Goal: Task Accomplishment & Management: Manage account settings

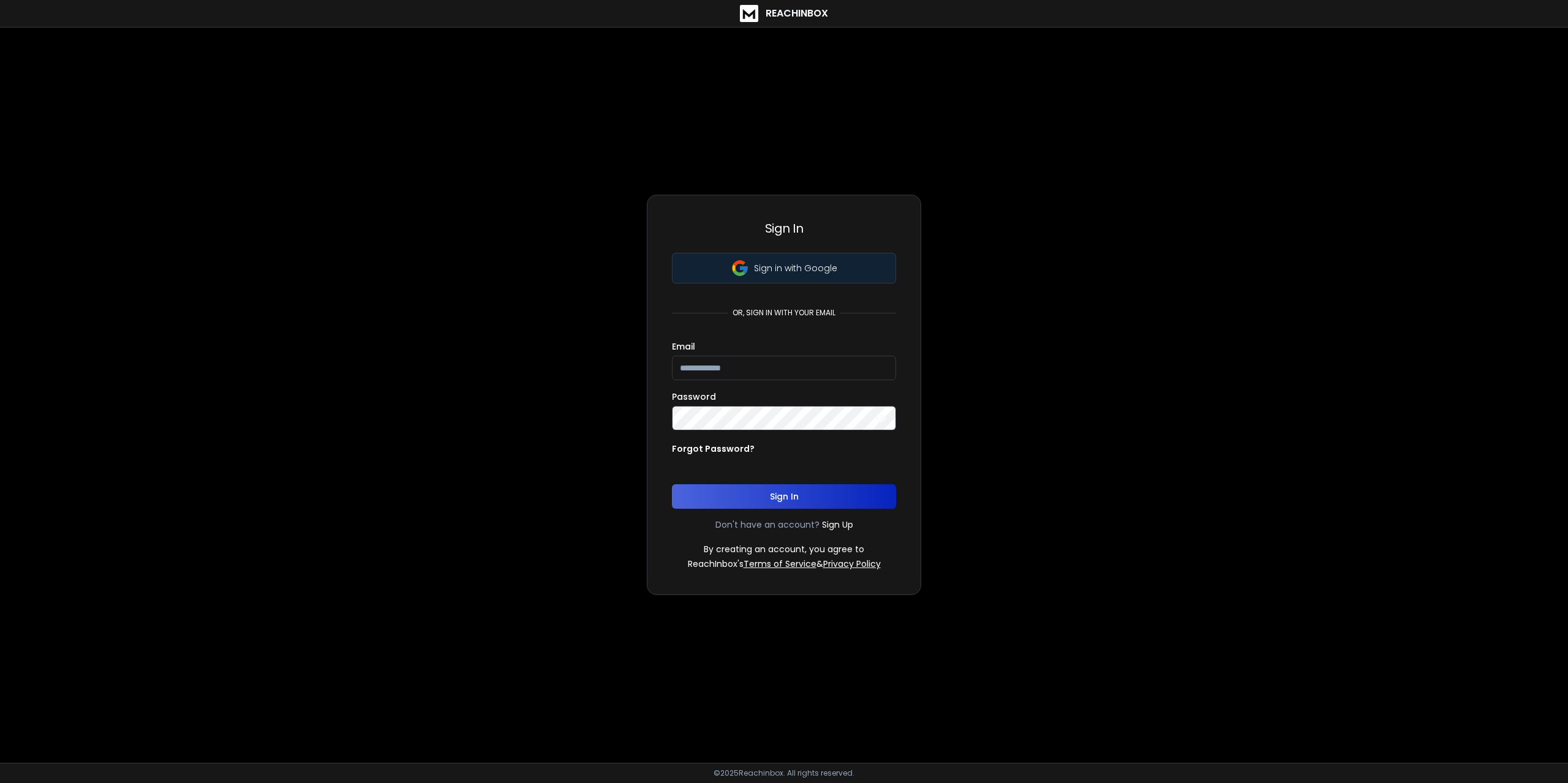
click at [735, 265] on icon at bounding box center [739, 264] width 12 height 6
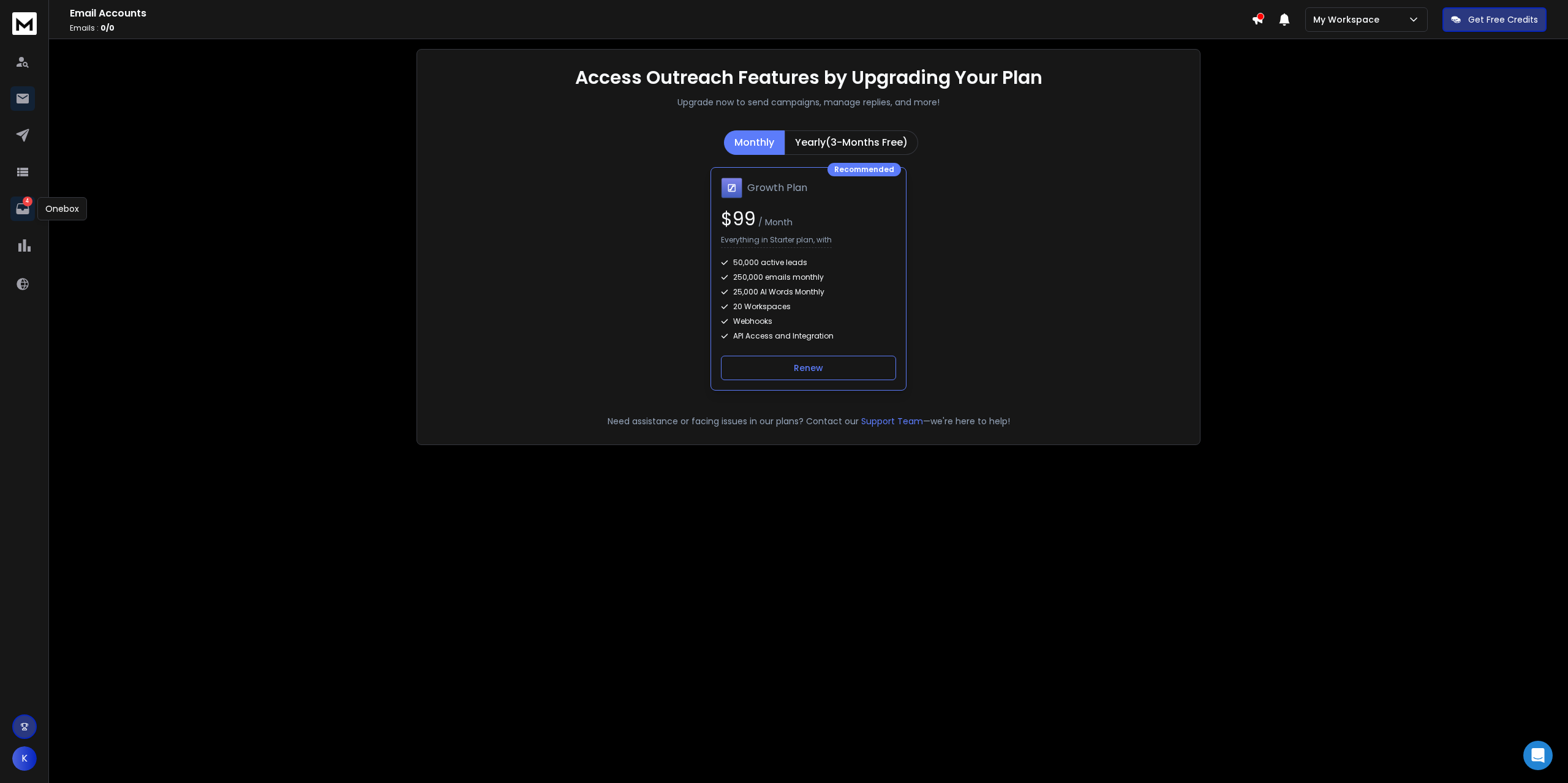
click at [20, 209] on icon at bounding box center [22, 209] width 13 height 11
click at [20, 167] on icon at bounding box center [22, 172] width 15 height 15
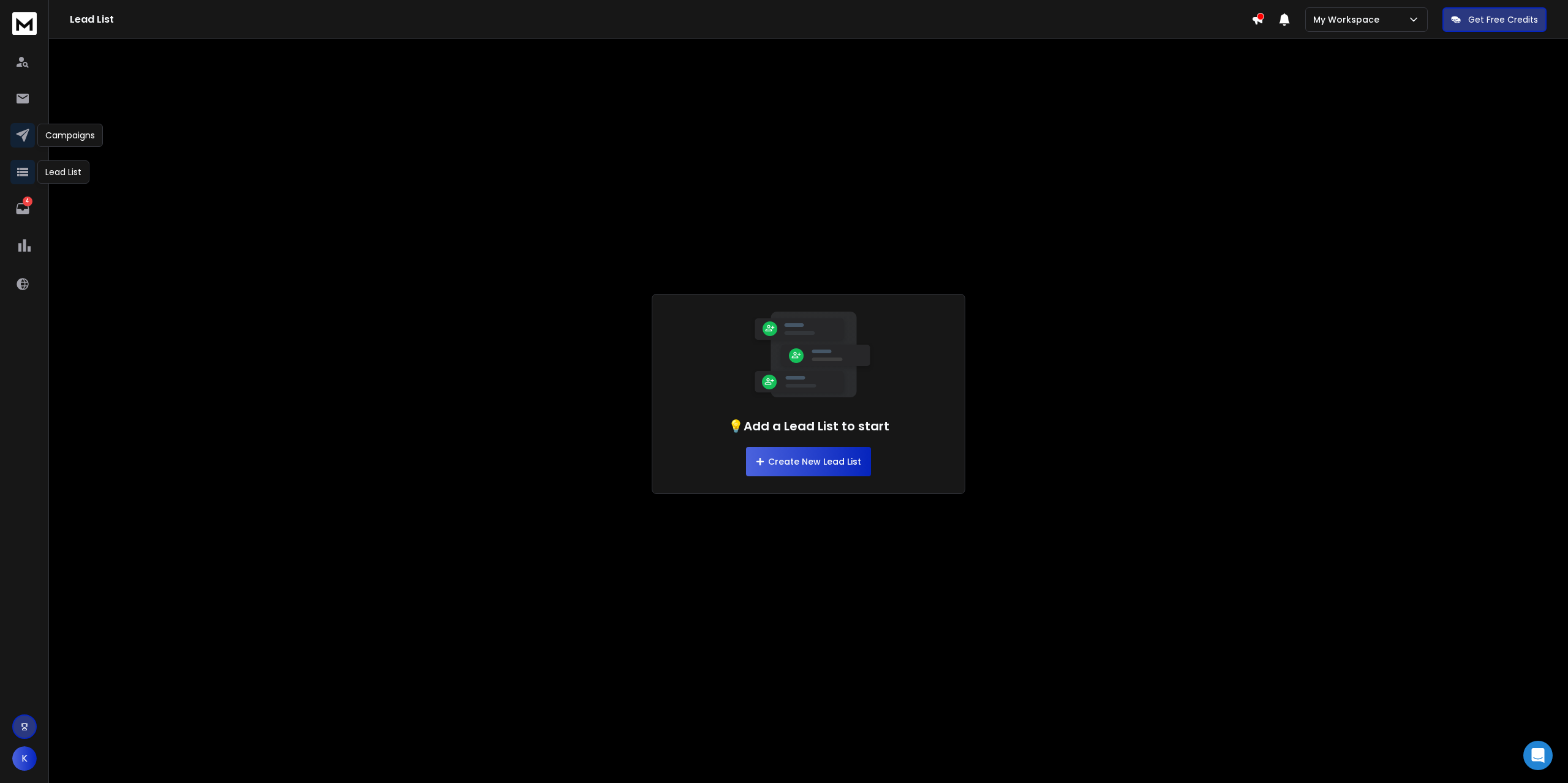
click at [17, 134] on icon at bounding box center [22, 134] width 13 height 13
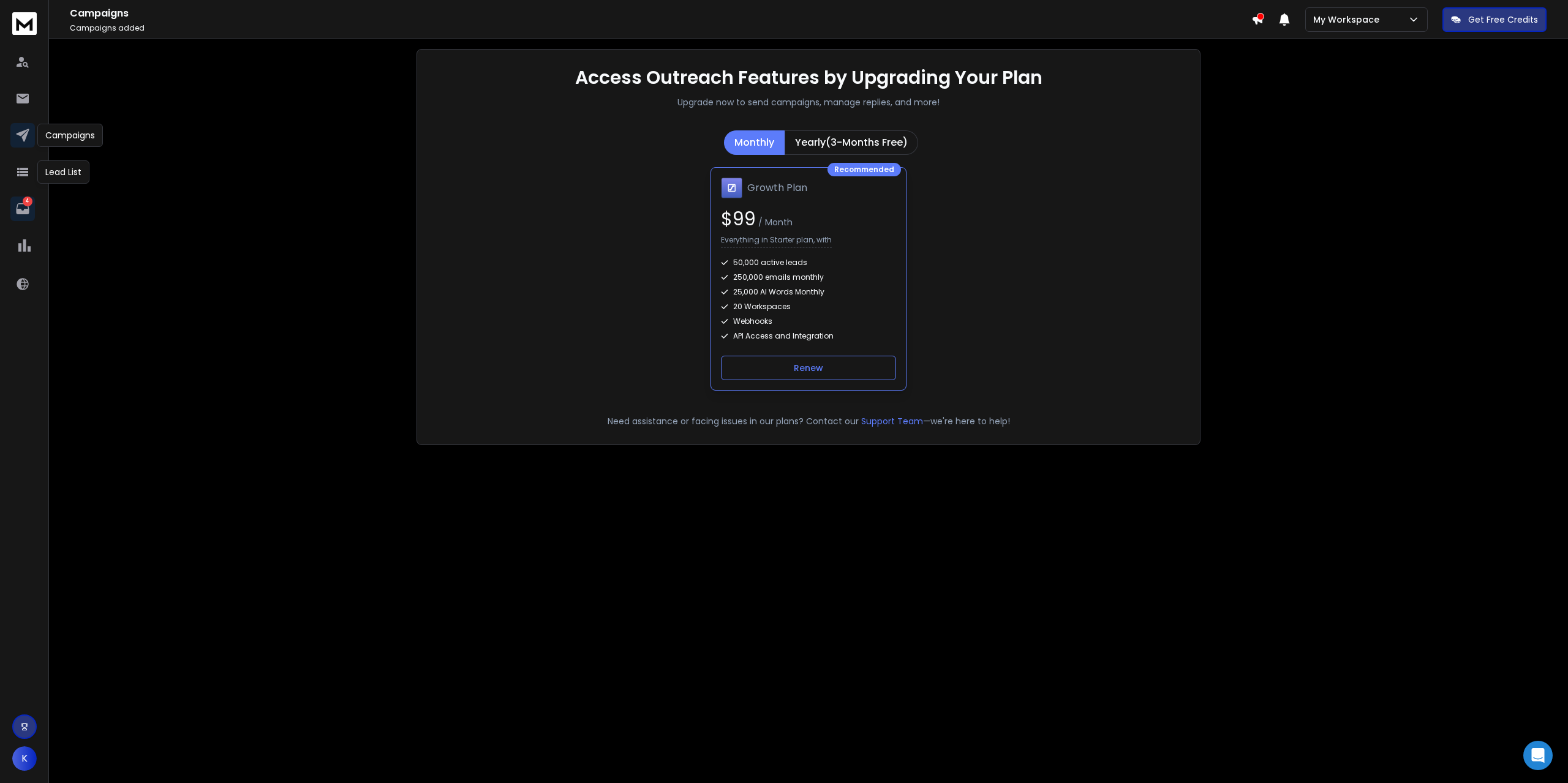
click at [17, 196] on link "4" at bounding box center [23, 209] width 24 height 24
click at [22, 57] on icon at bounding box center [22, 61] width 15 height 15
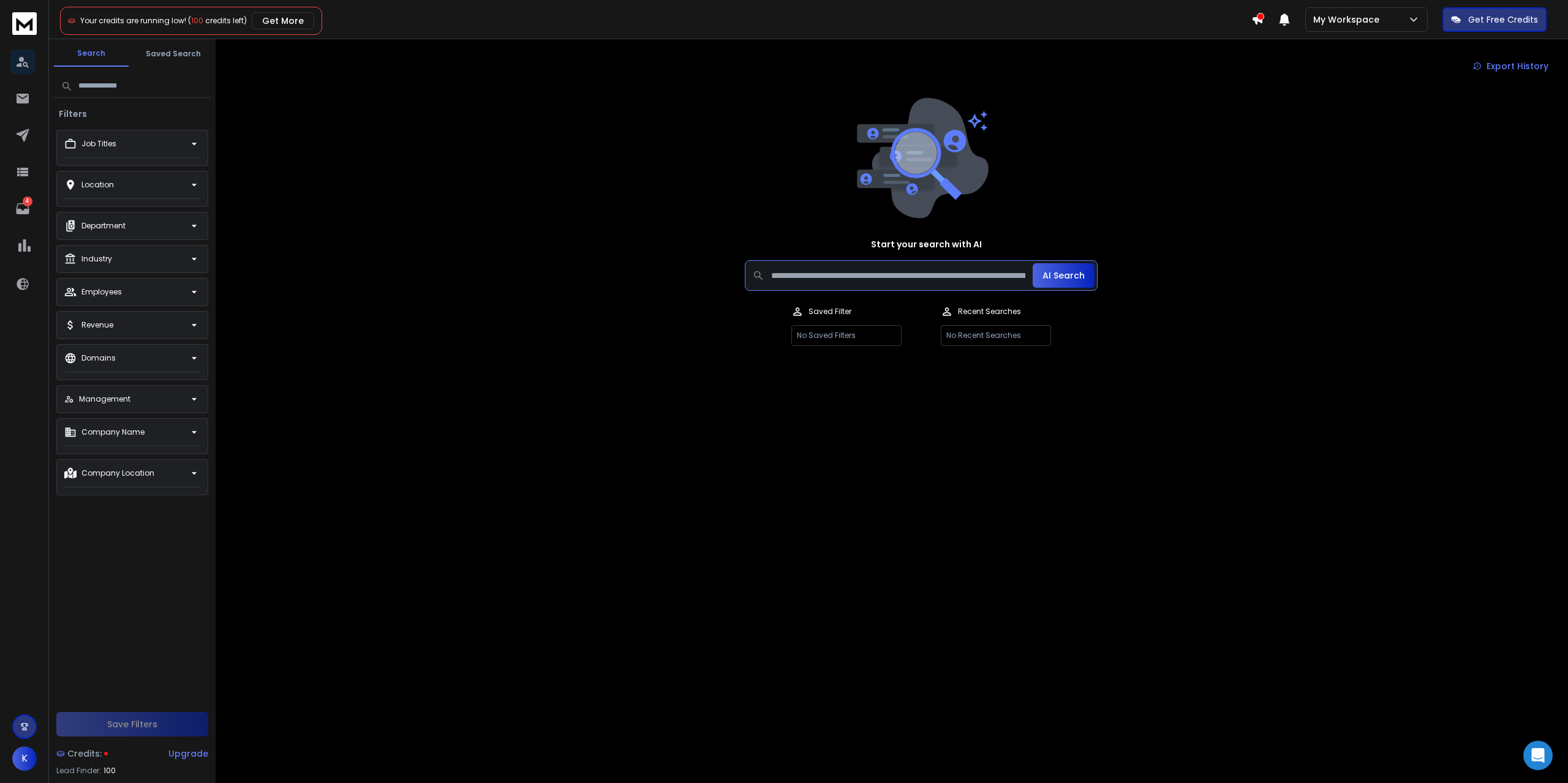
click at [18, 31] on img at bounding box center [24, 24] width 24 height 23
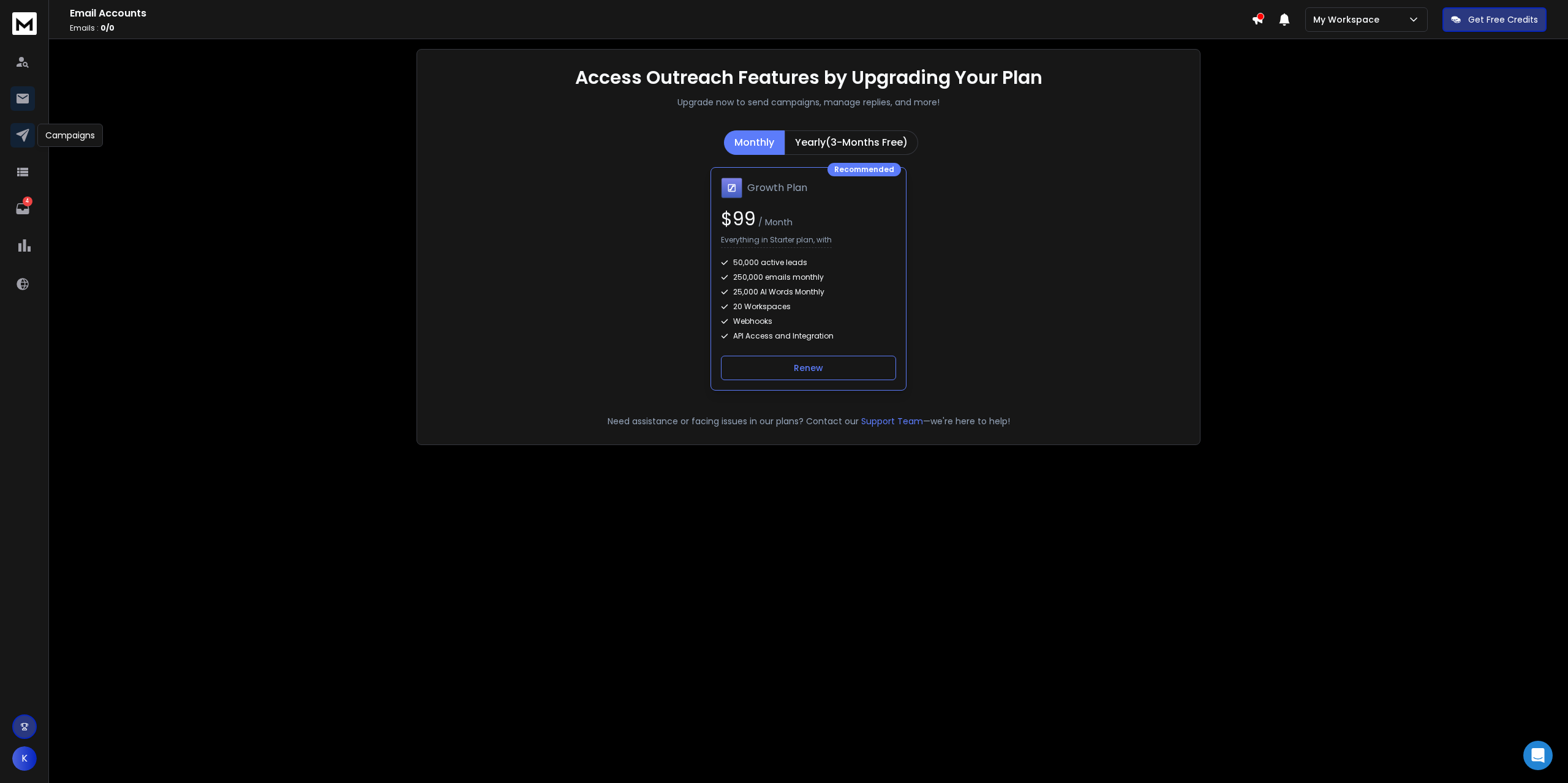
click at [14, 136] on link at bounding box center [23, 135] width 24 height 24
drag, startPoint x: 226, startPoint y: 267, endPoint x: 217, endPoint y: 267, distance: 9.0
click at [224, 267] on div "Access Outreach Features by Upgrading Your Plan Upgrade now to send campaigns, …" at bounding box center [784, 228] width 1568 height 455
click at [24, 22] on img at bounding box center [24, 24] width 24 height 23
click at [23, 23] on img at bounding box center [24, 24] width 24 height 23
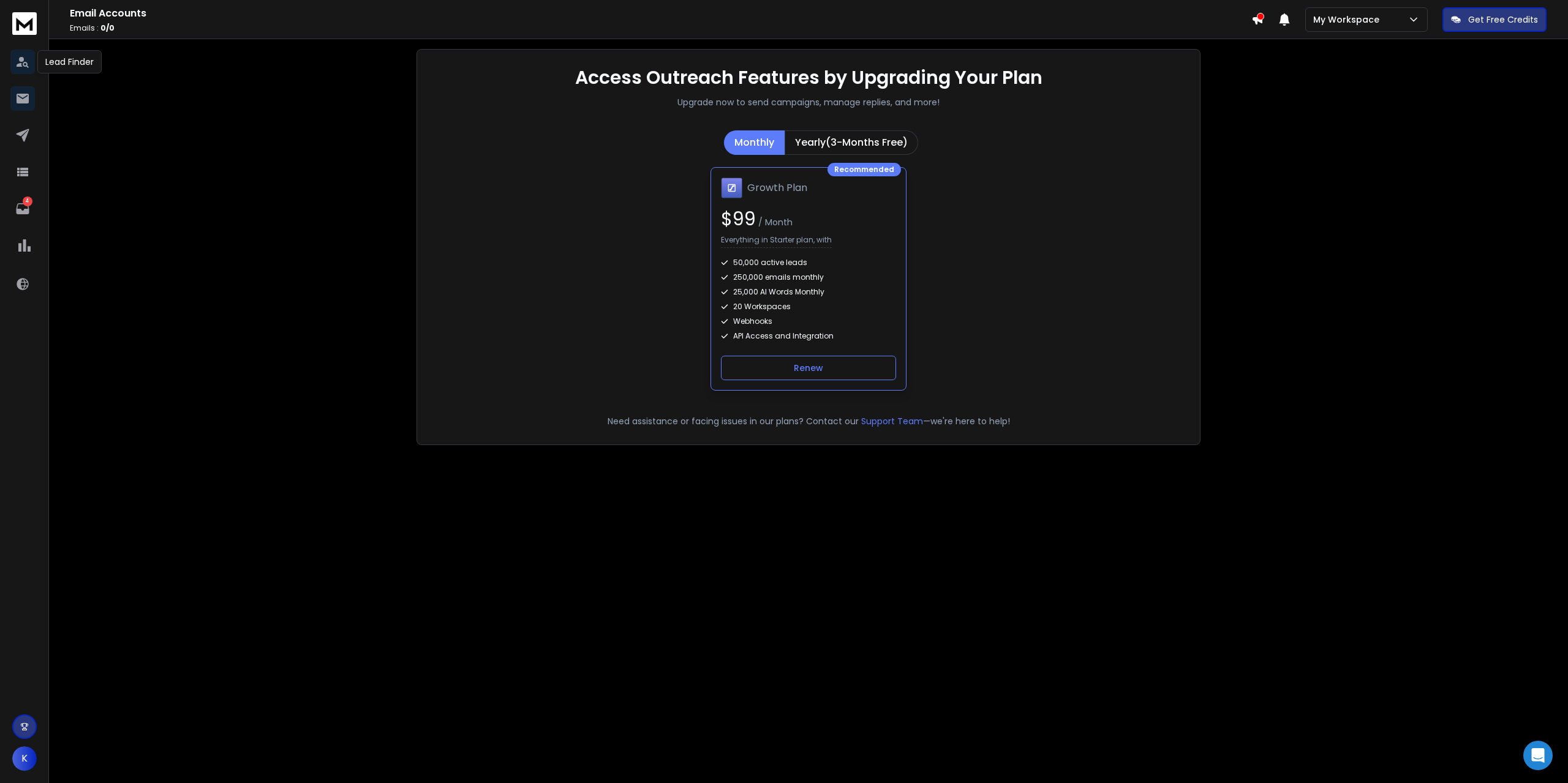
click at [22, 64] on icon at bounding box center [22, 61] width 15 height 15
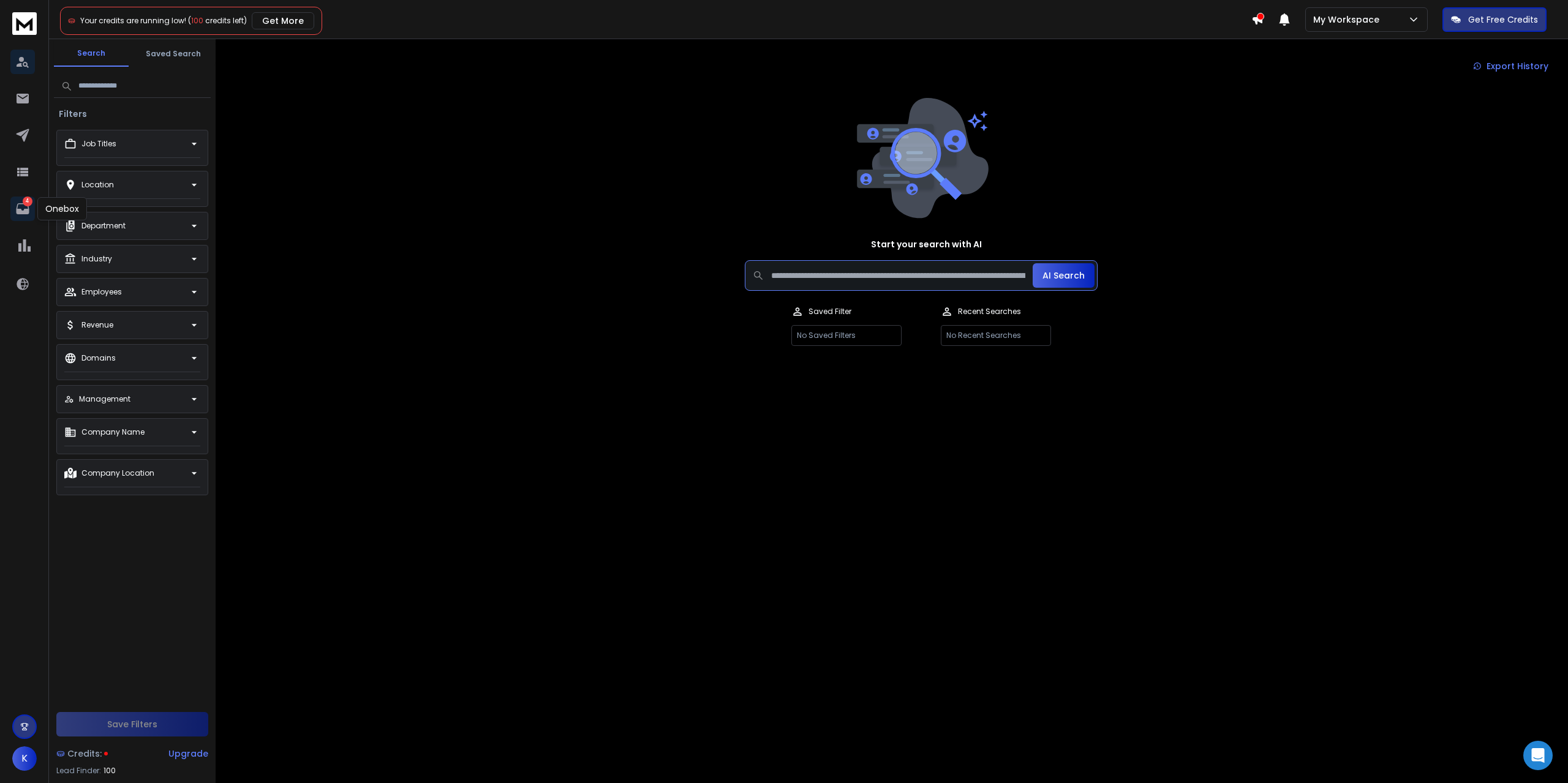
click at [27, 214] on icon at bounding box center [22, 209] width 13 height 11
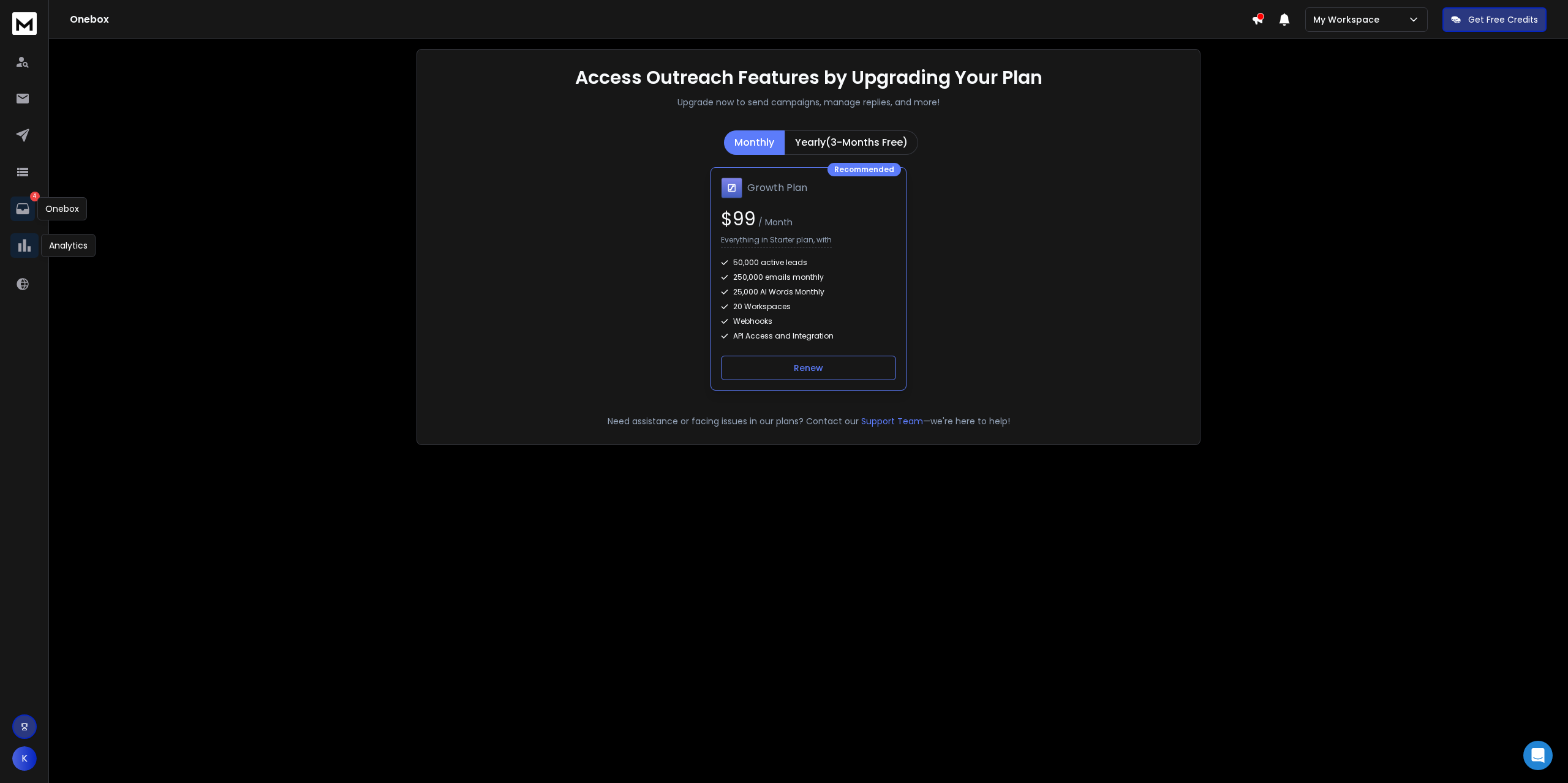
click at [22, 245] on icon at bounding box center [24, 245] width 18 height 18
click at [20, 212] on icon at bounding box center [22, 209] width 13 height 11
click at [26, 138] on icon at bounding box center [22, 135] width 15 height 15
click at [21, 196] on link "4" at bounding box center [23, 209] width 24 height 24
click at [23, 172] on icon at bounding box center [22, 172] width 11 height 8
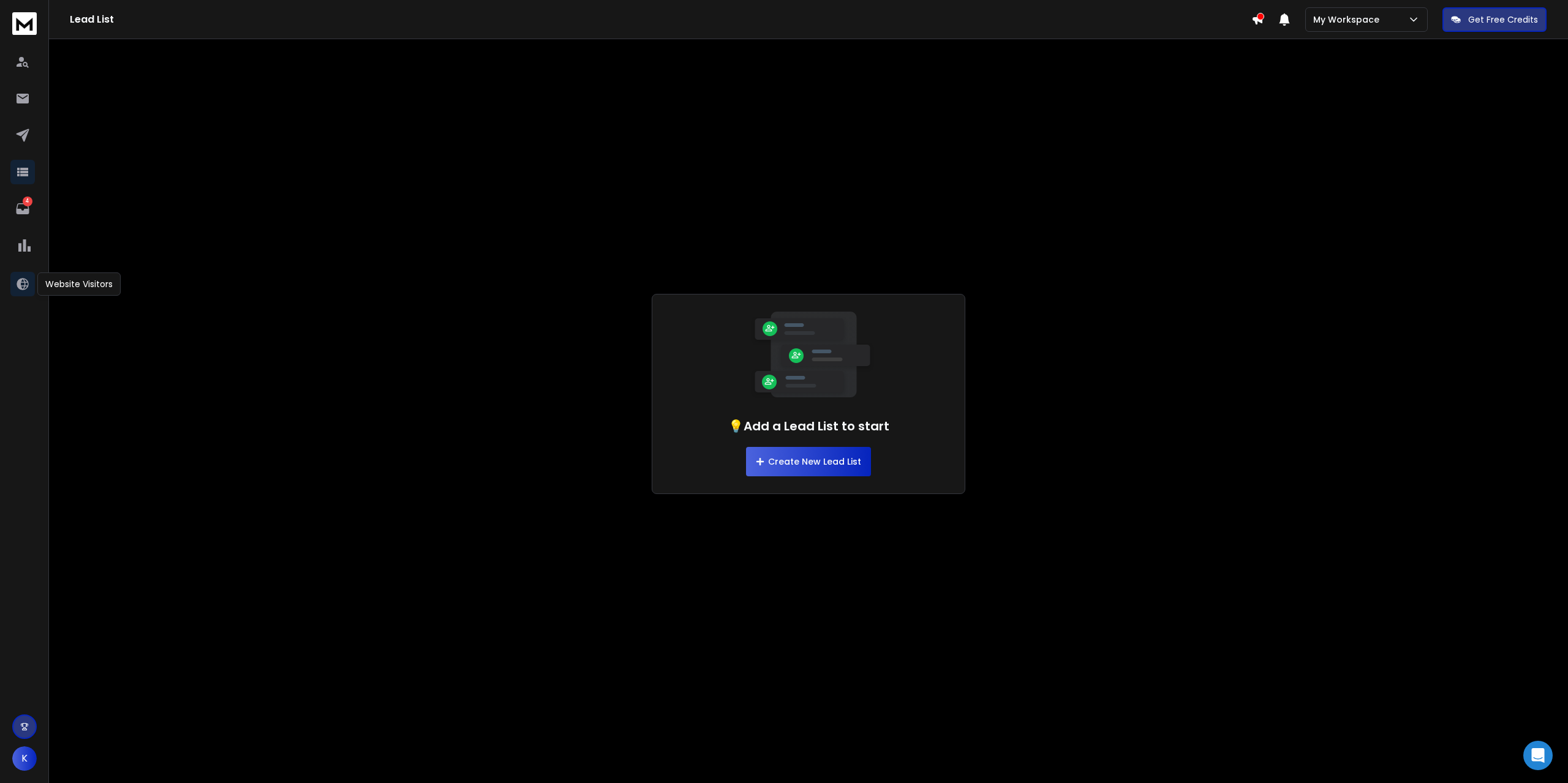
click at [20, 290] on icon at bounding box center [22, 283] width 15 height 15
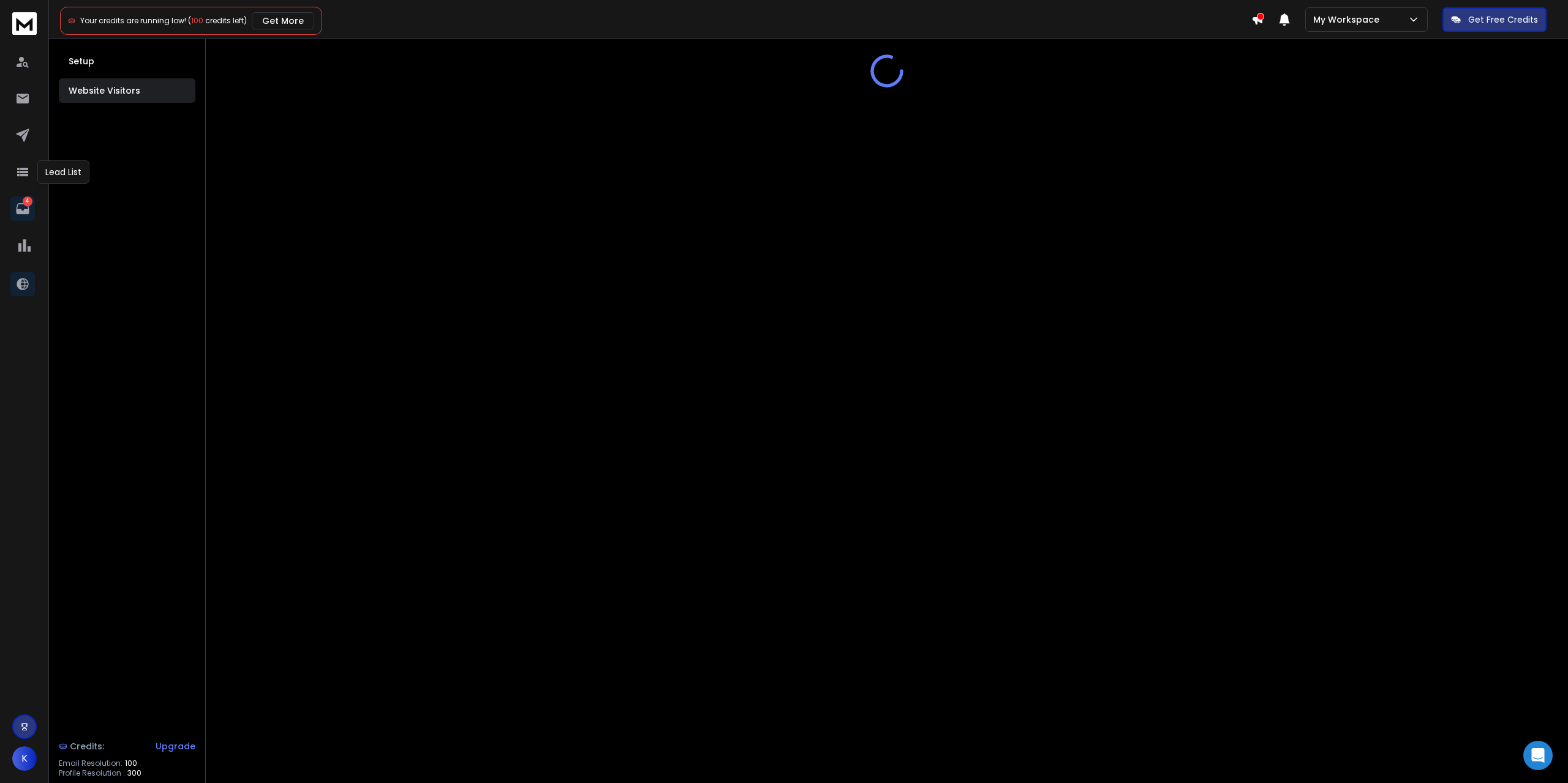
click at [23, 205] on icon at bounding box center [22, 209] width 15 height 15
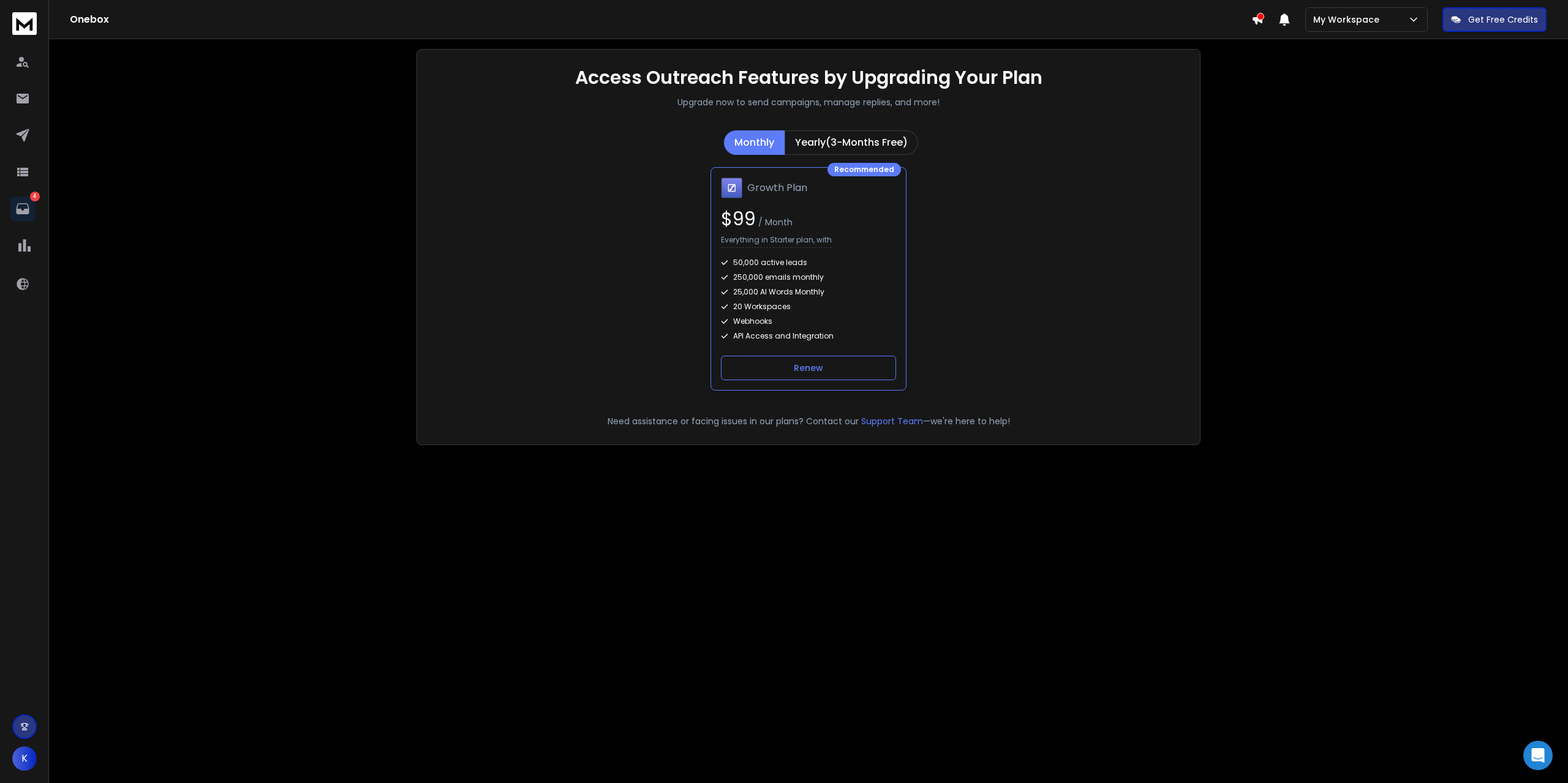
click at [273, 160] on div "Access Outreach Features by Upgrading Your Plan Upgrade now to send campaigns, …" at bounding box center [784, 228] width 1568 height 455
click at [350, 138] on div "Access Outreach Features by Upgrading Your Plan Upgrade now to send campaigns, …" at bounding box center [784, 228] width 1568 height 455
click at [34, 755] on span "K" at bounding box center [24, 759] width 24 height 24
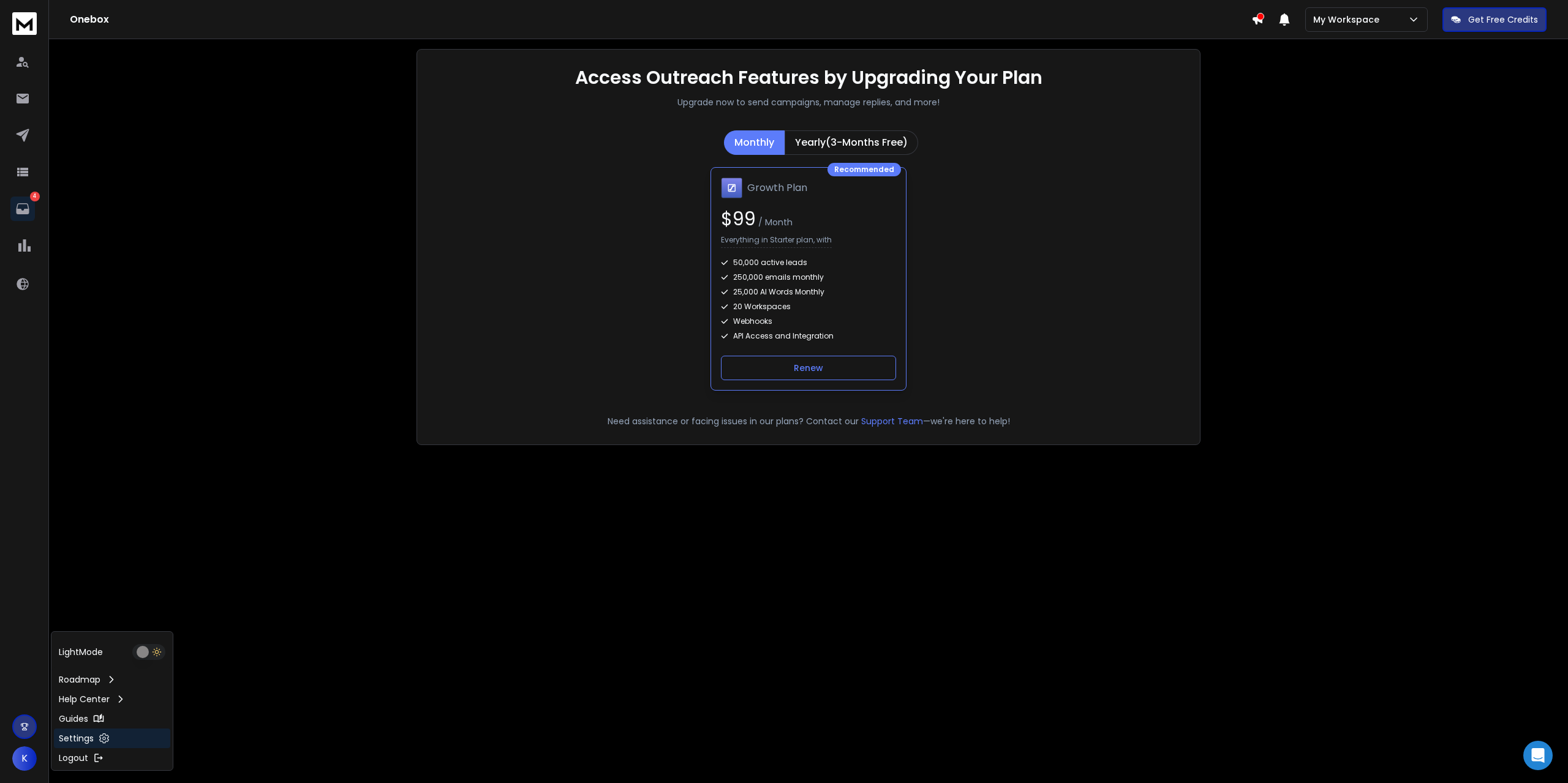
click at [77, 736] on p "Settings" at bounding box center [76, 739] width 35 height 12
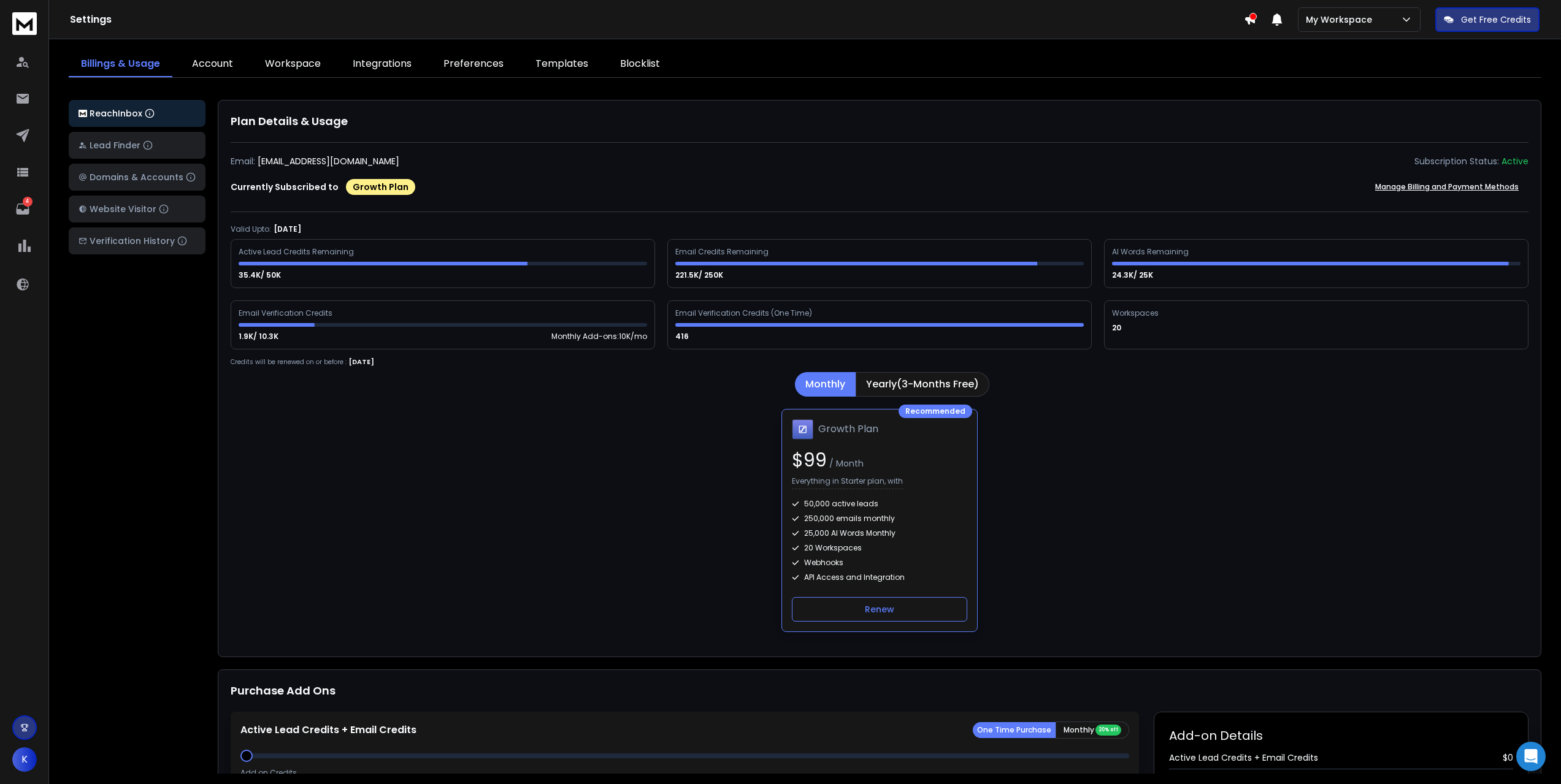
click at [710, 158] on div "Email: kostas.kosads@gmail.com Subscription Status: Active" at bounding box center [879, 161] width 1298 height 12
click at [227, 57] on link "Account" at bounding box center [213, 64] width 66 height 26
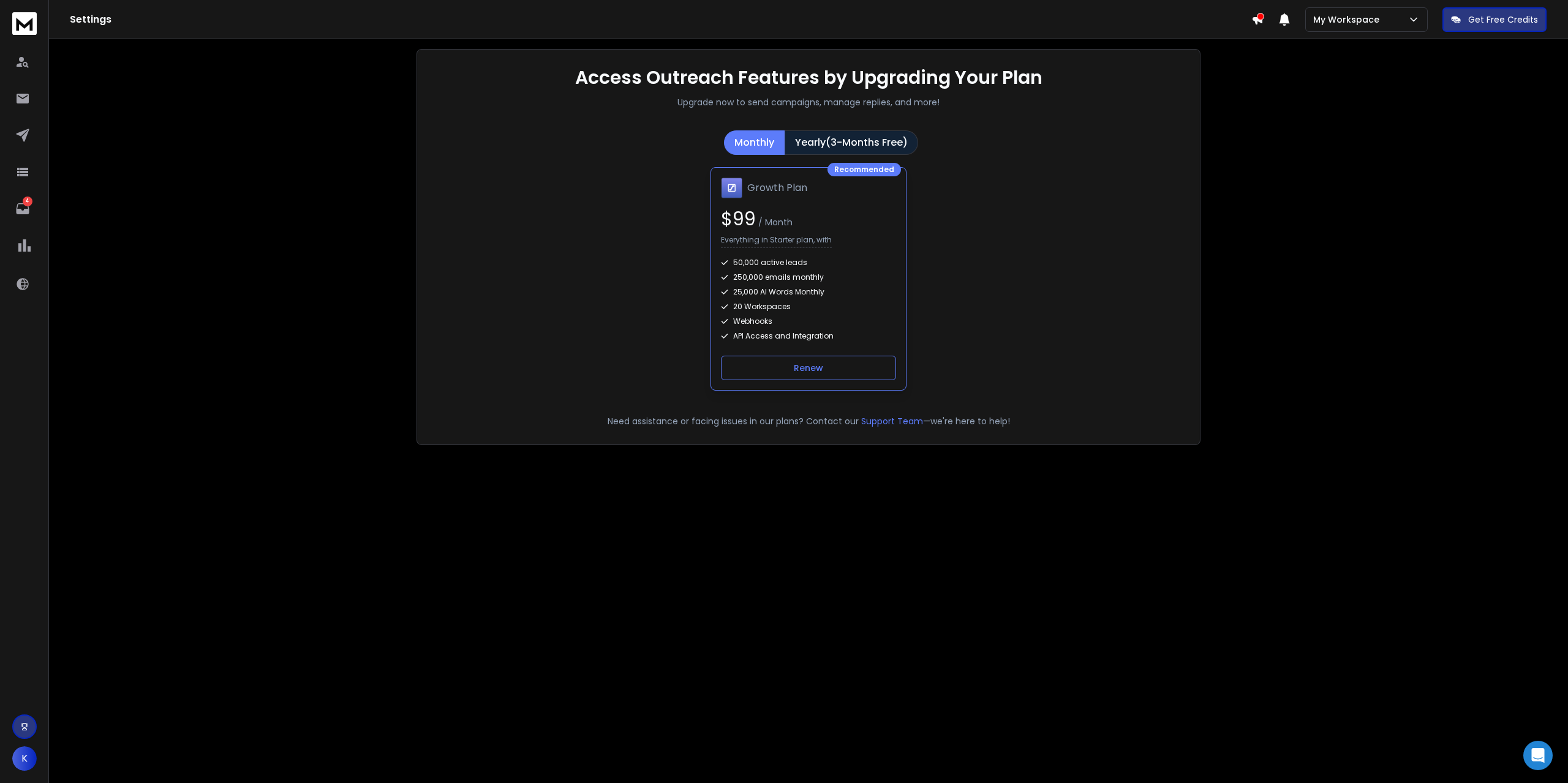
click at [839, 147] on button "Yearly(3-Months Free)" at bounding box center [851, 143] width 134 height 24
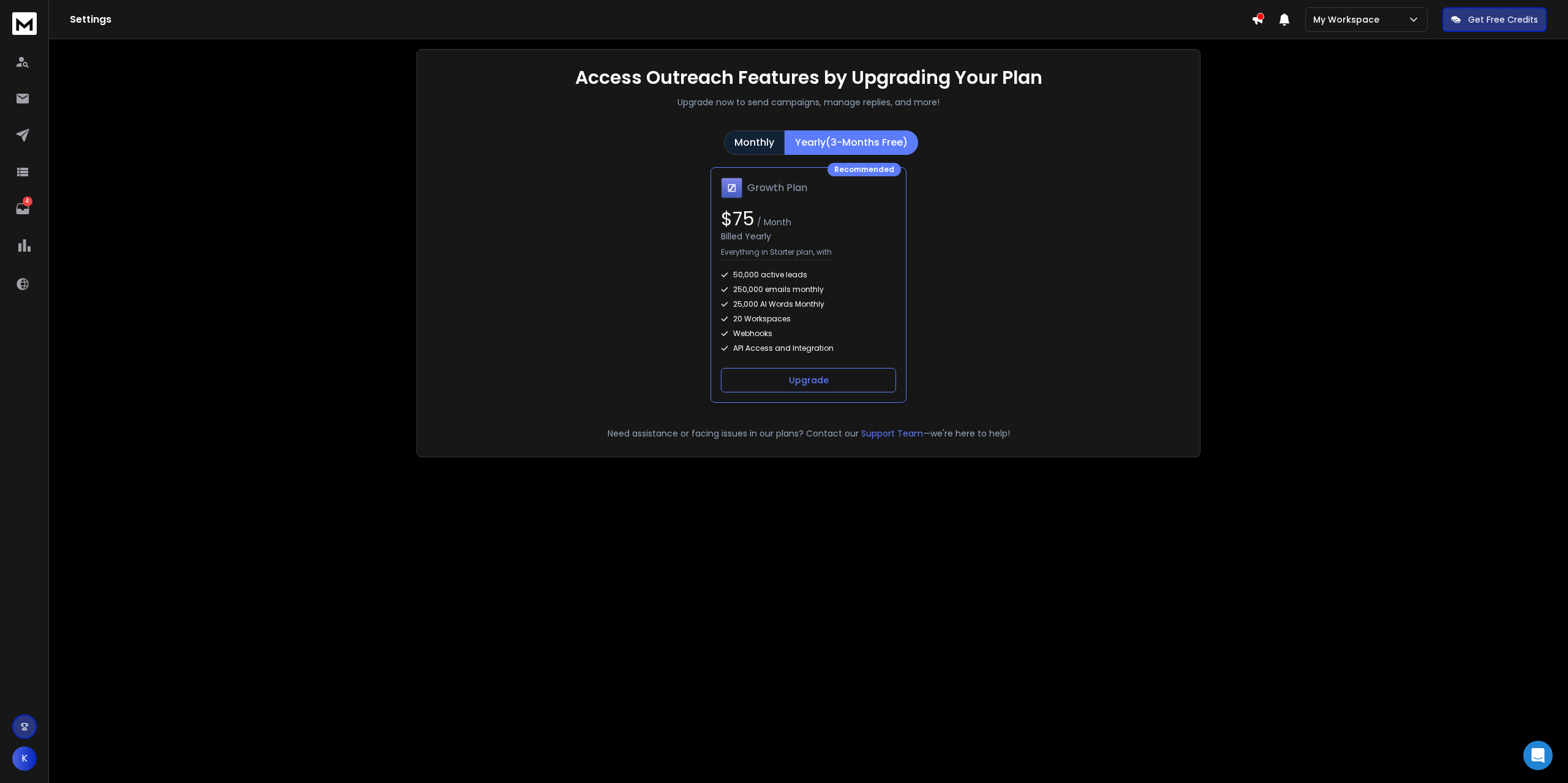
click at [762, 136] on button "Monthly" at bounding box center [753, 143] width 60 height 24
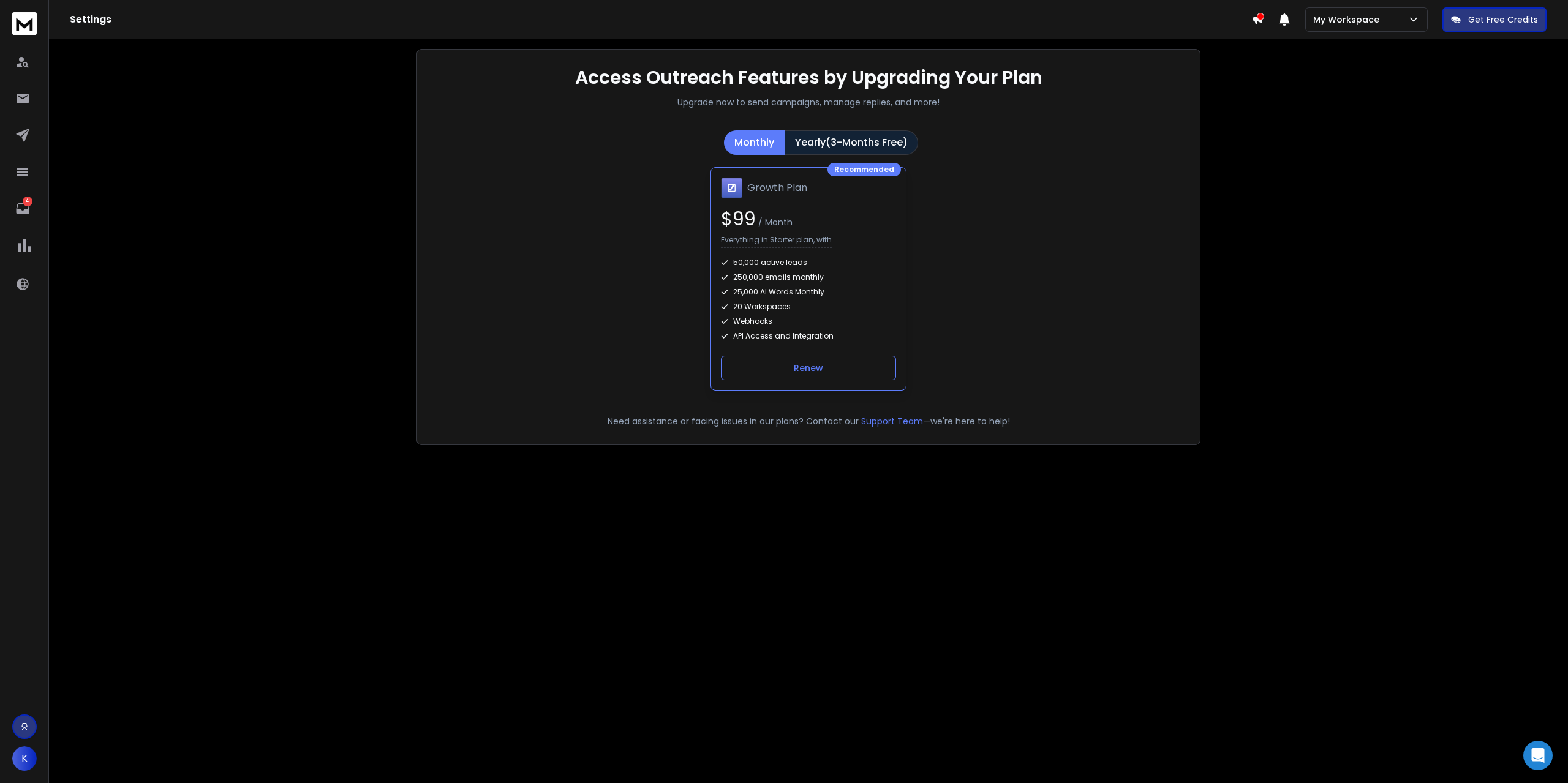
click at [810, 134] on button "Yearly(3-Months Free)" at bounding box center [851, 143] width 134 height 24
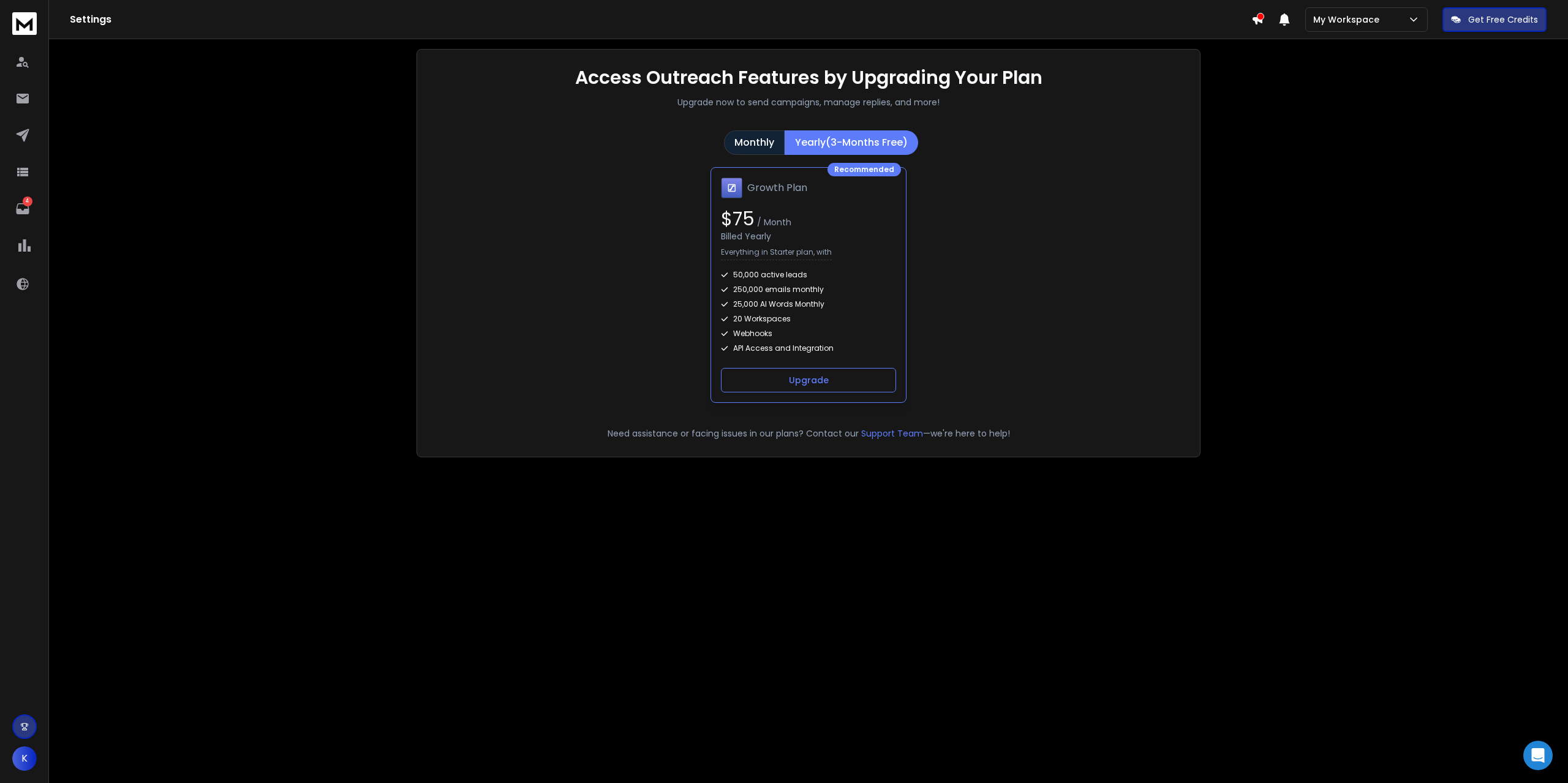
click at [753, 140] on button "Monthly" at bounding box center [753, 143] width 60 height 24
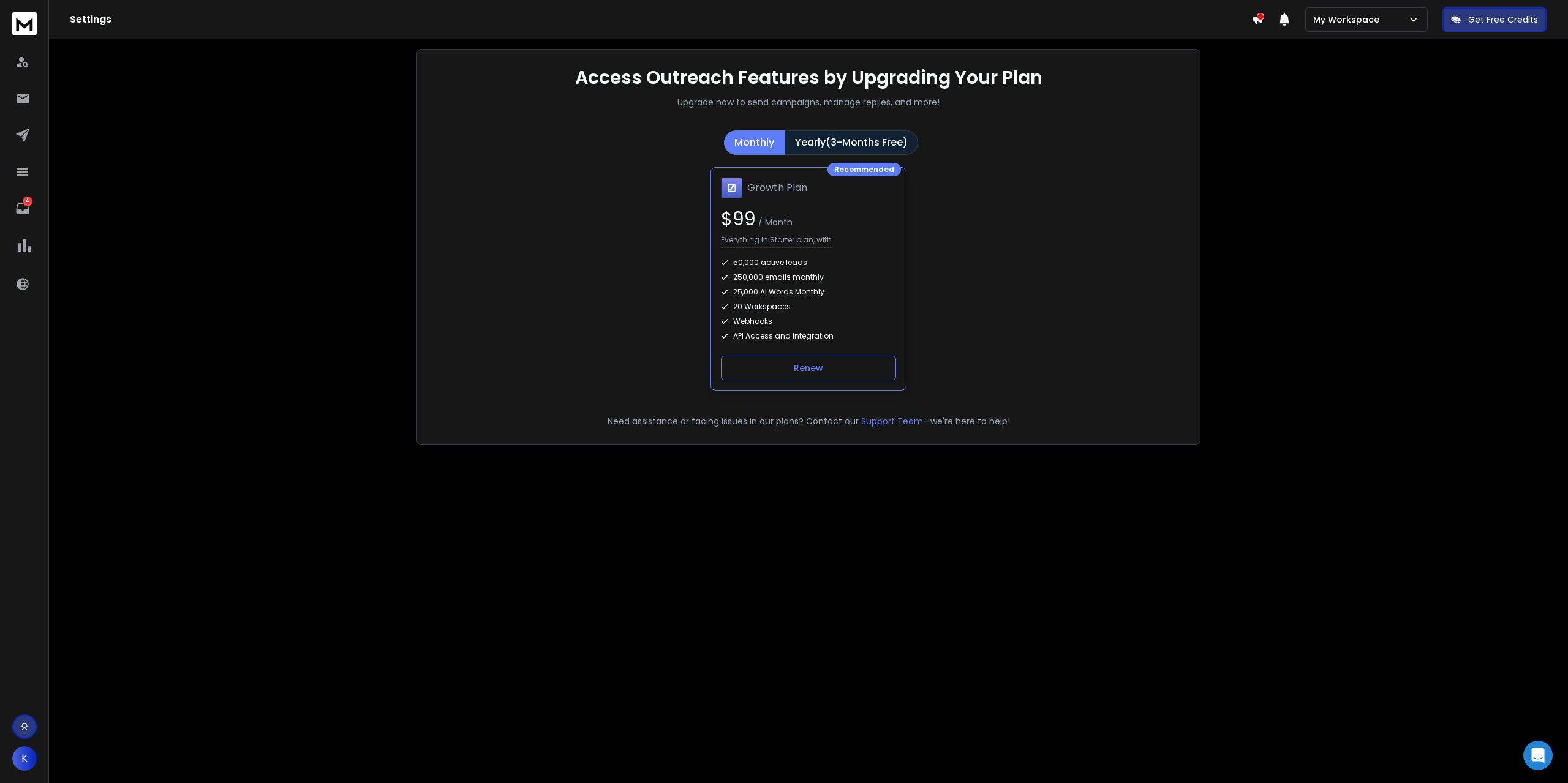
click at [791, 142] on button "Yearly(3-Months Free)" at bounding box center [851, 143] width 134 height 24
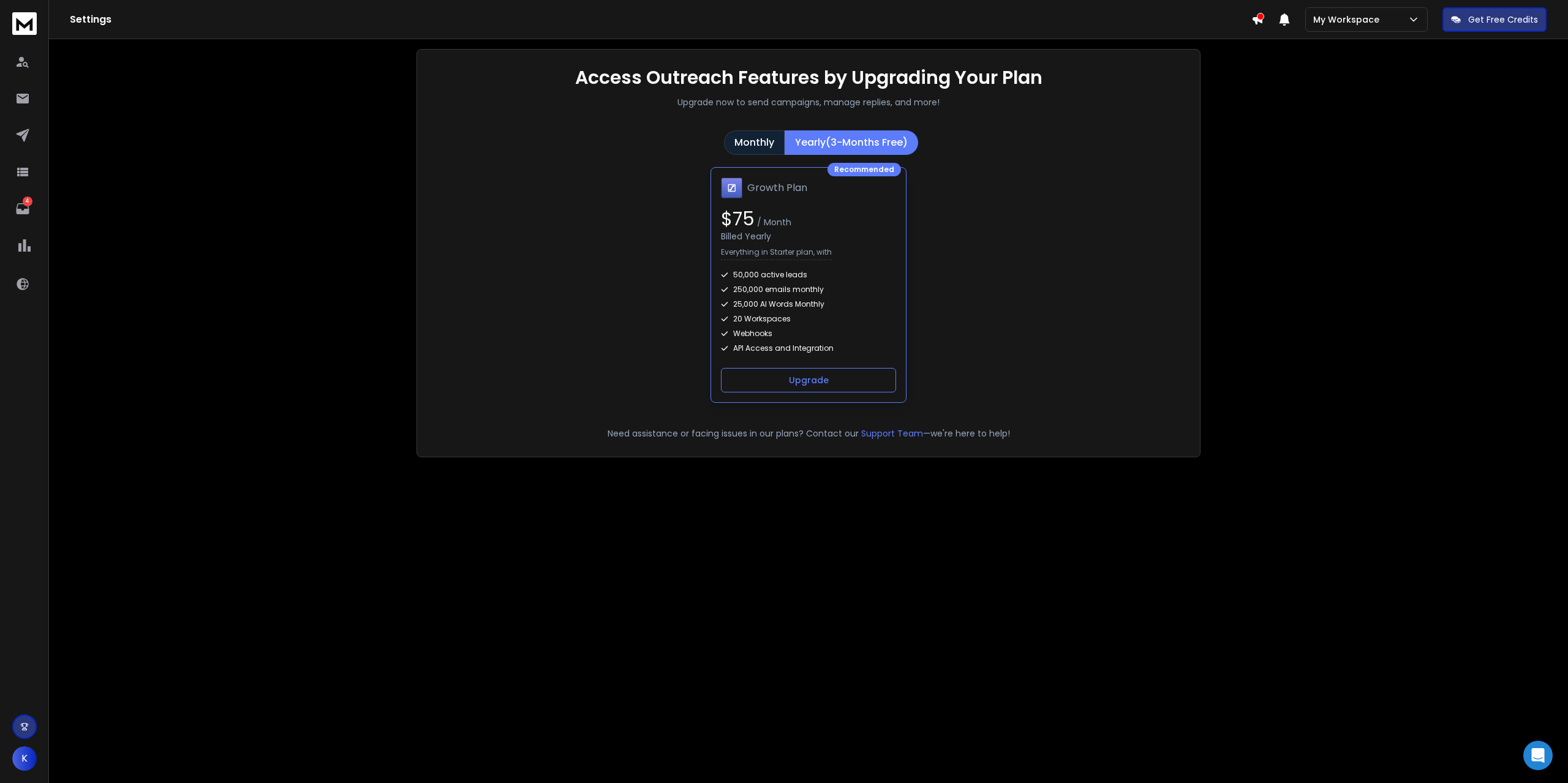
click at [752, 142] on button "Monthly" at bounding box center [753, 143] width 60 height 24
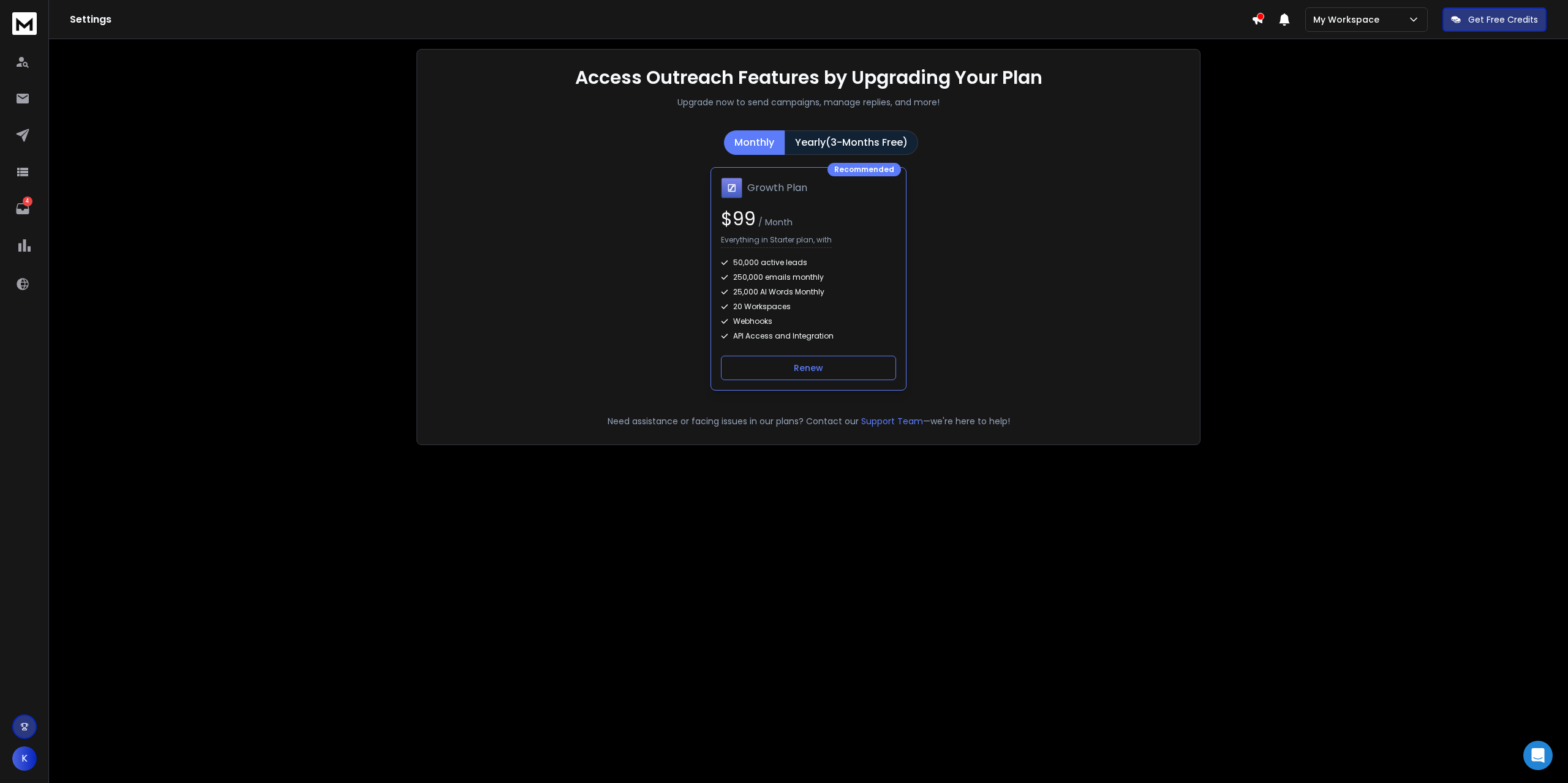
click at [815, 138] on button "Yearly(3-Months Free)" at bounding box center [851, 143] width 134 height 24
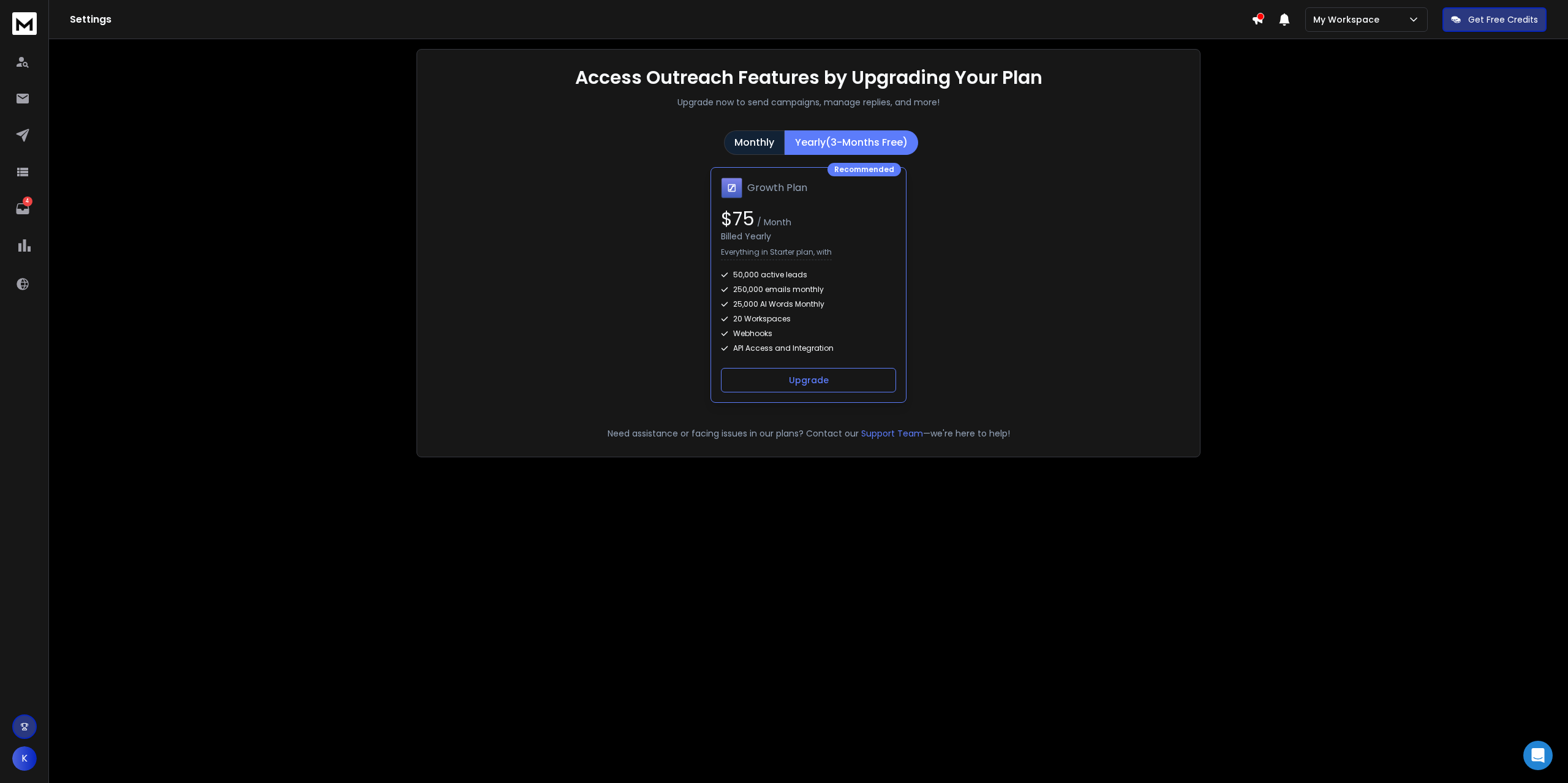
click at [738, 144] on button "Monthly" at bounding box center [753, 143] width 60 height 24
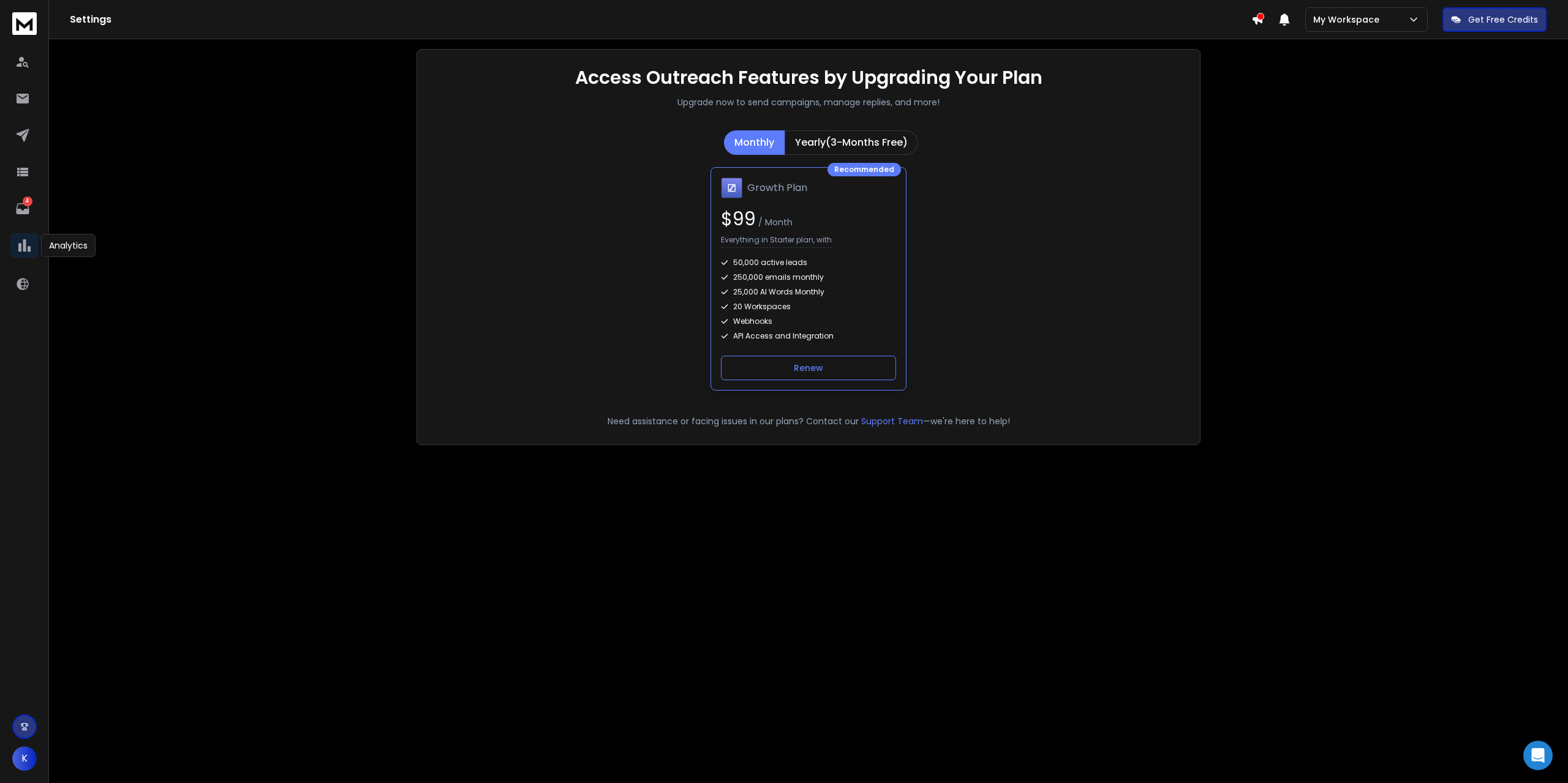
click at [28, 255] on link at bounding box center [24, 245] width 28 height 28
click at [11, 209] on link "4" at bounding box center [23, 209] width 24 height 24
click at [15, 762] on span "K" at bounding box center [24, 759] width 24 height 24
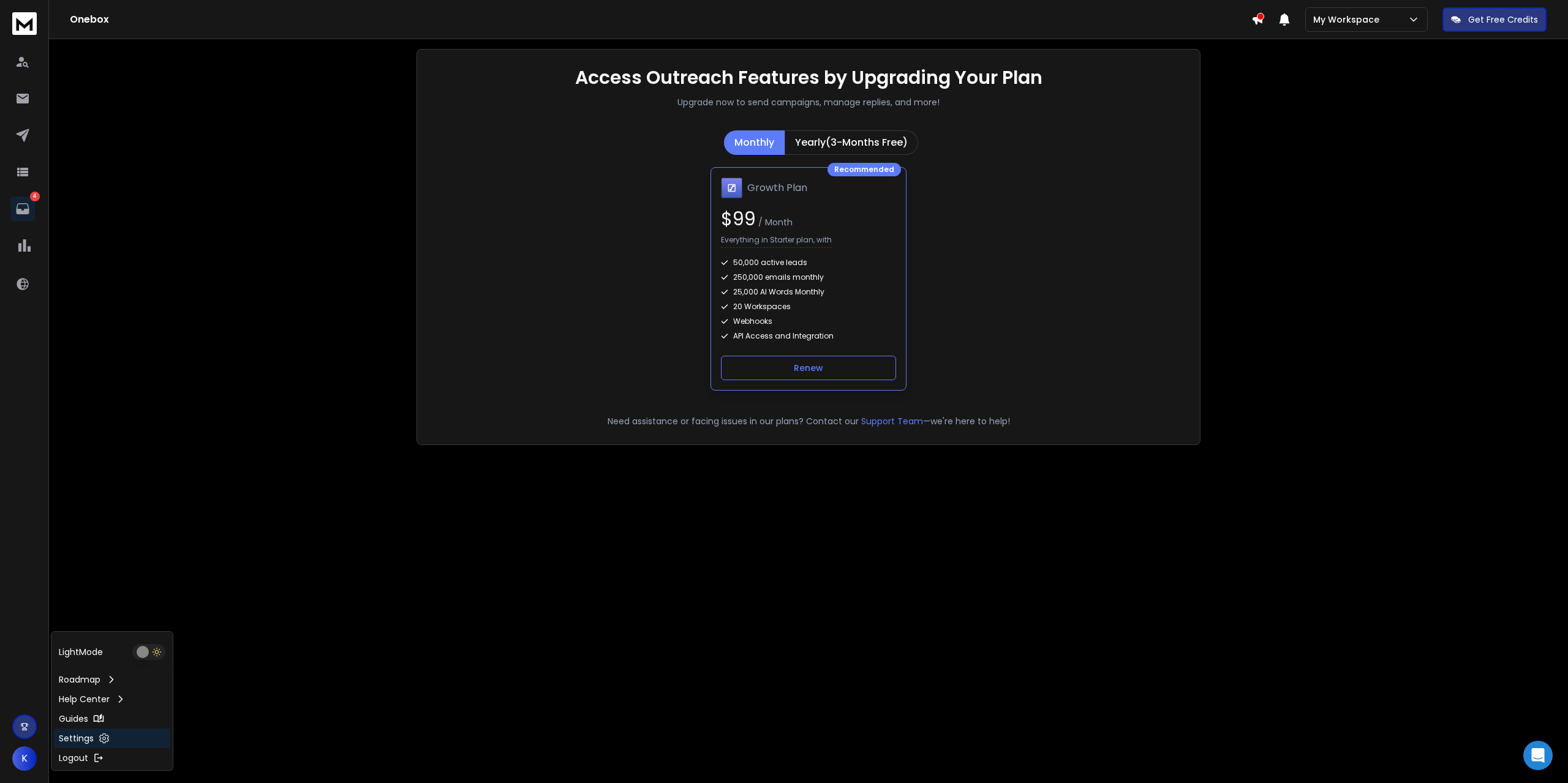
click at [76, 739] on p "Settings" at bounding box center [76, 739] width 35 height 12
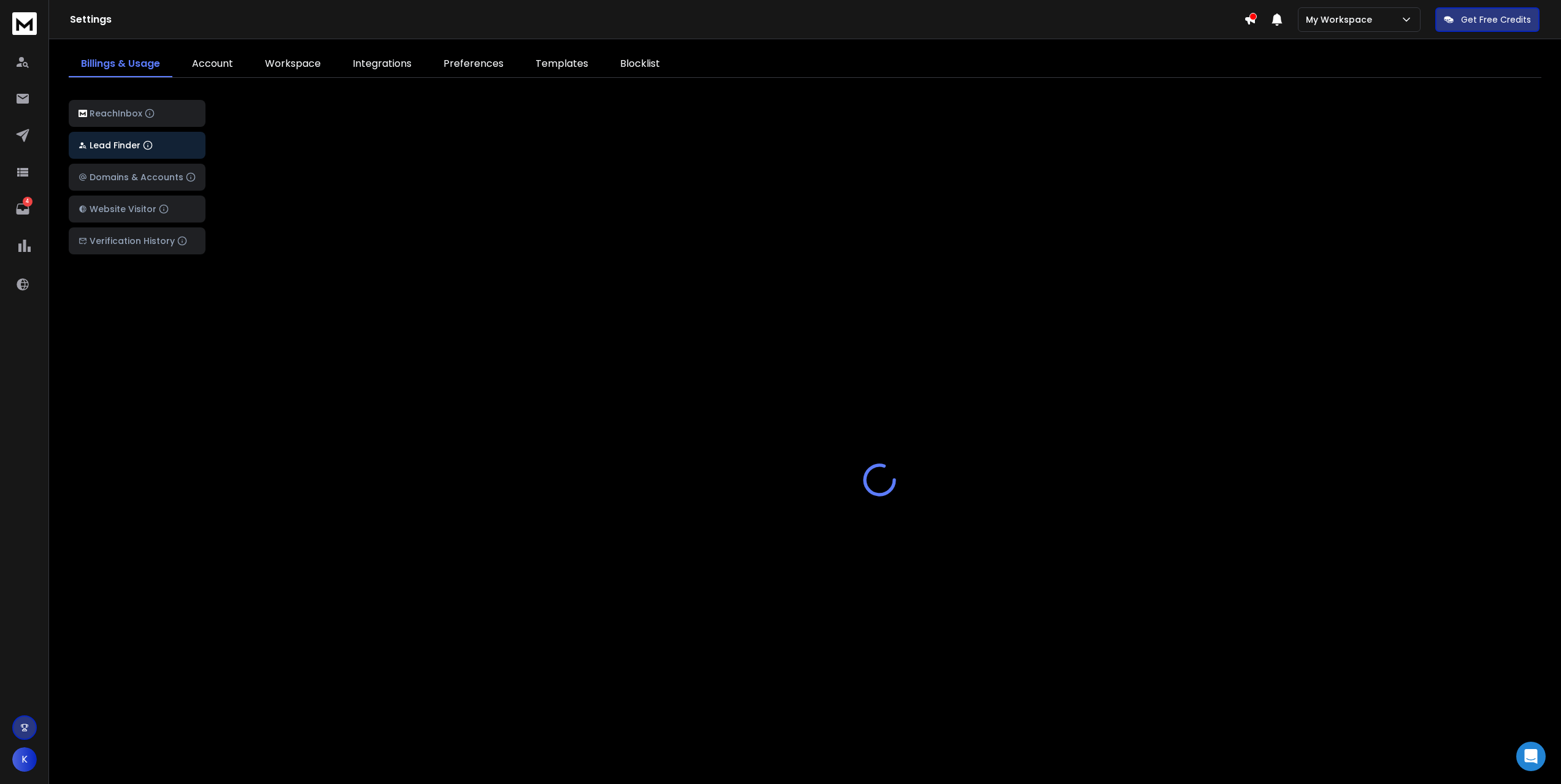
click at [102, 149] on button "Lead Finder" at bounding box center [137, 145] width 137 height 27
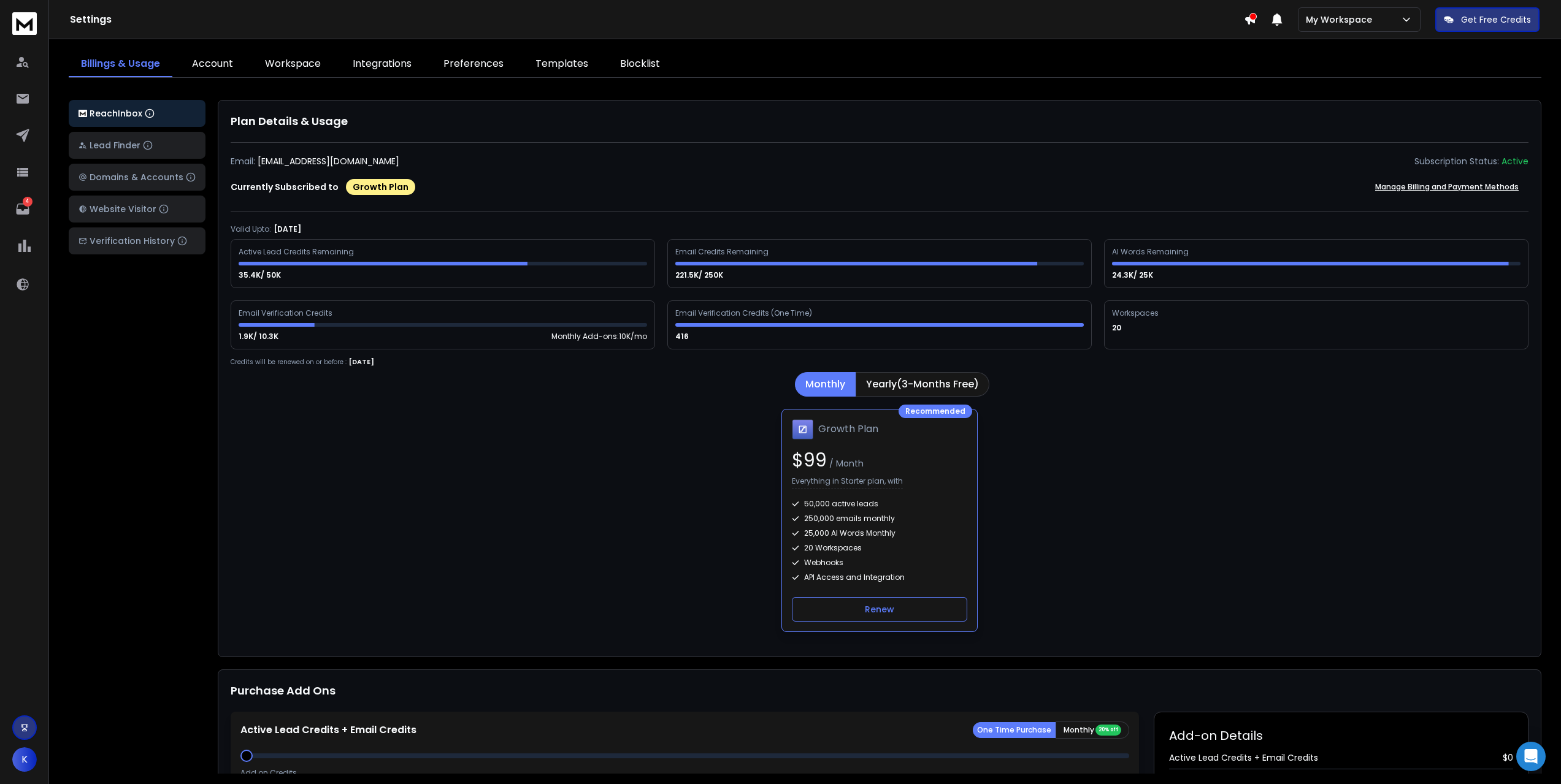
click at [117, 119] on button "ReachInbox" at bounding box center [137, 113] width 137 height 27
click at [122, 141] on button "Lead Finder" at bounding box center [137, 145] width 137 height 27
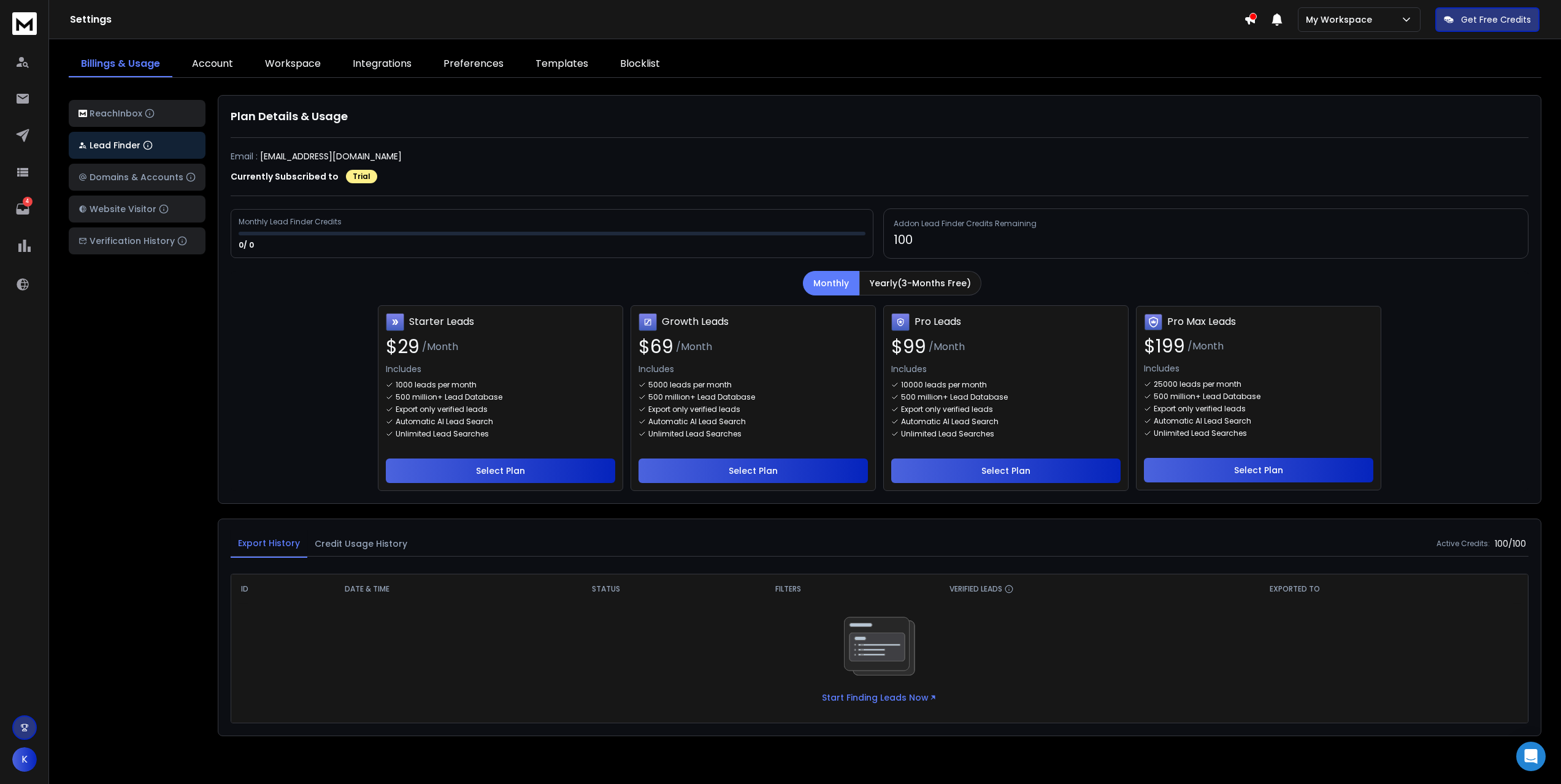
click at [129, 184] on button "Domains & Accounts" at bounding box center [137, 177] width 137 height 27
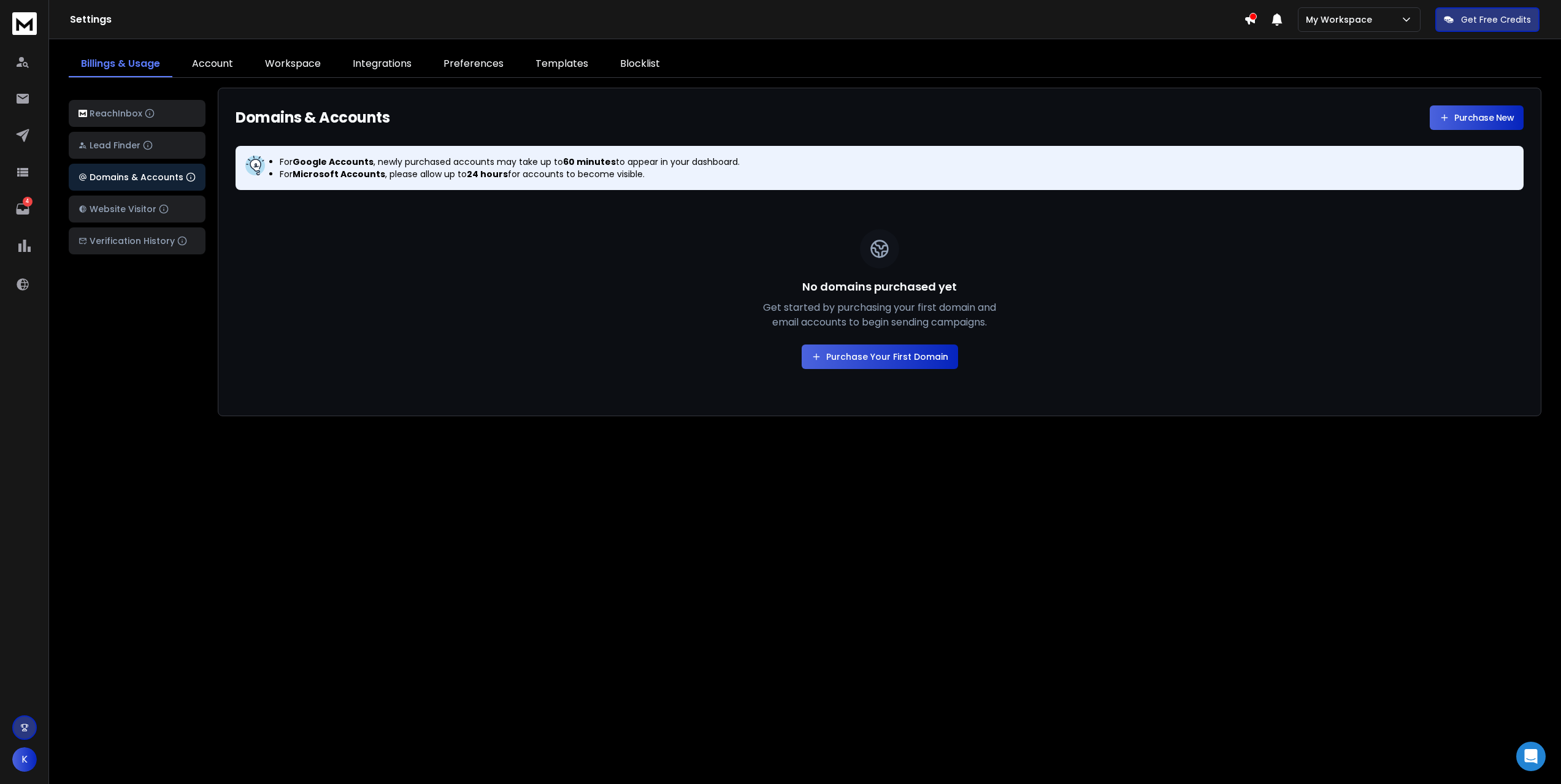
click at [125, 205] on button "Website Visitor" at bounding box center [137, 209] width 137 height 27
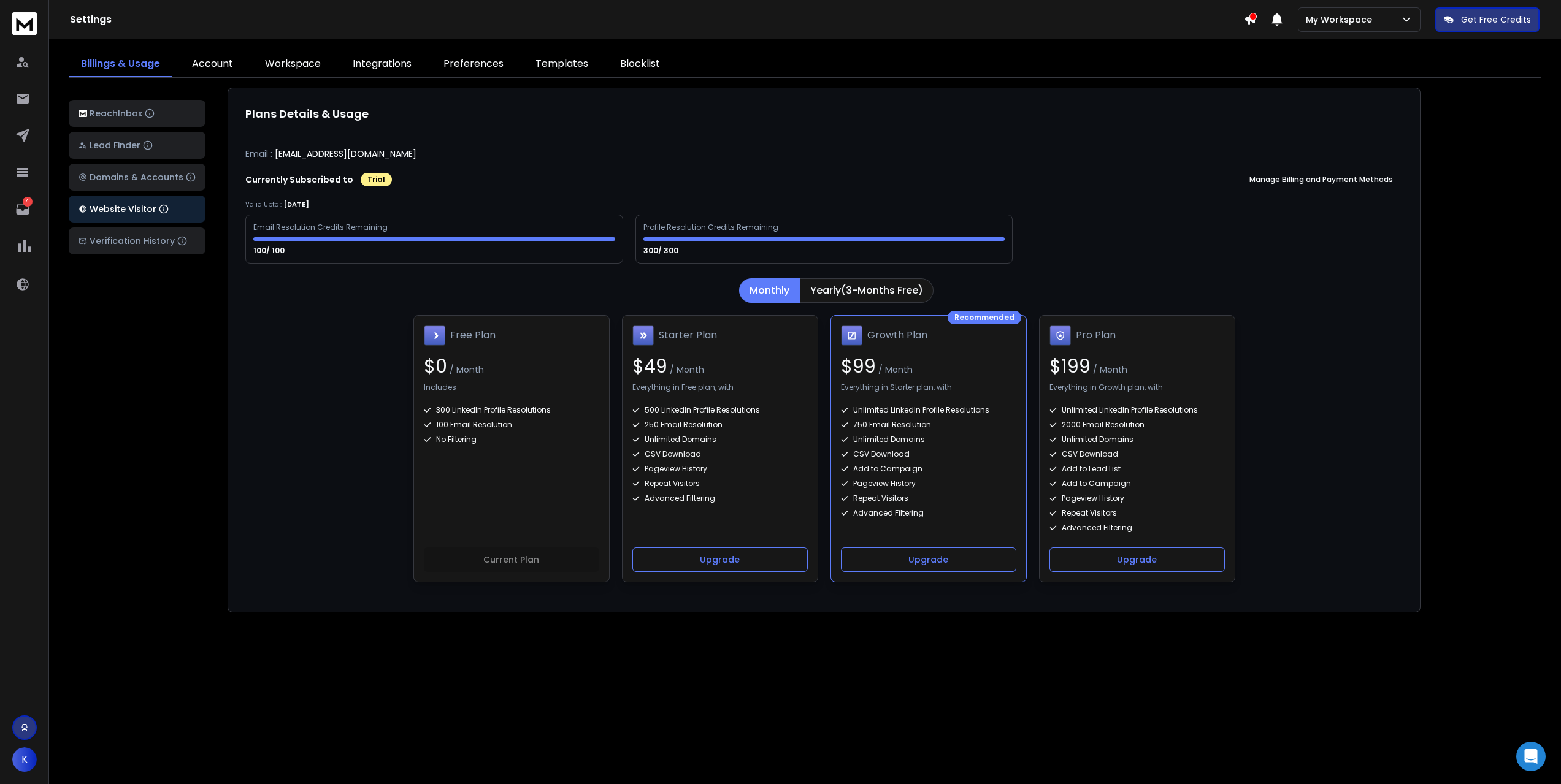
click at [107, 112] on button "ReachInbox" at bounding box center [137, 113] width 137 height 27
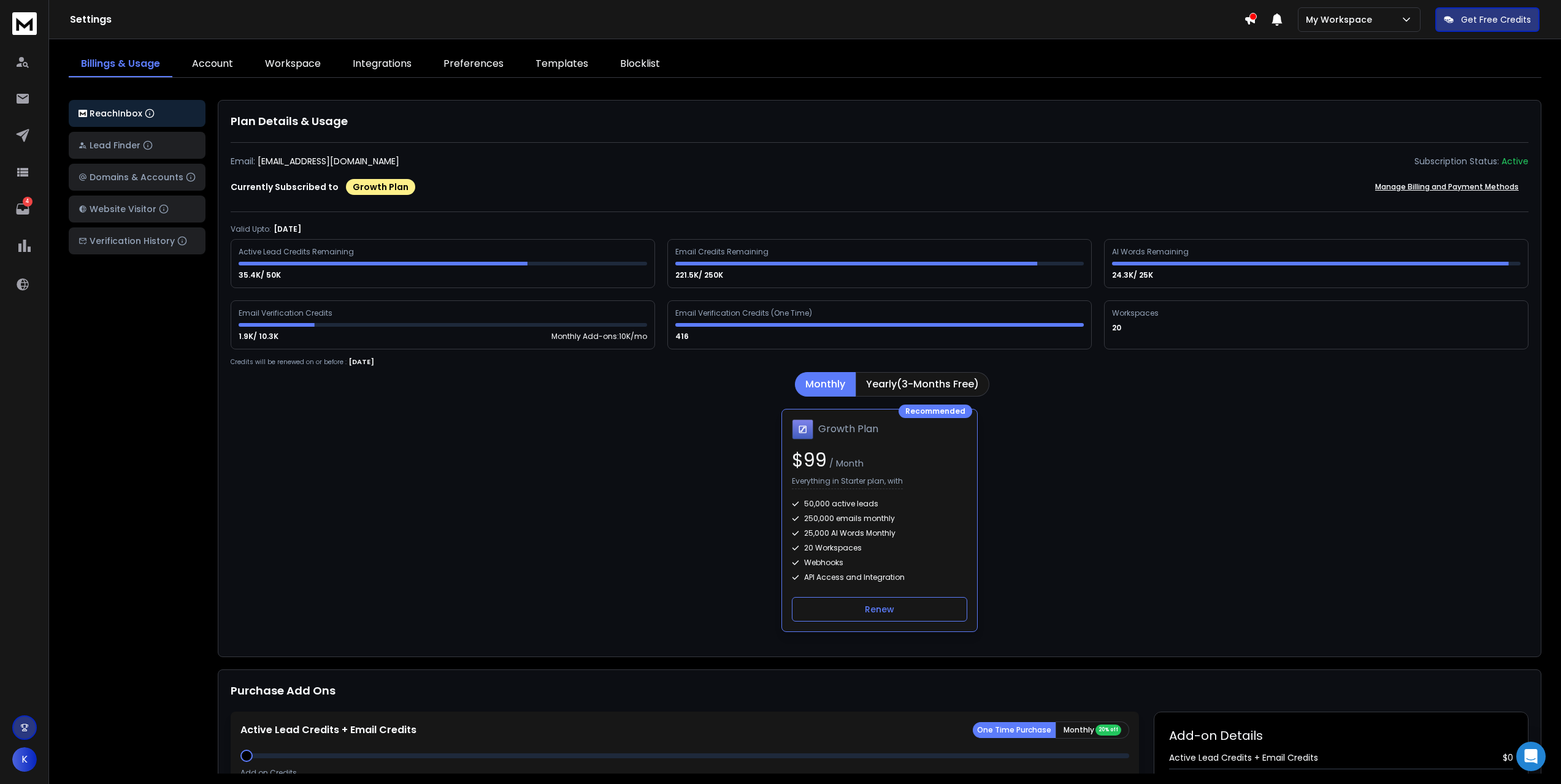
click at [1419, 190] on p "Manage Billing and Payment Methods" at bounding box center [1447, 187] width 144 height 10
click at [1537, 768] on div "Open Intercom Messenger" at bounding box center [1531, 756] width 32 height 32
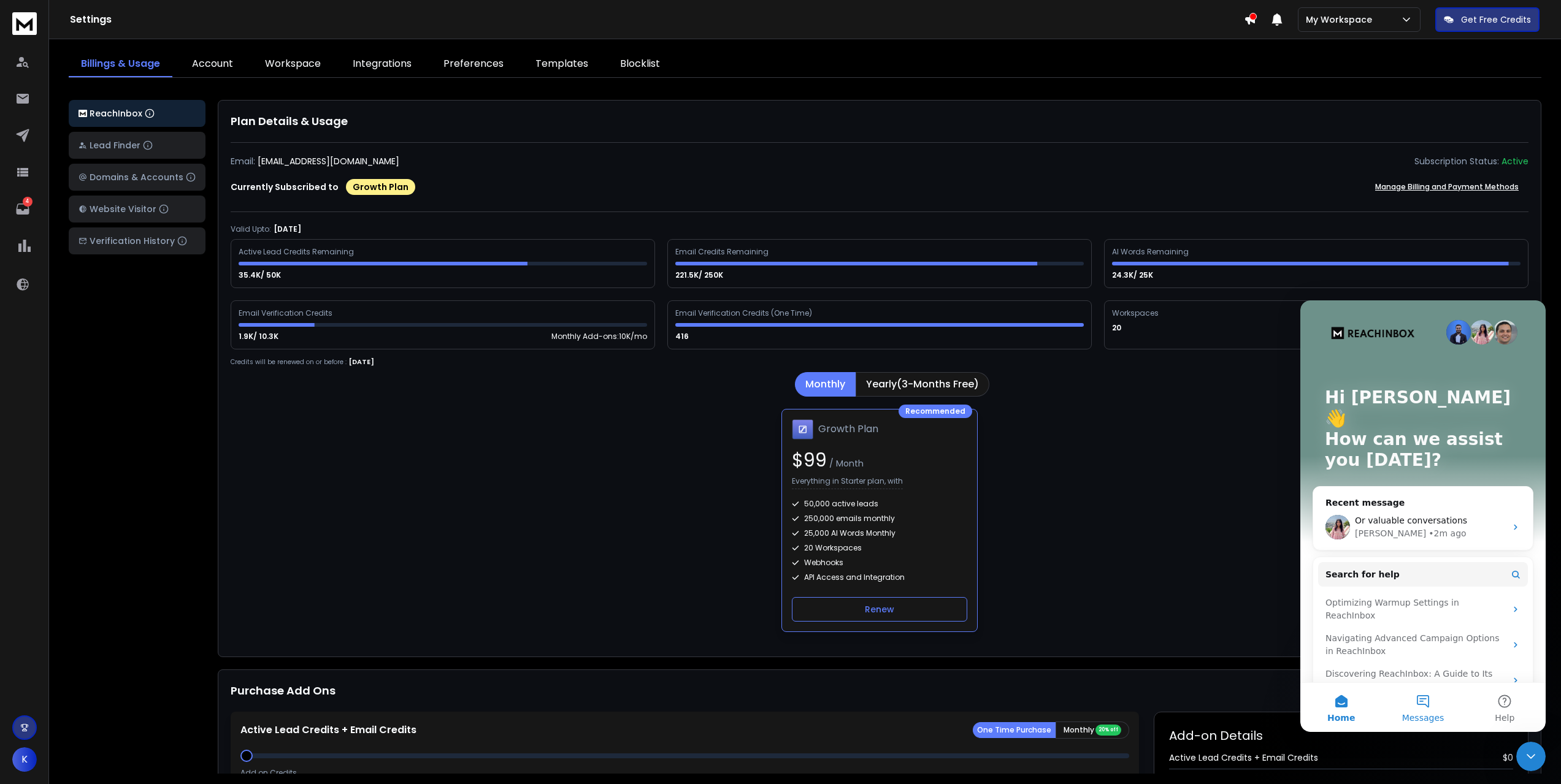
click at [1429, 706] on button "Messages" at bounding box center [1422, 708] width 82 height 49
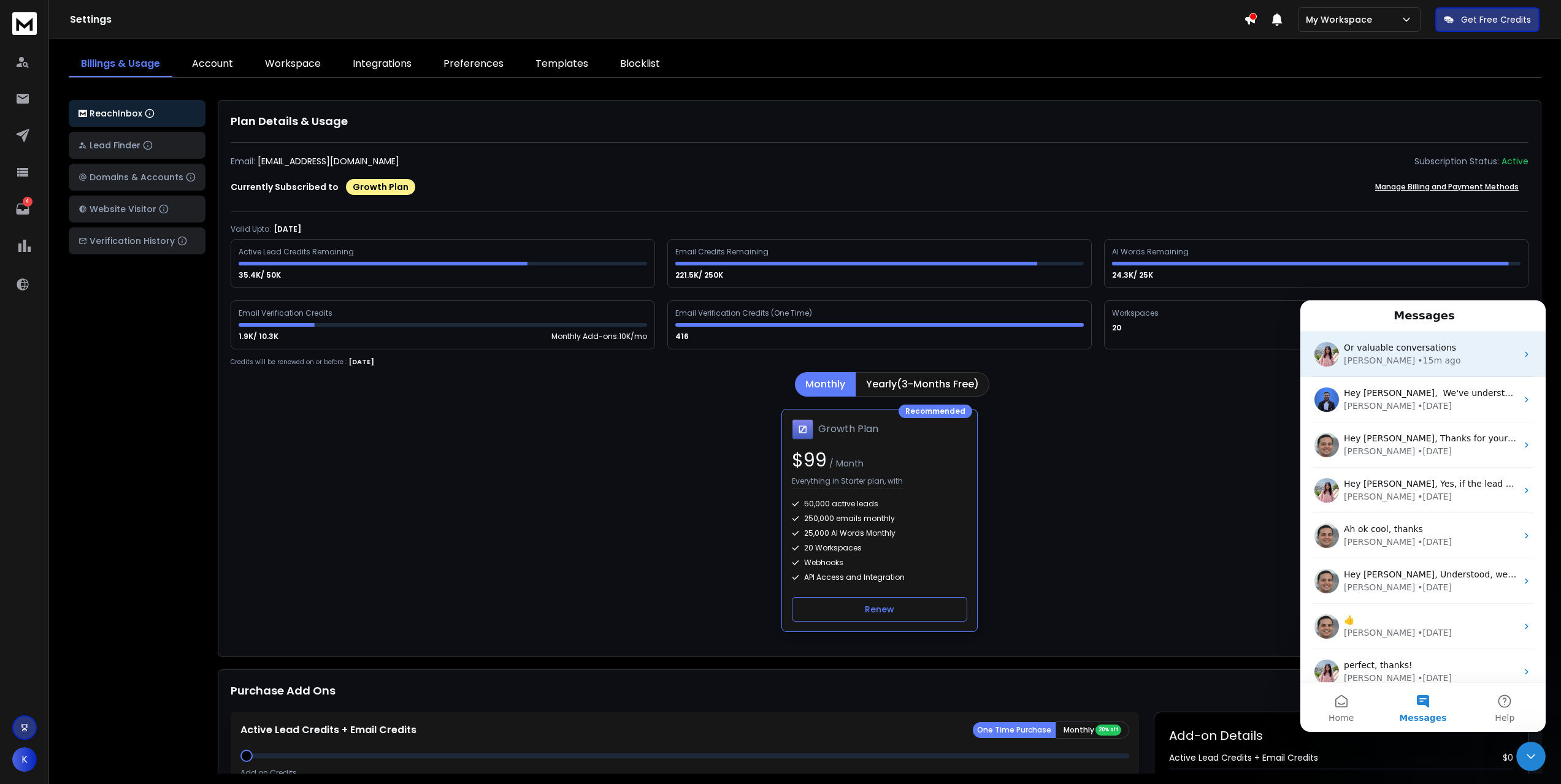
click at [1393, 353] on span "Or valuable conversations" at bounding box center [1400, 347] width 112 height 10
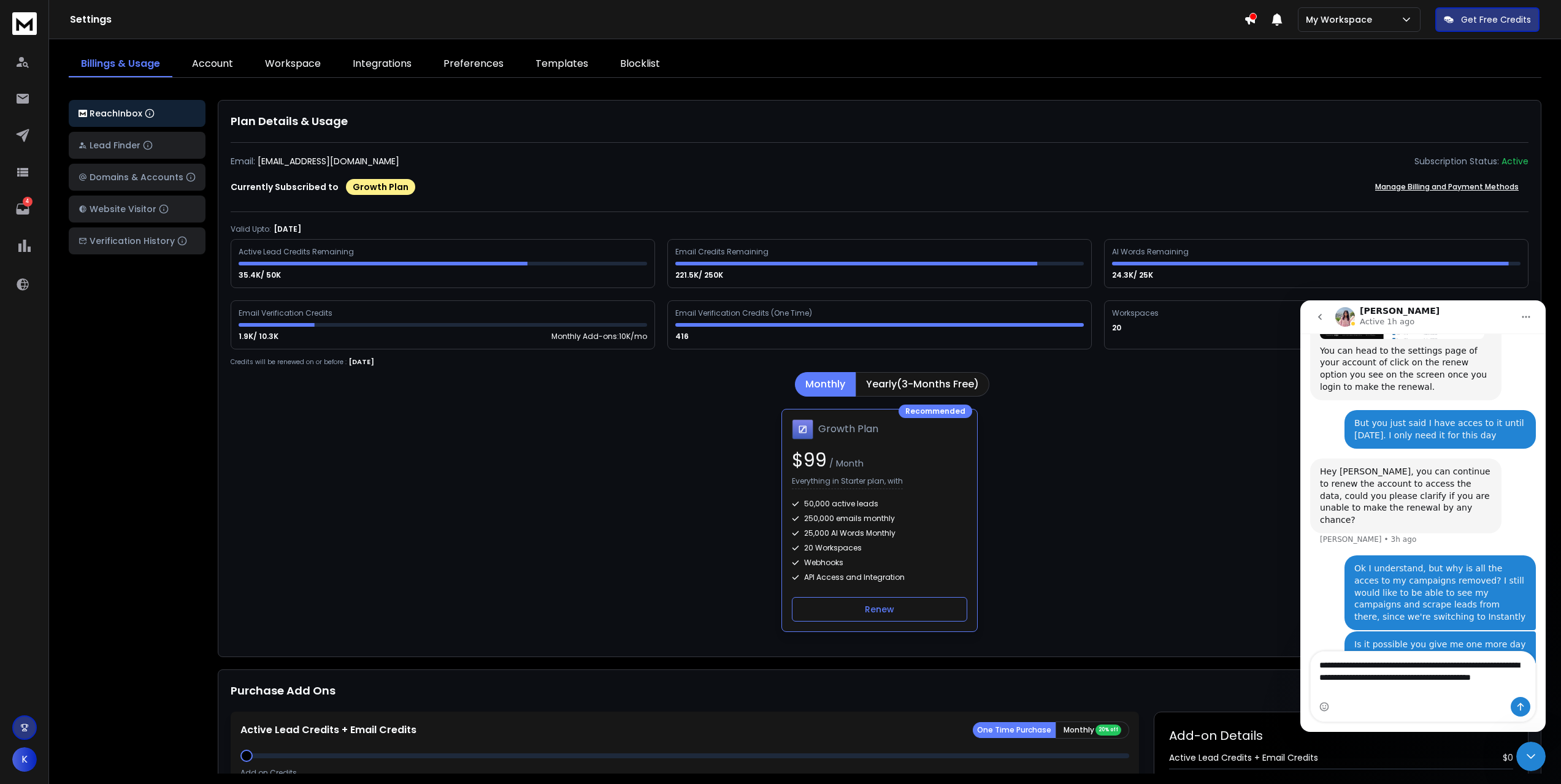
scroll to position [727, 0]
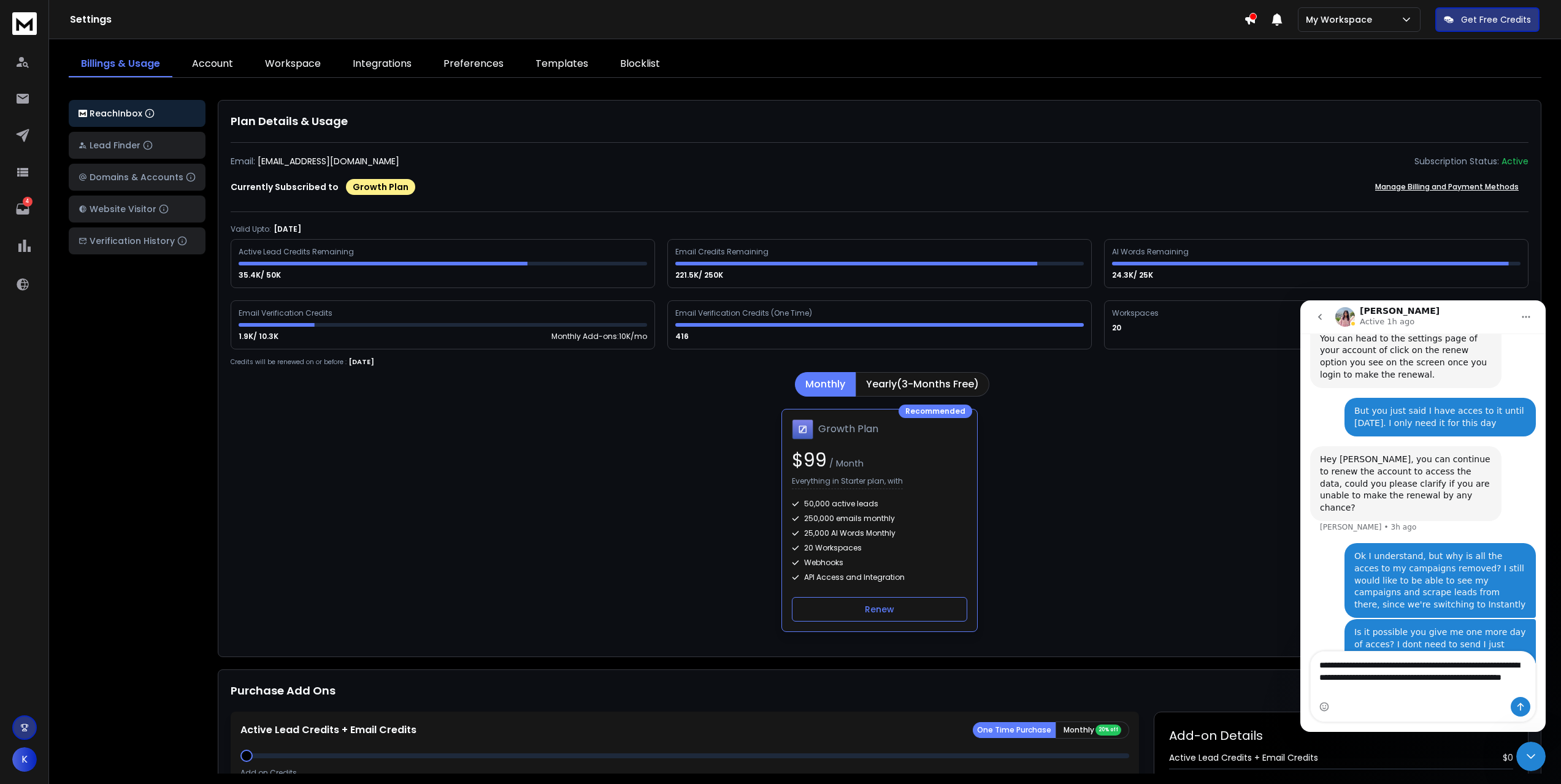
type textarea "**********"
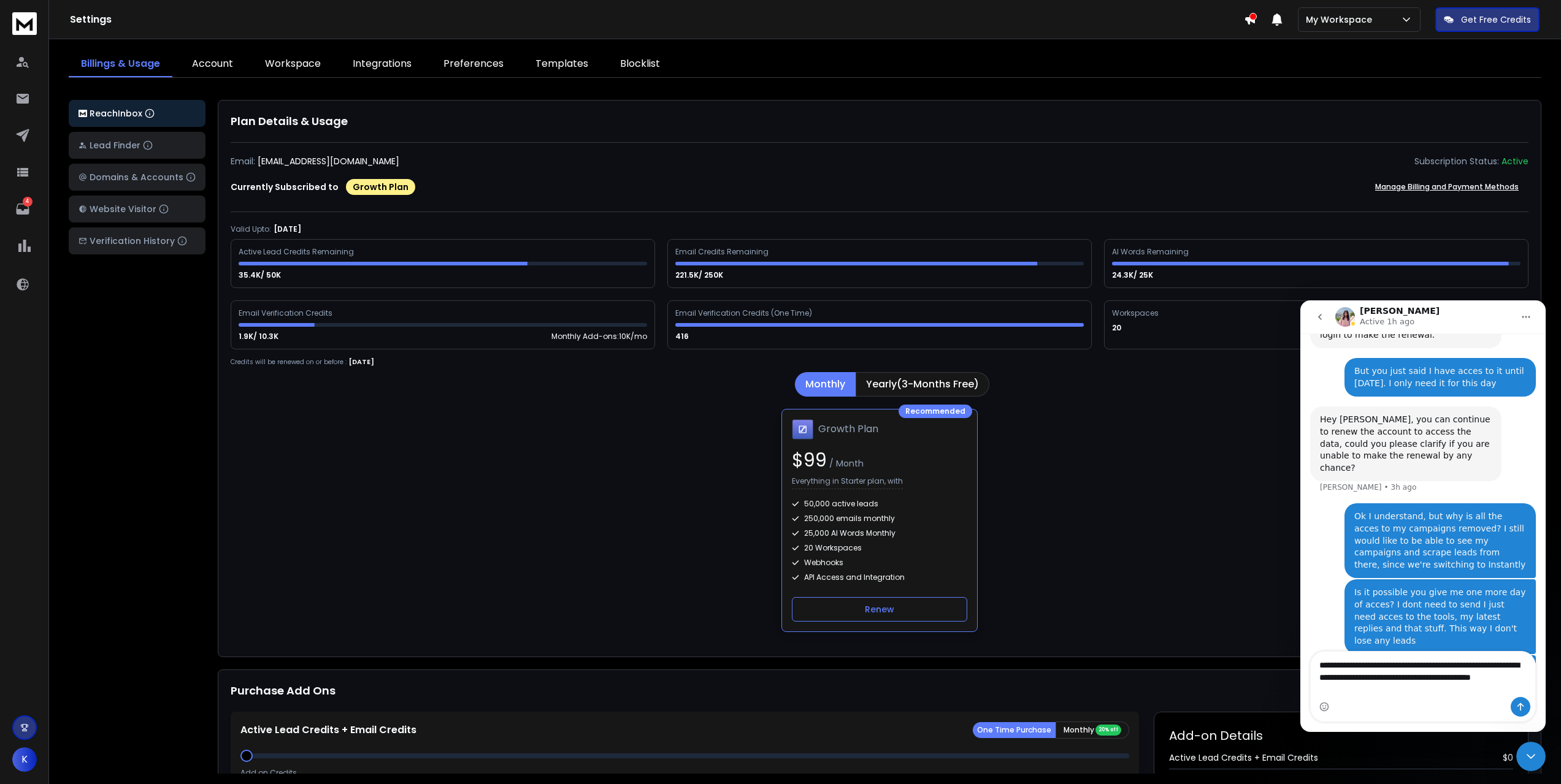
scroll to position [780, 0]
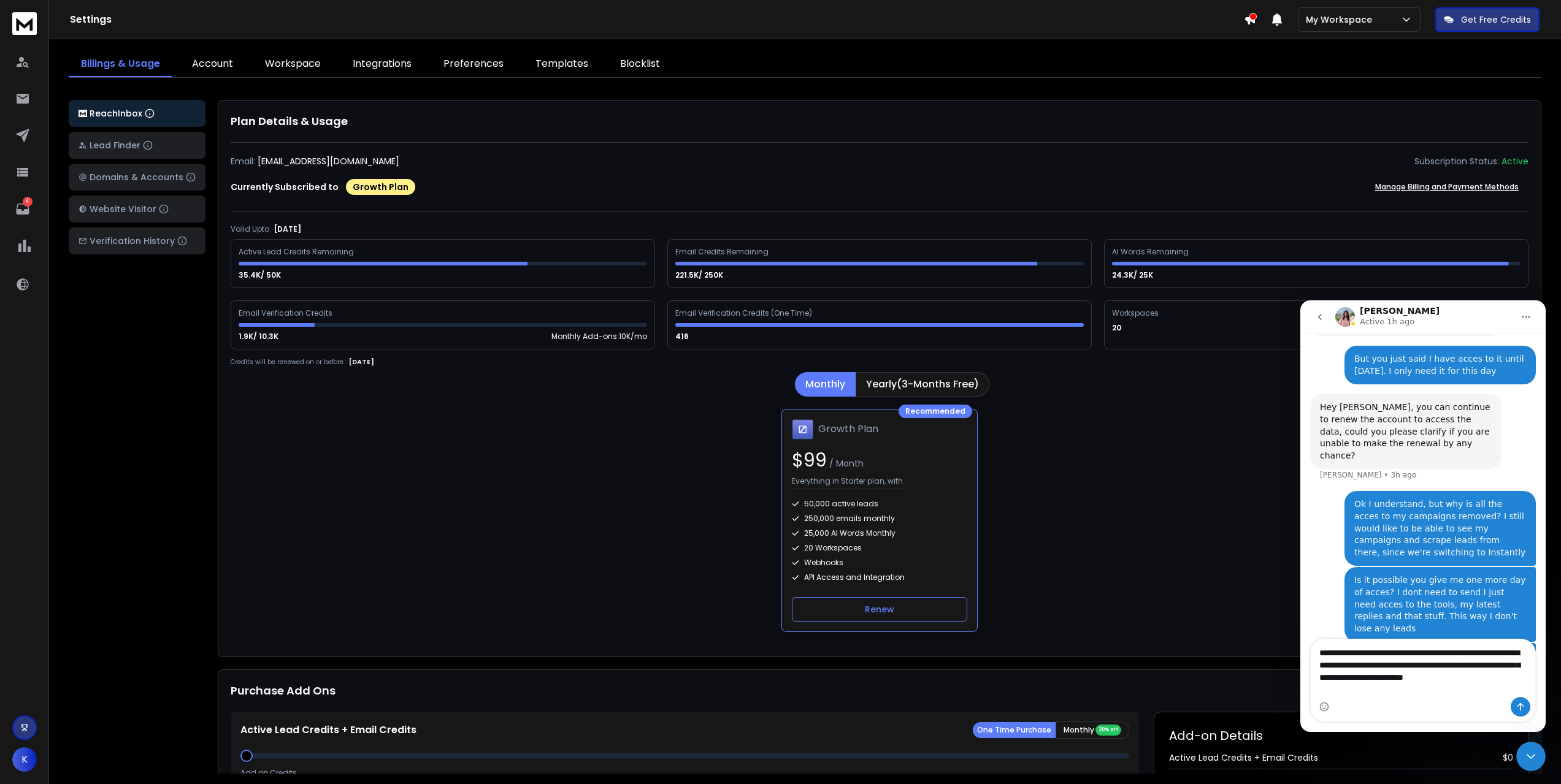
type textarea "**********"
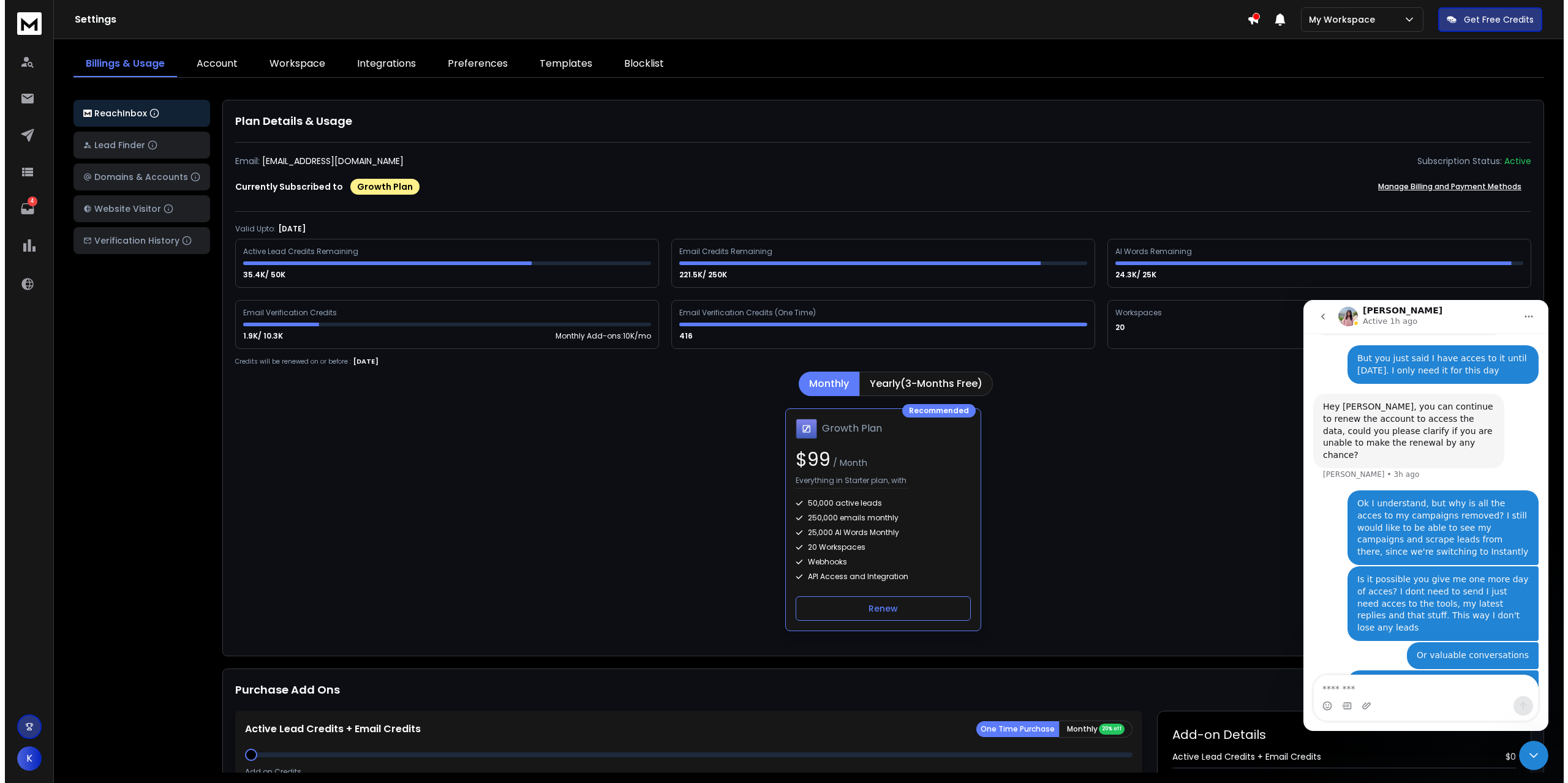
scroll to position [818, 0]
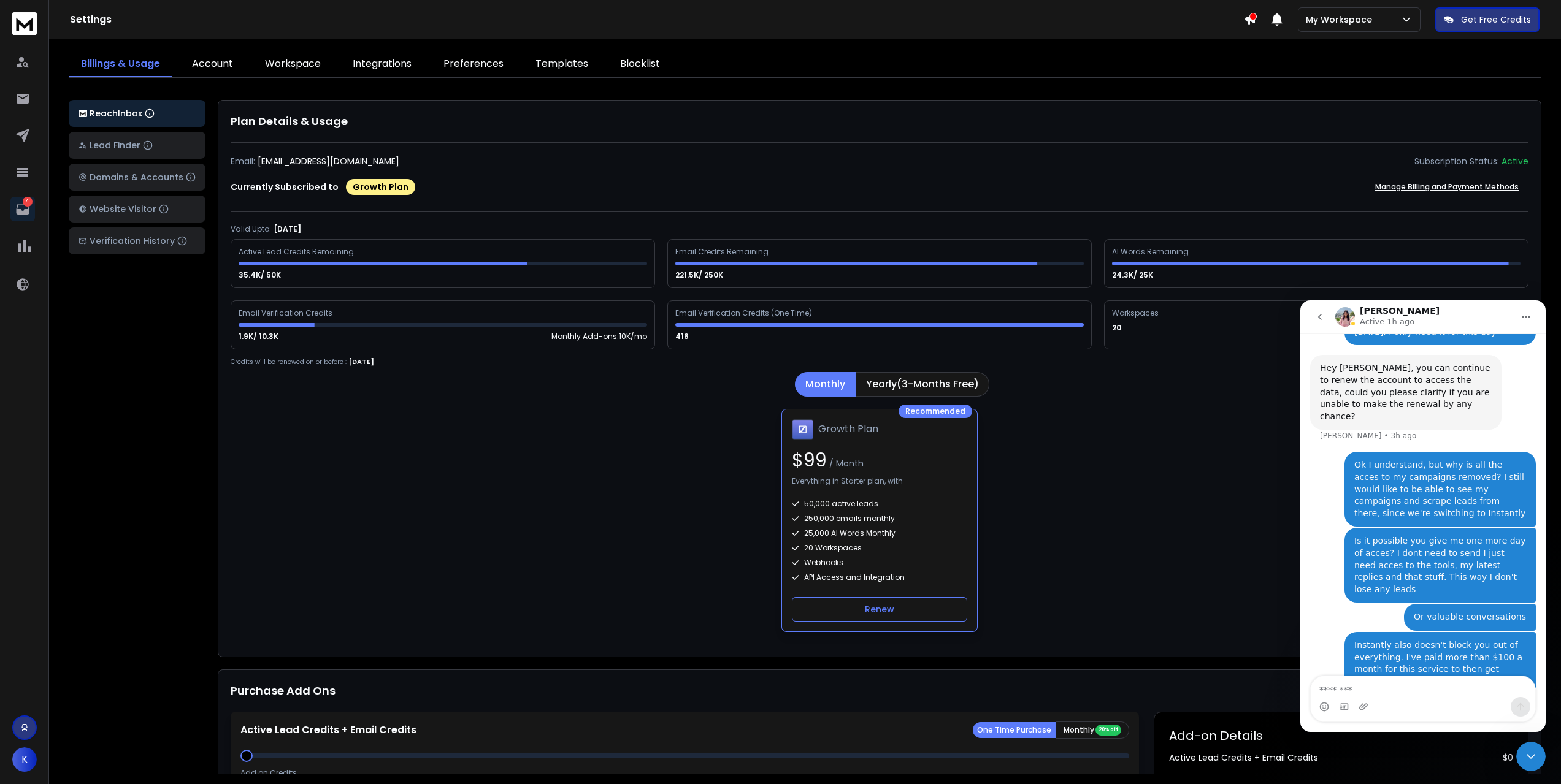
click at [28, 207] on p "4" at bounding box center [28, 201] width 10 height 10
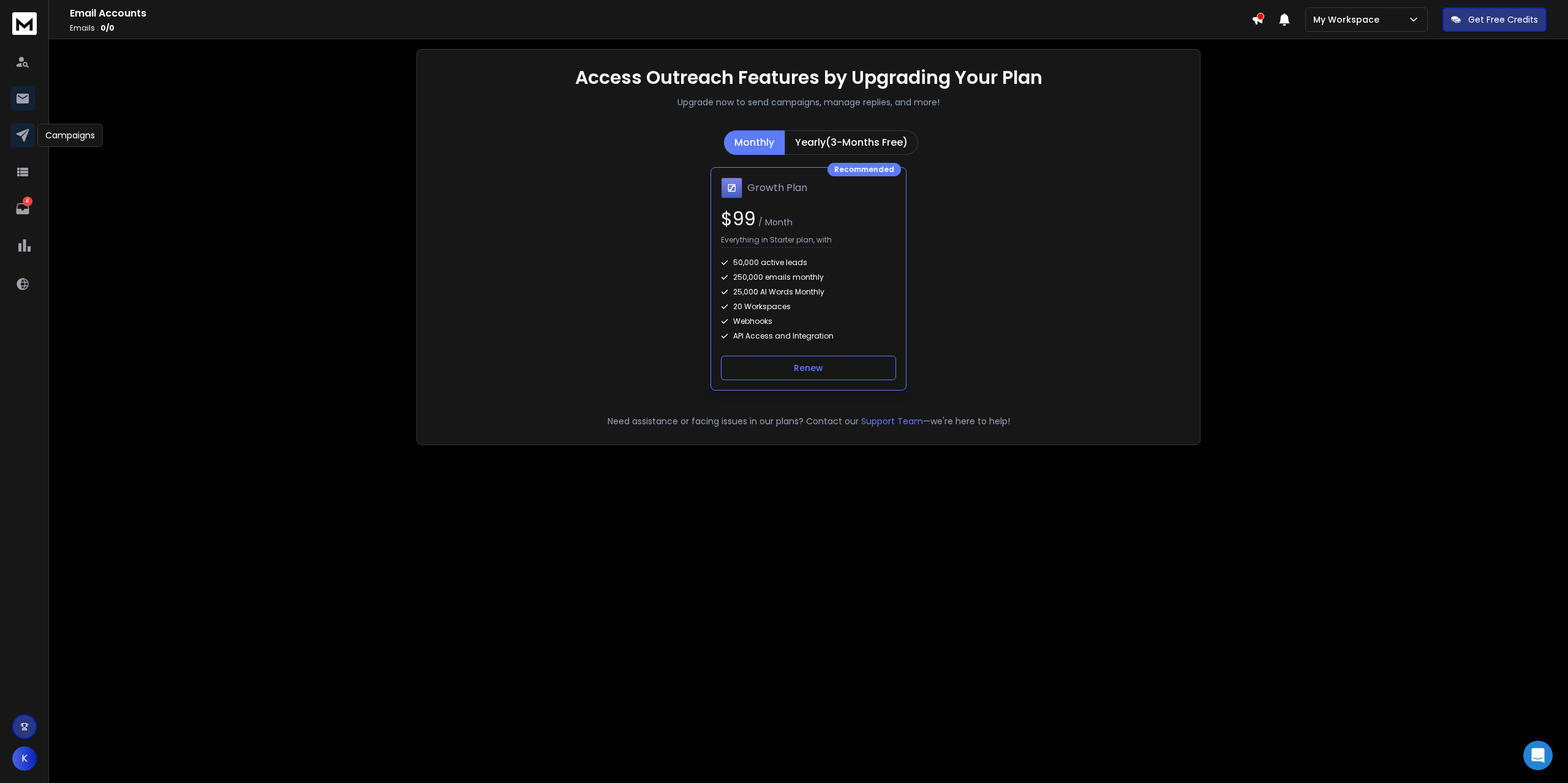
click at [25, 133] on icon at bounding box center [22, 135] width 15 height 15
click at [21, 161] on link at bounding box center [23, 172] width 24 height 24
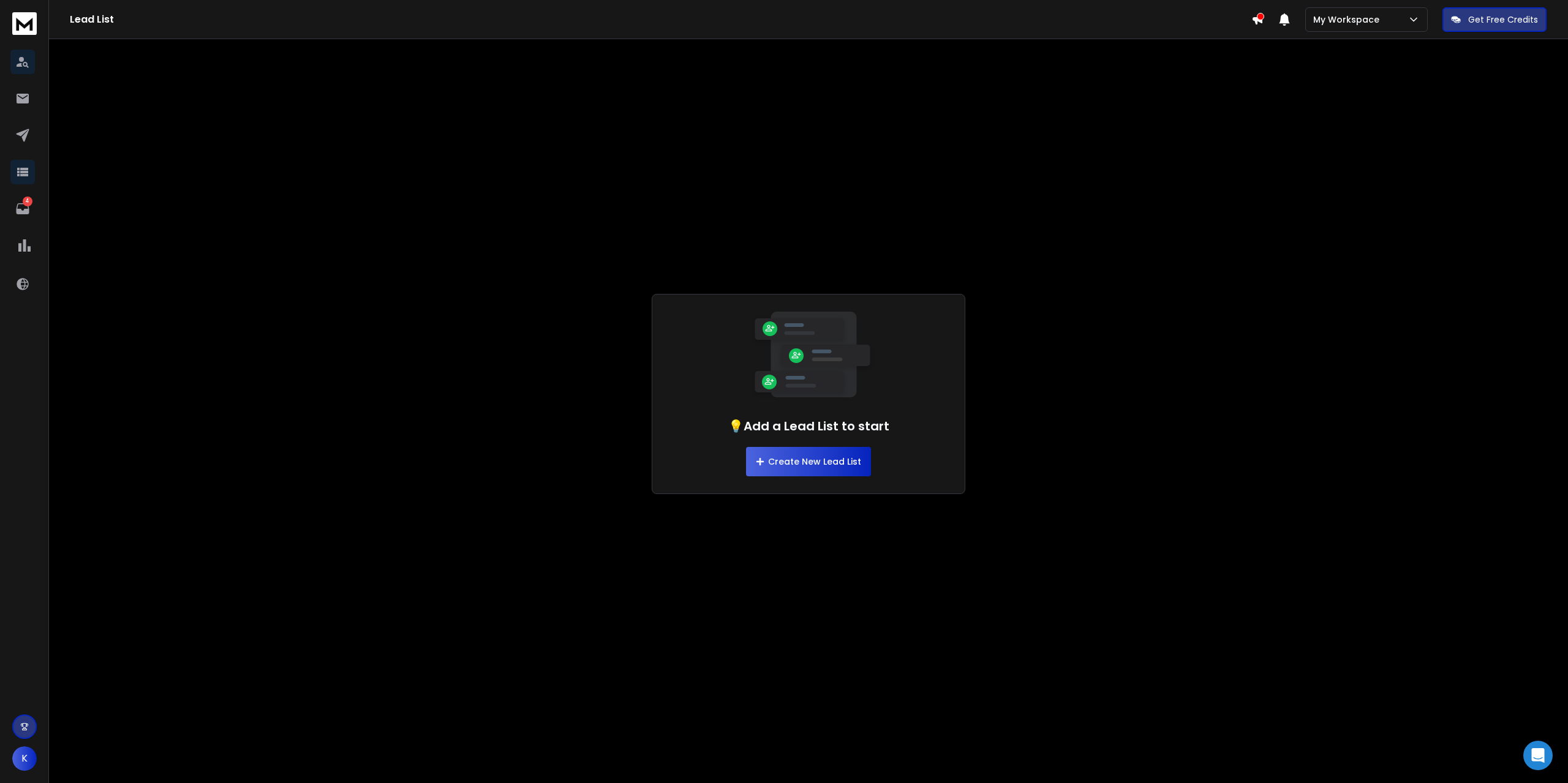
click at [18, 66] on icon at bounding box center [22, 61] width 15 height 15
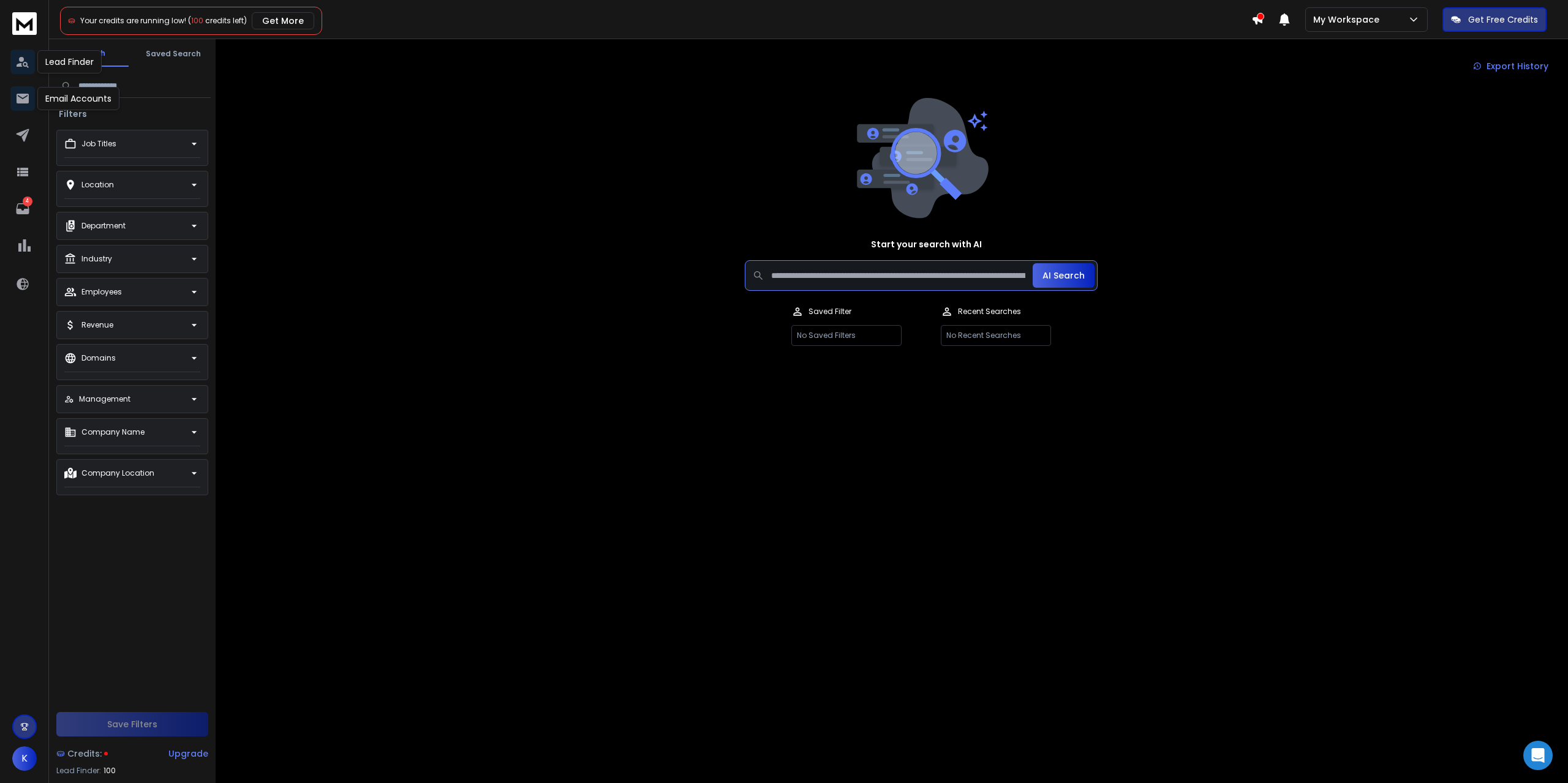
click at [27, 103] on icon at bounding box center [23, 99] width 12 height 10
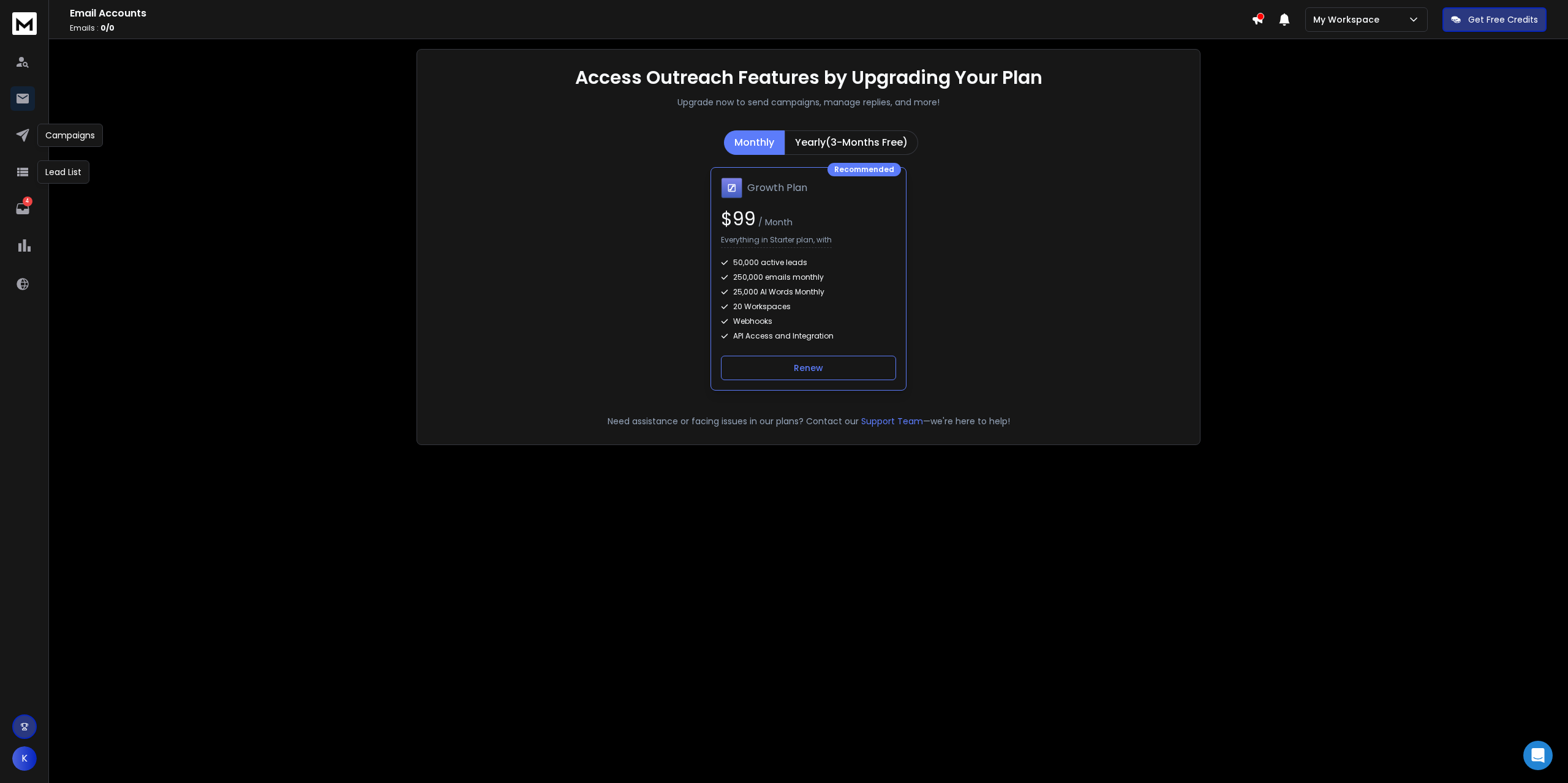
click at [33, 196] on div "4" at bounding box center [24, 175] width 28 height 251
click at [30, 196] on div "4" at bounding box center [24, 175] width 28 height 251
click at [29, 202] on p "4" at bounding box center [28, 201] width 10 height 10
click at [1546, 748] on div "Open Intercom Messenger" at bounding box center [1538, 755] width 32 height 32
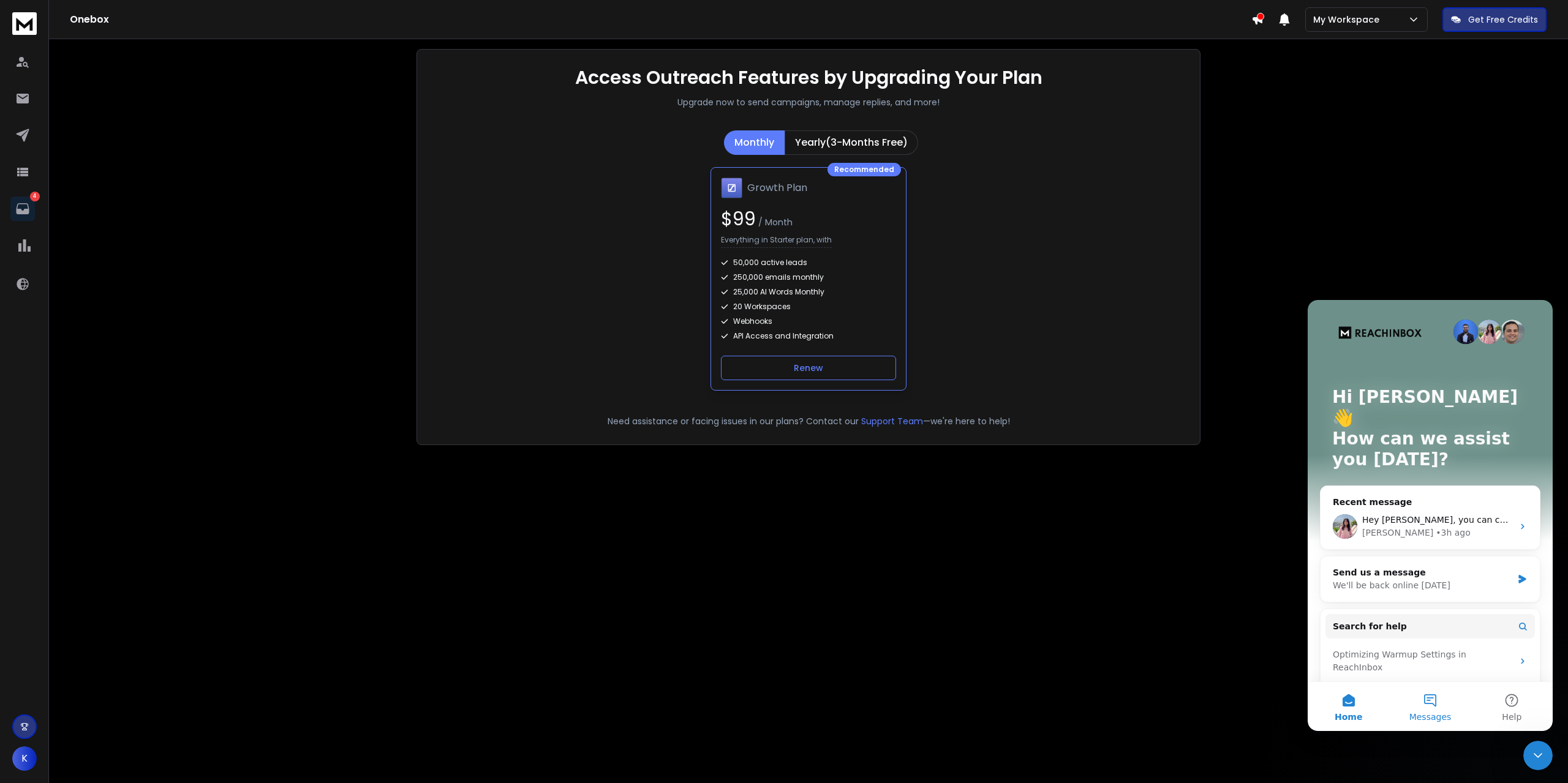
click at [1440, 700] on button "Messages" at bounding box center [1430, 707] width 82 height 49
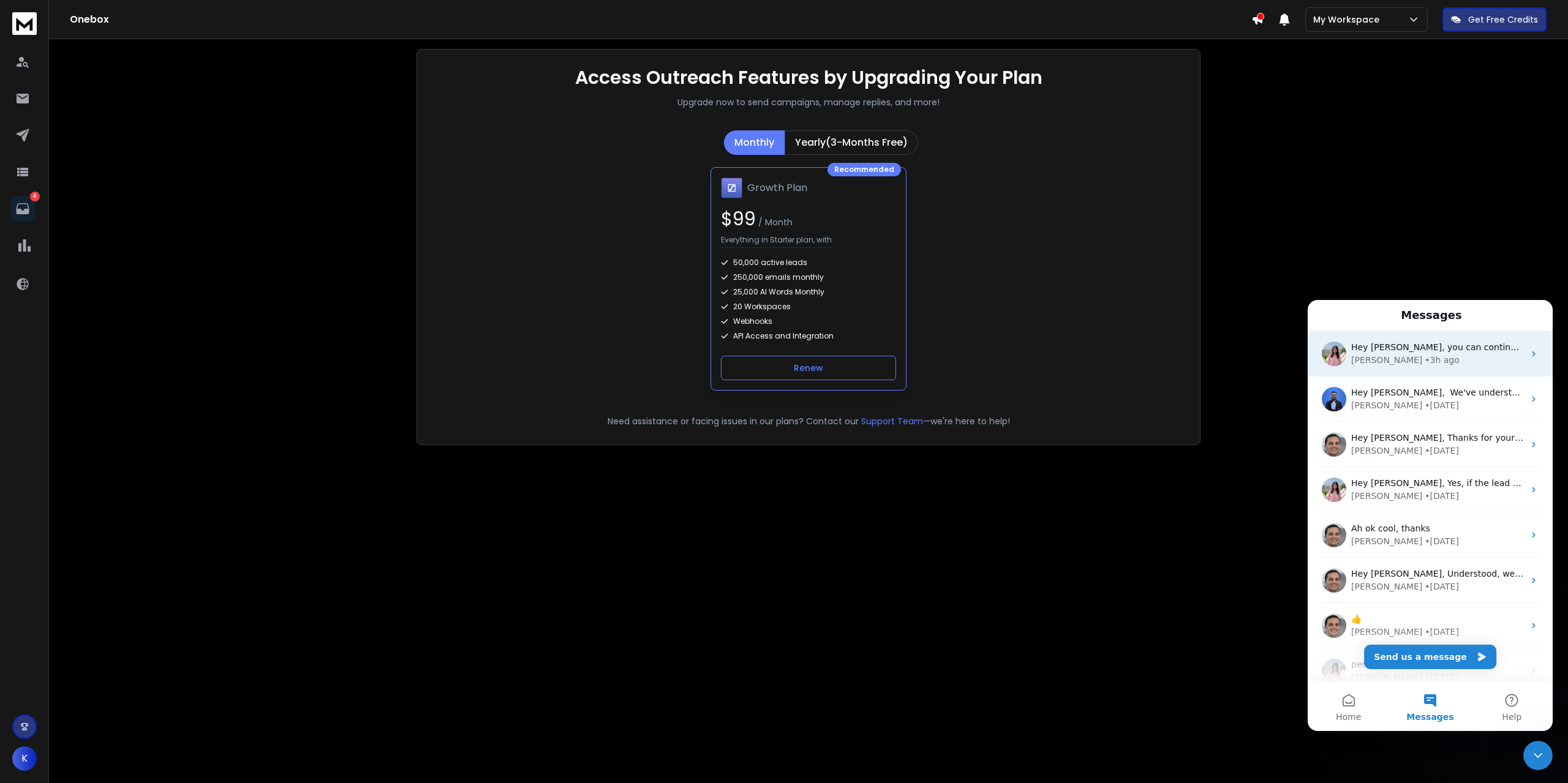
click at [1408, 353] on div "Hey [PERSON_NAME], you can continue to renew the account to access the data, co…" at bounding box center [1437, 347] width 173 height 13
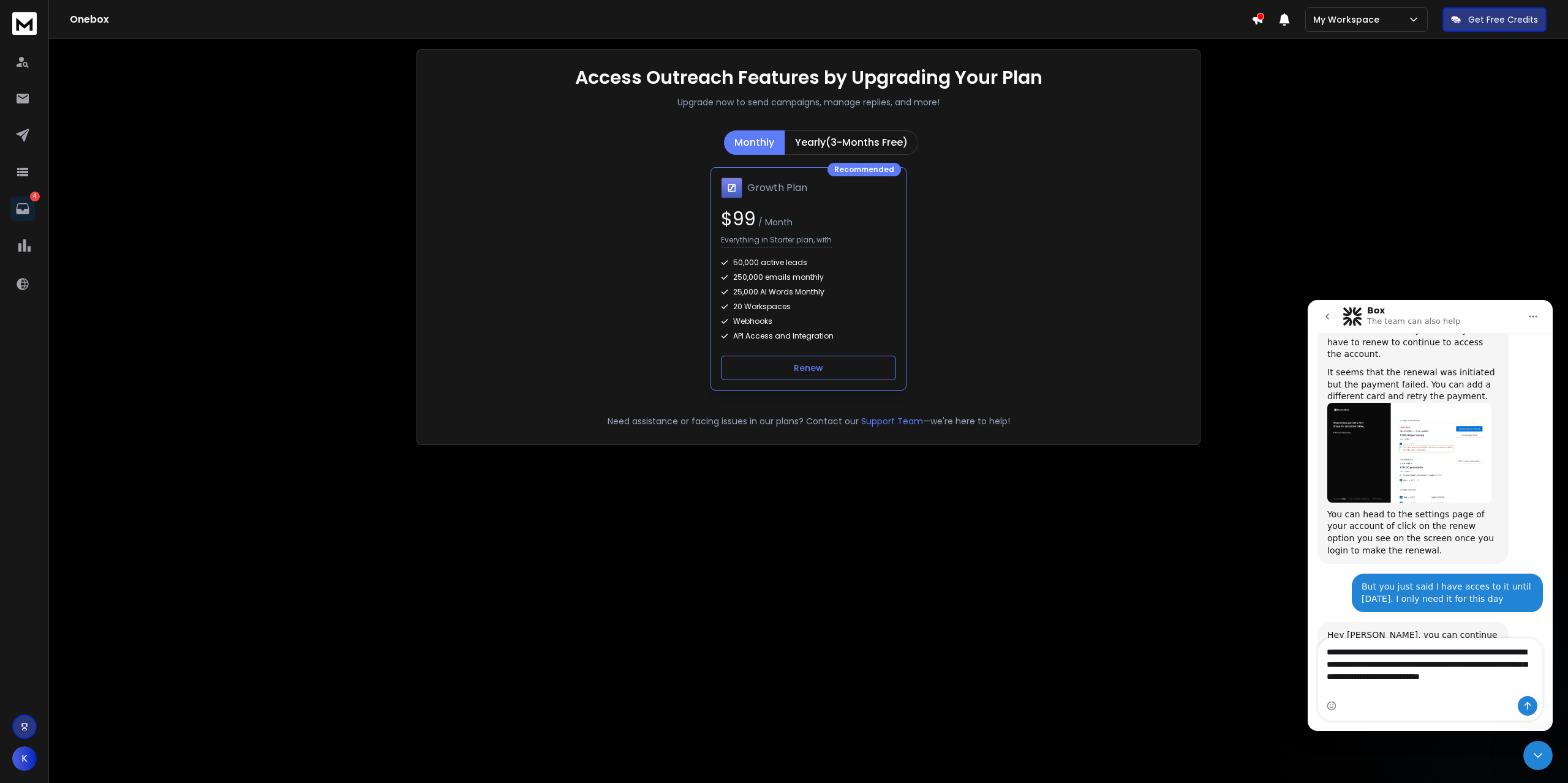
scroll to position [563, 0]
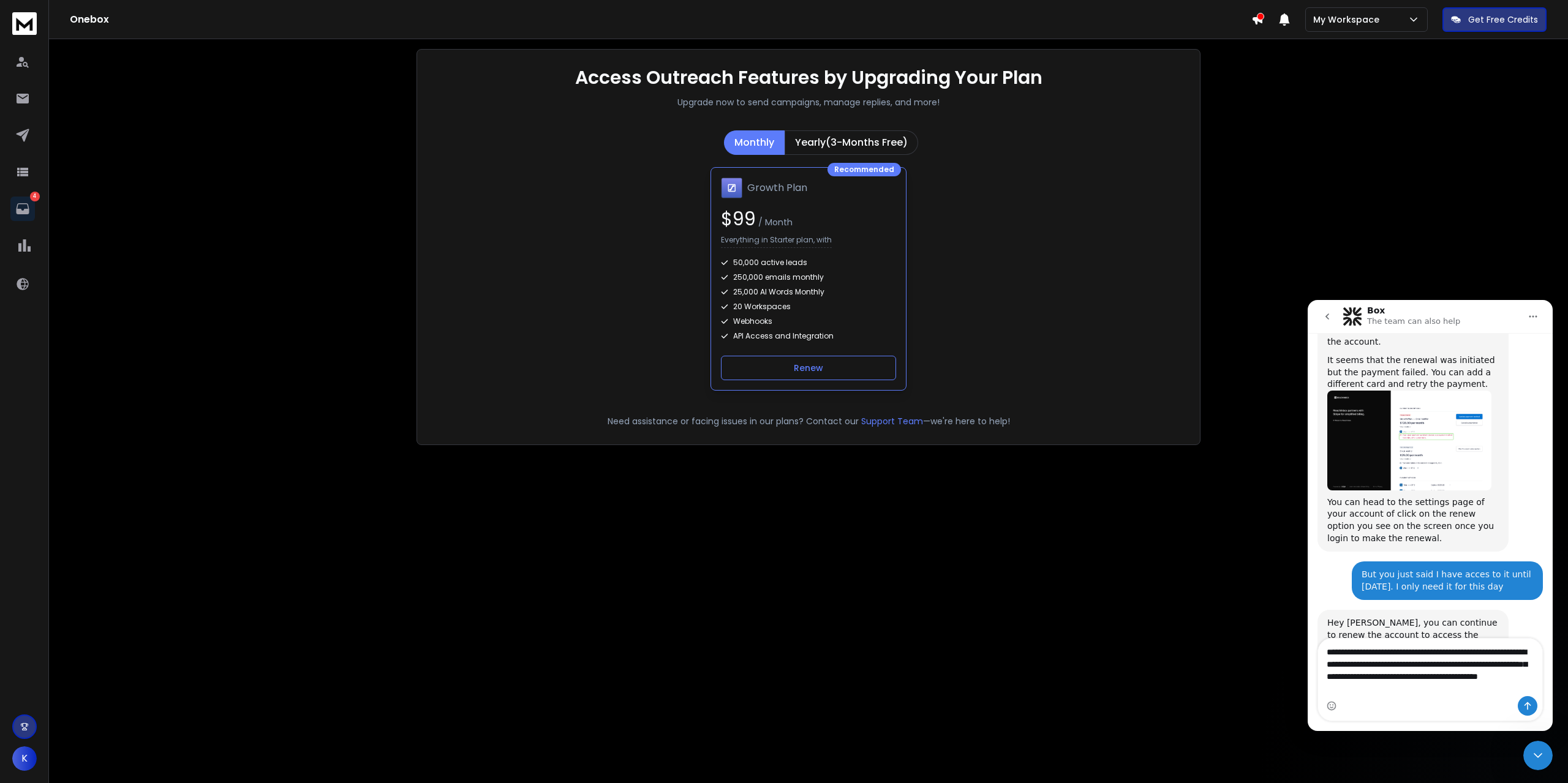
type textarea "**********"
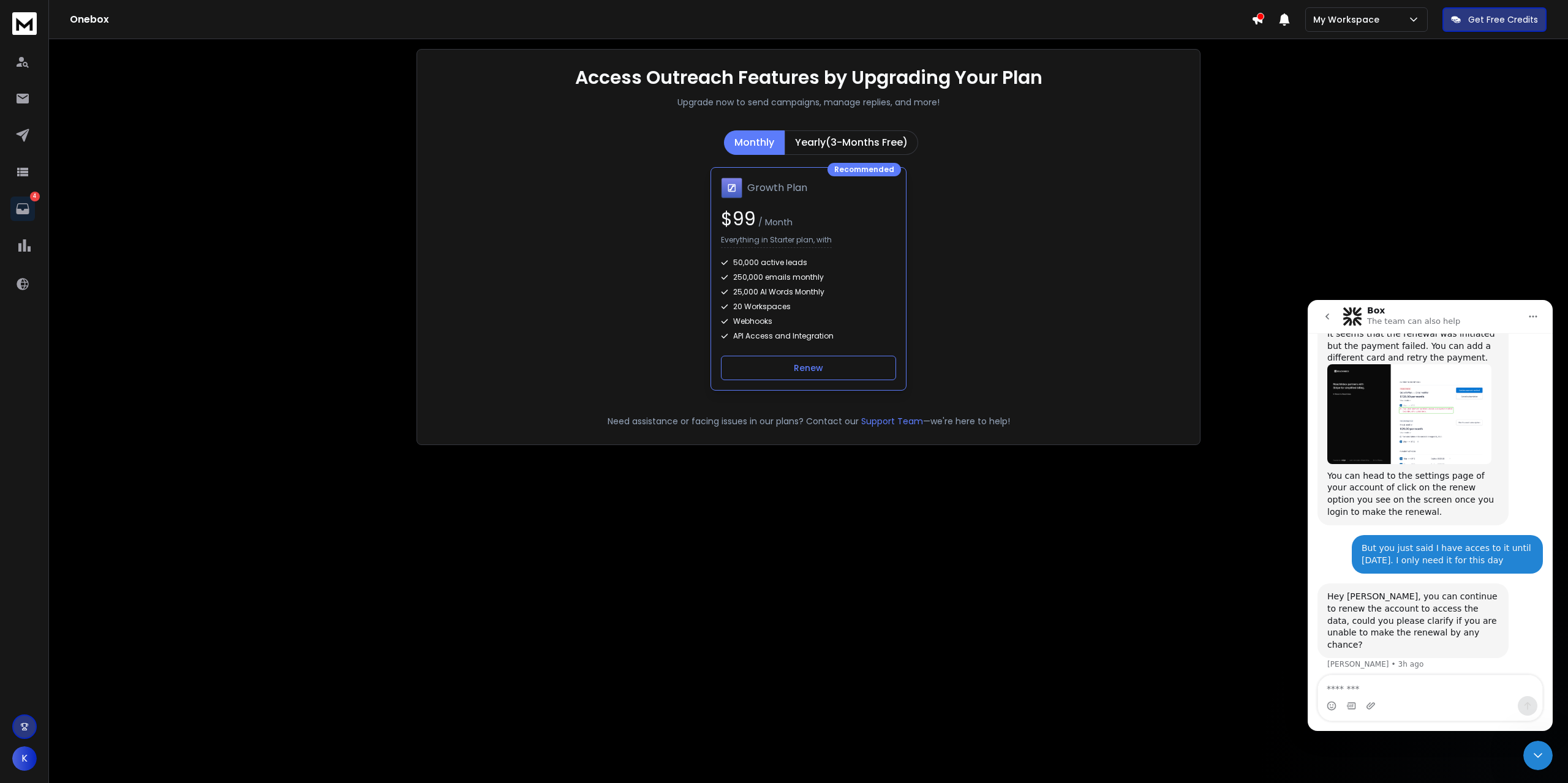
scroll to position [610, 0]
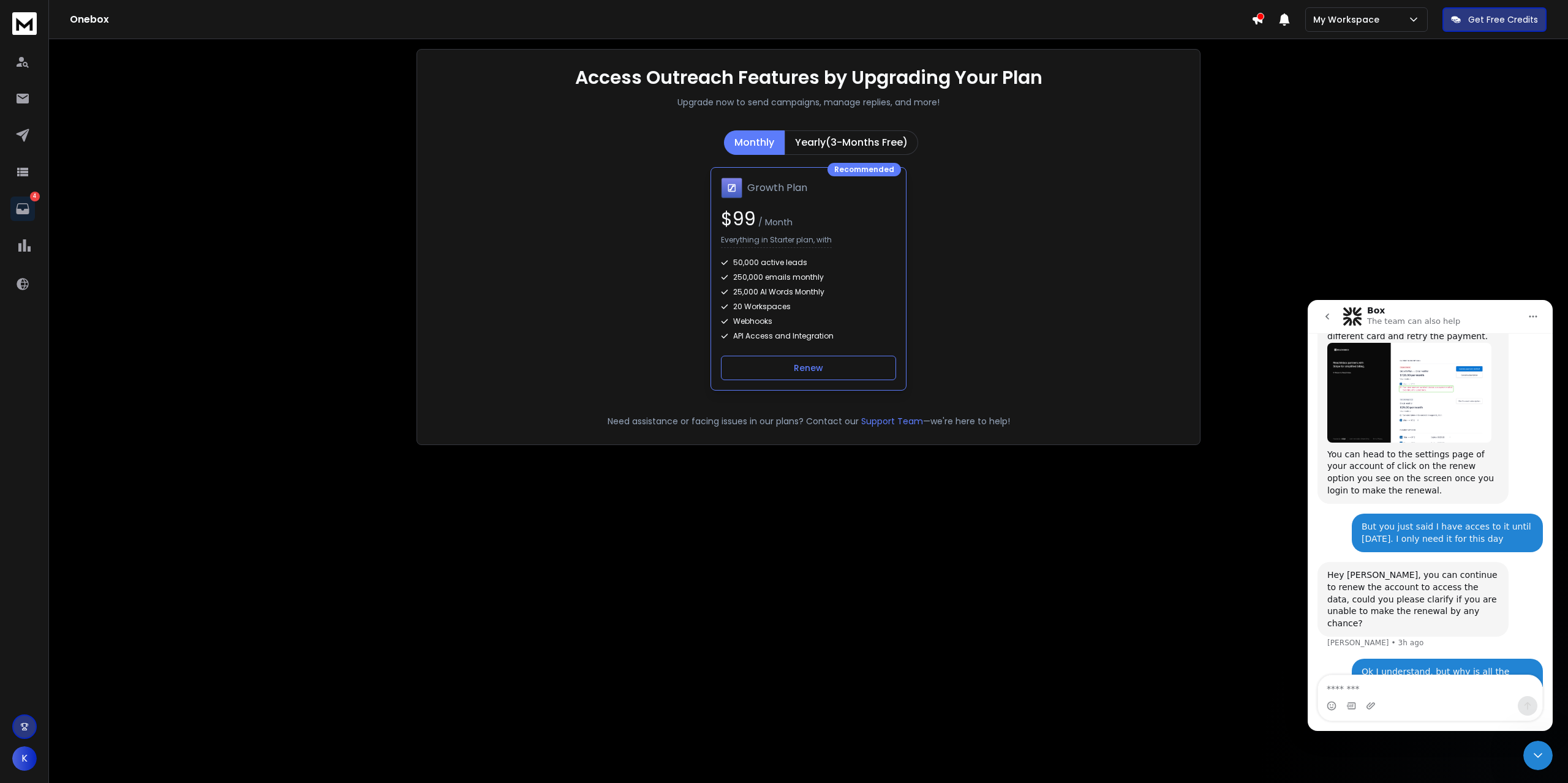
click at [397, 302] on div "Access Outreach Features by Upgrading Your Plan Upgrade now to send campaigns, …" at bounding box center [784, 228] width 1568 height 455
click at [563, 197] on div "Recommended Growth Plan $ 99 / Month Everything in Starter plan, with 50,000 ac…" at bounding box center [808, 285] width 748 height 236
click at [1546, 755] on div "Close Intercom Messenger" at bounding box center [1537, 755] width 29 height 29
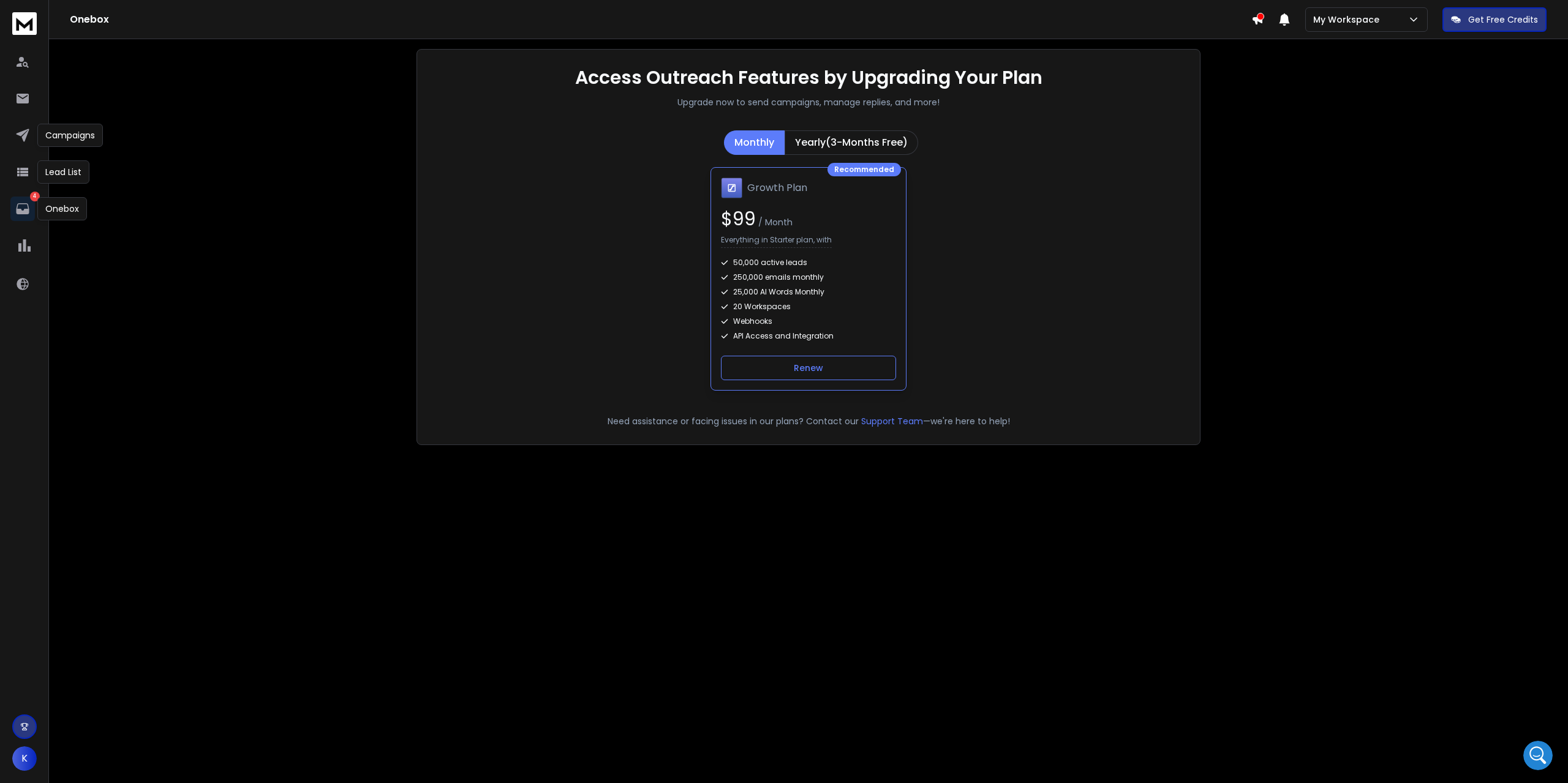
click at [26, 202] on icon at bounding box center [22, 209] width 15 height 15
click at [1545, 749] on div "Open Intercom Messenger" at bounding box center [1537, 755] width 40 height 40
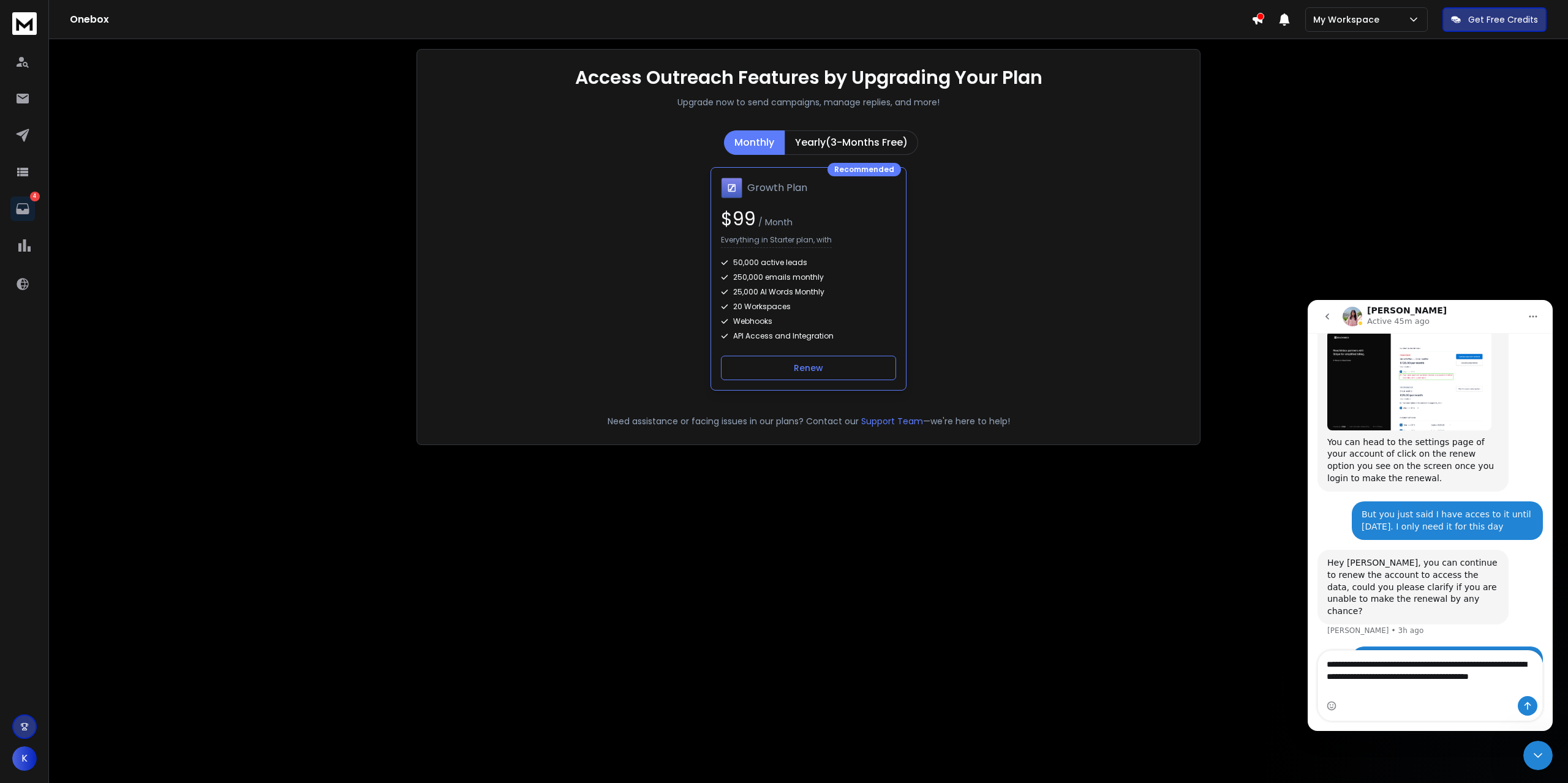
scroll to position [635, 0]
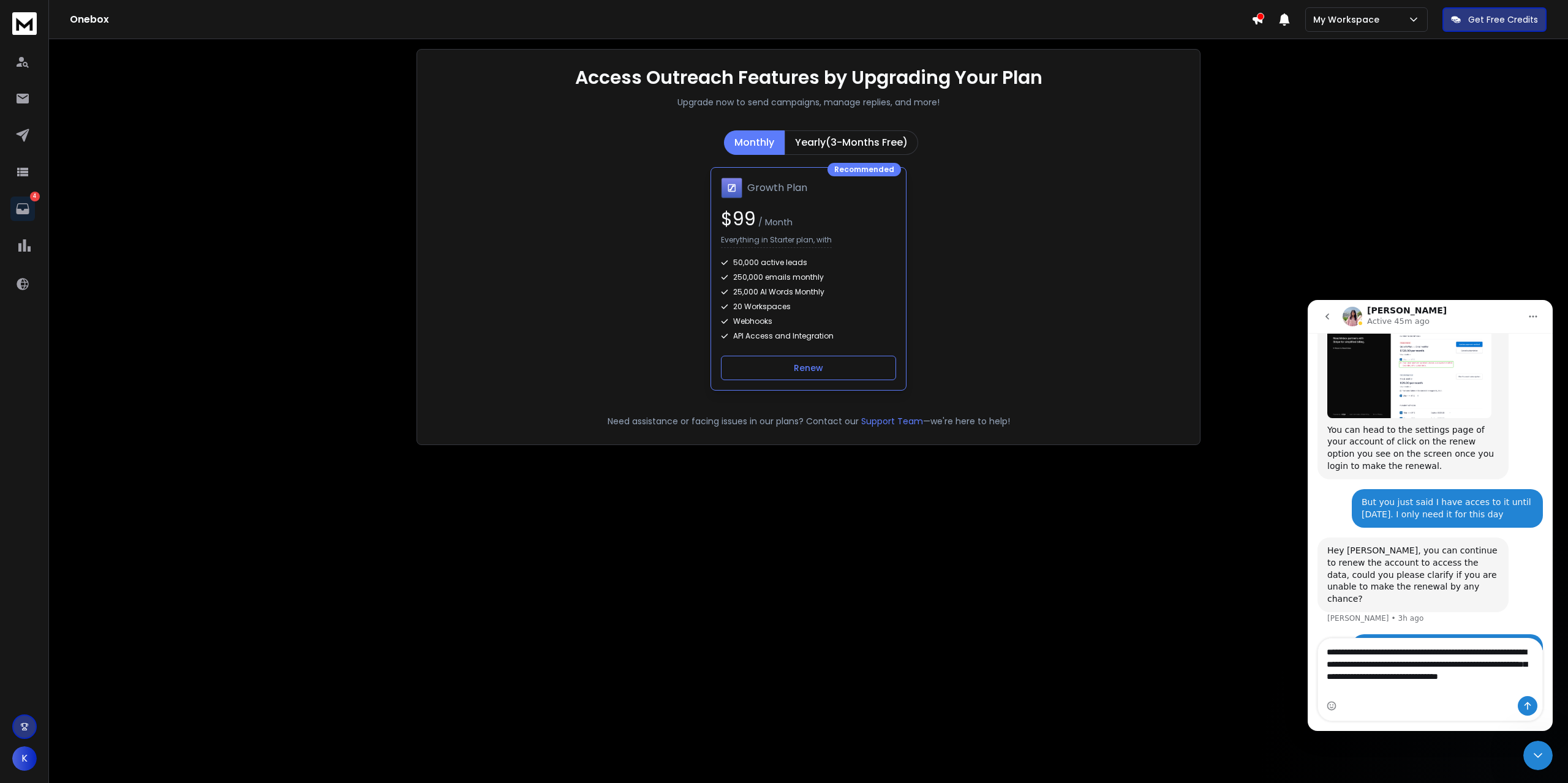
type textarea "**********"
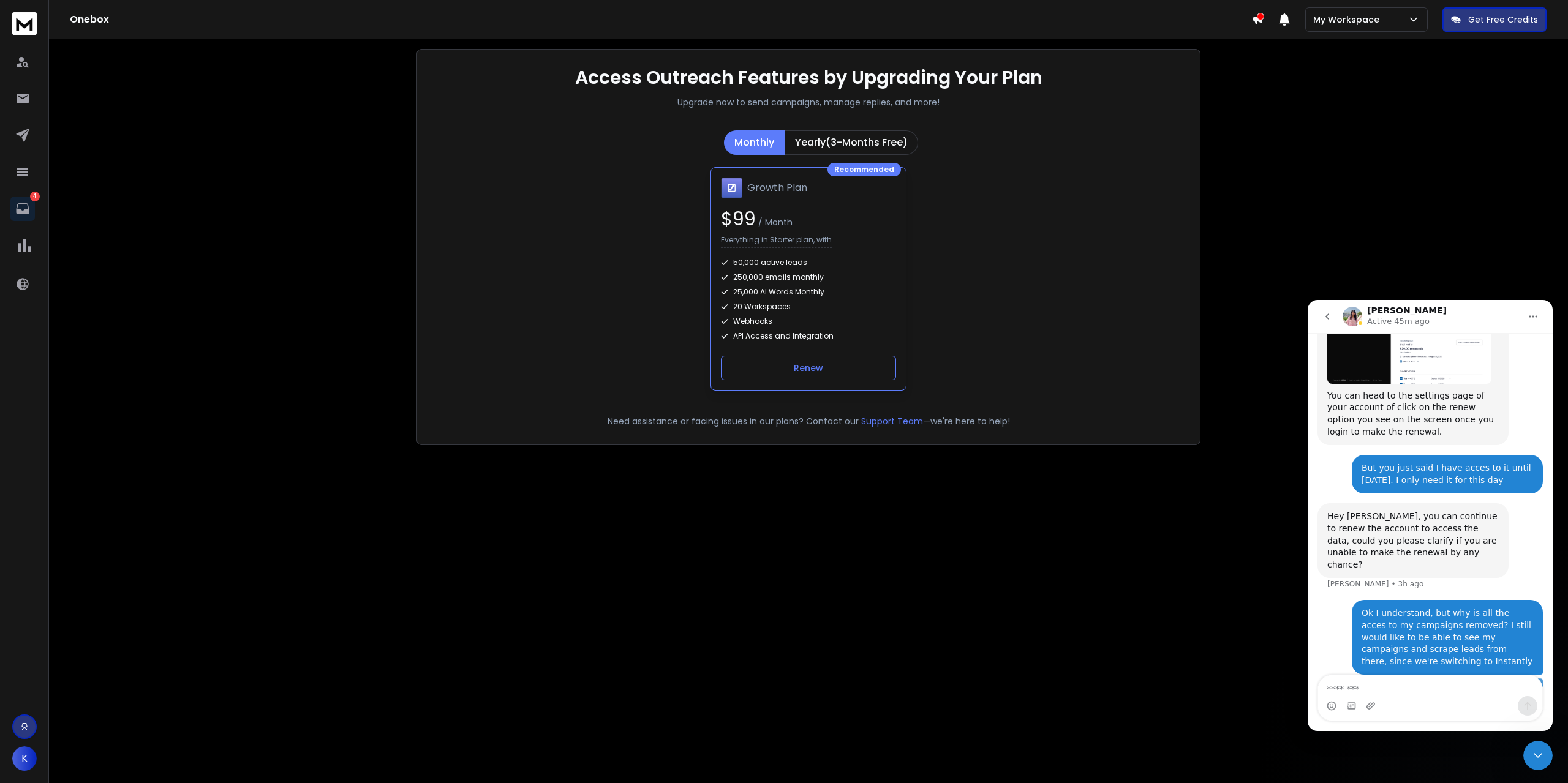
scroll to position [675, 0]
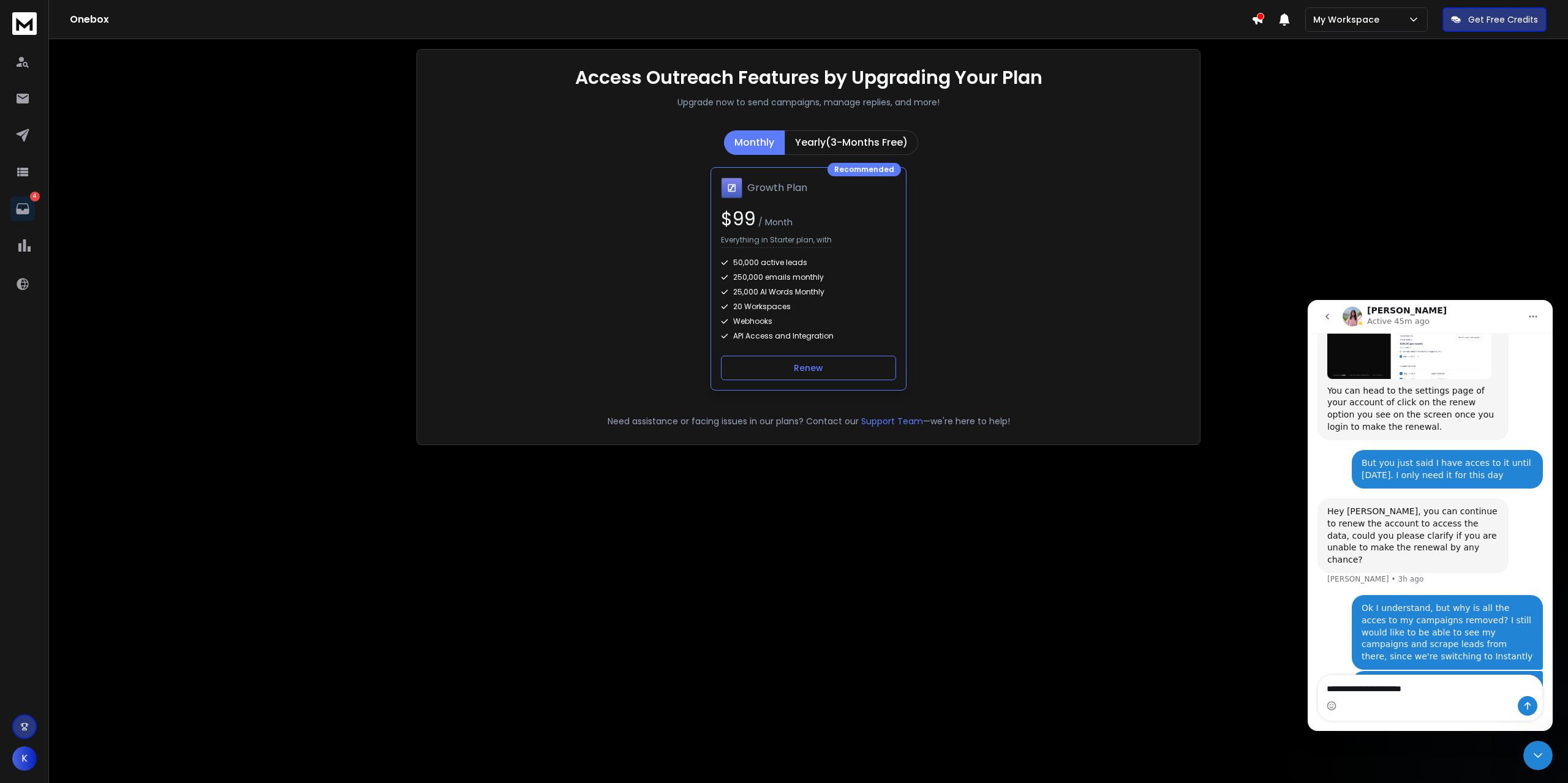
type textarea "**********"
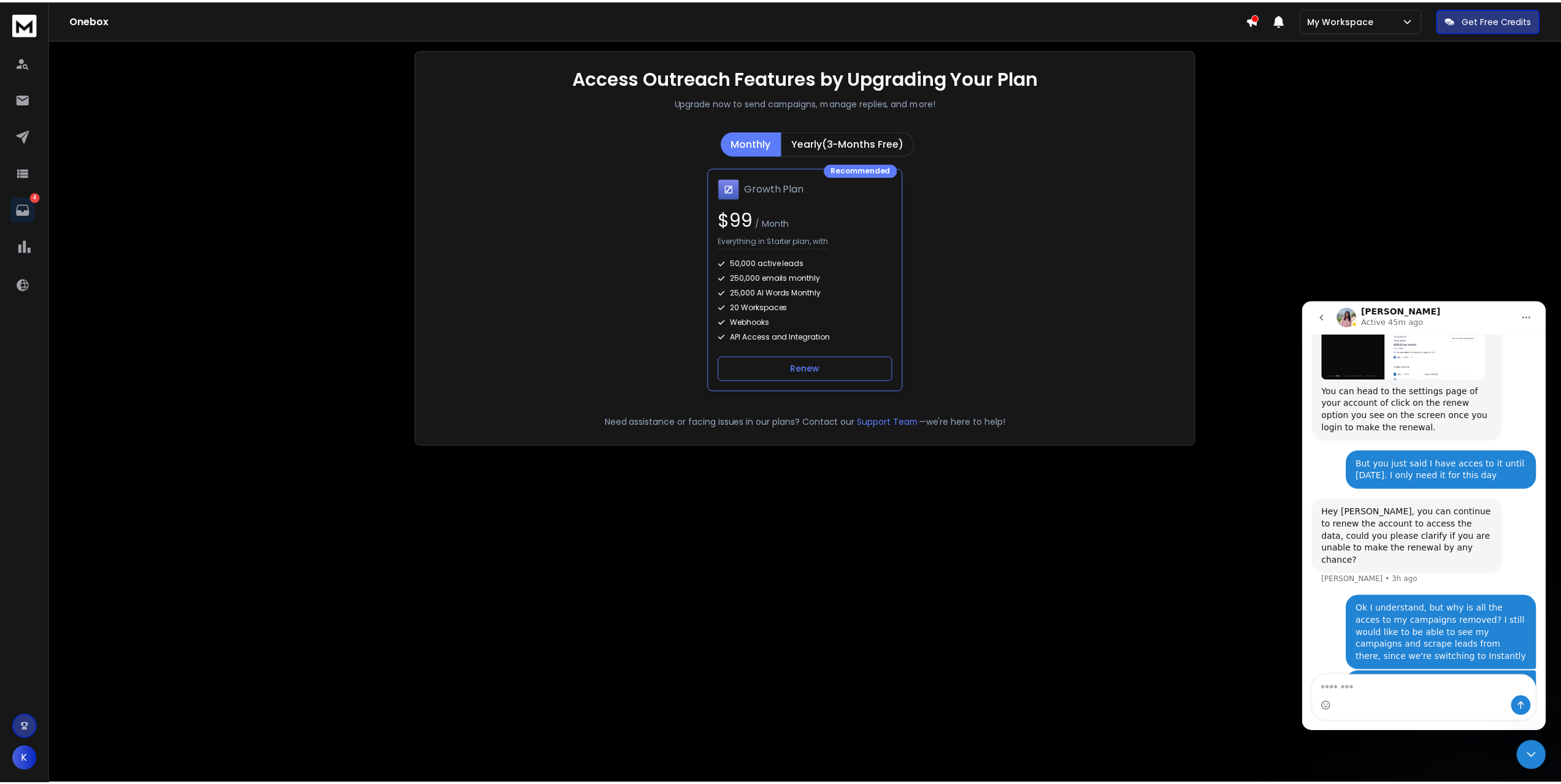
scroll to position [703, 0]
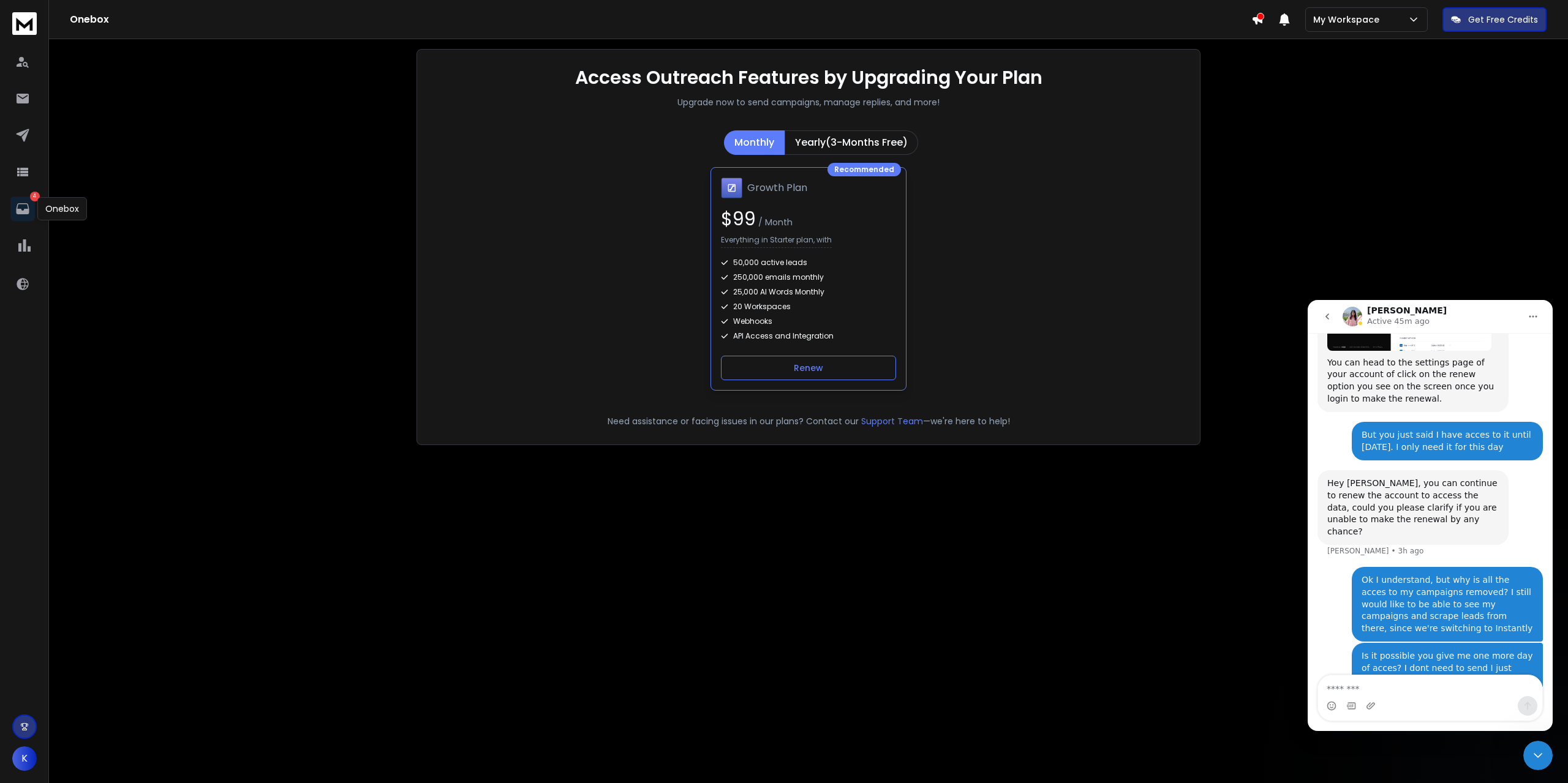
click at [11, 217] on link "4" at bounding box center [23, 209] width 24 height 24
click at [12, 216] on link "4" at bounding box center [23, 209] width 24 height 24
click at [17, 98] on icon at bounding box center [22, 98] width 15 height 15
click at [20, 63] on icon at bounding box center [22, 61] width 15 height 15
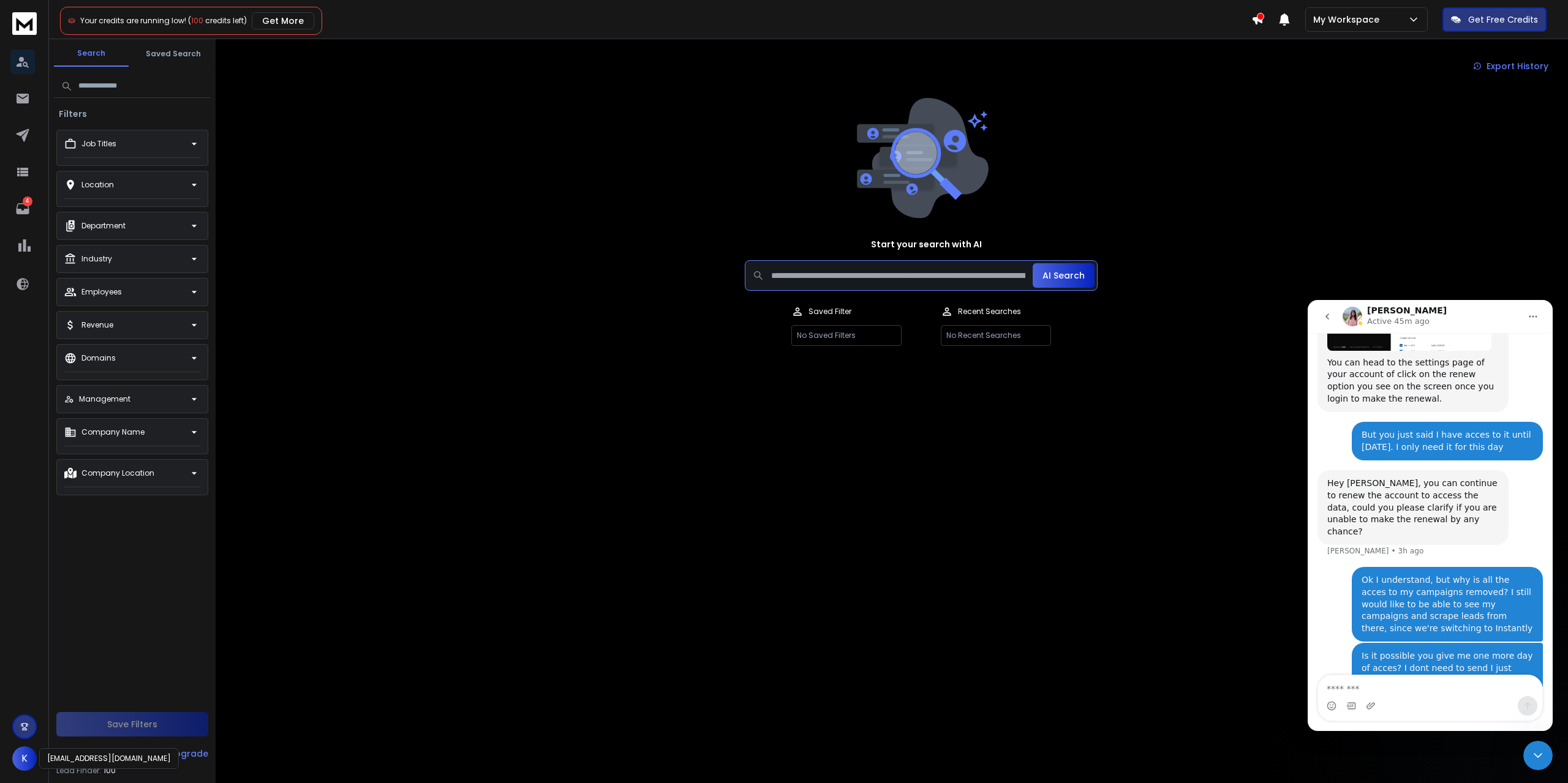
click at [32, 758] on span "K" at bounding box center [24, 759] width 24 height 24
click at [88, 742] on p "Settings" at bounding box center [76, 739] width 35 height 12
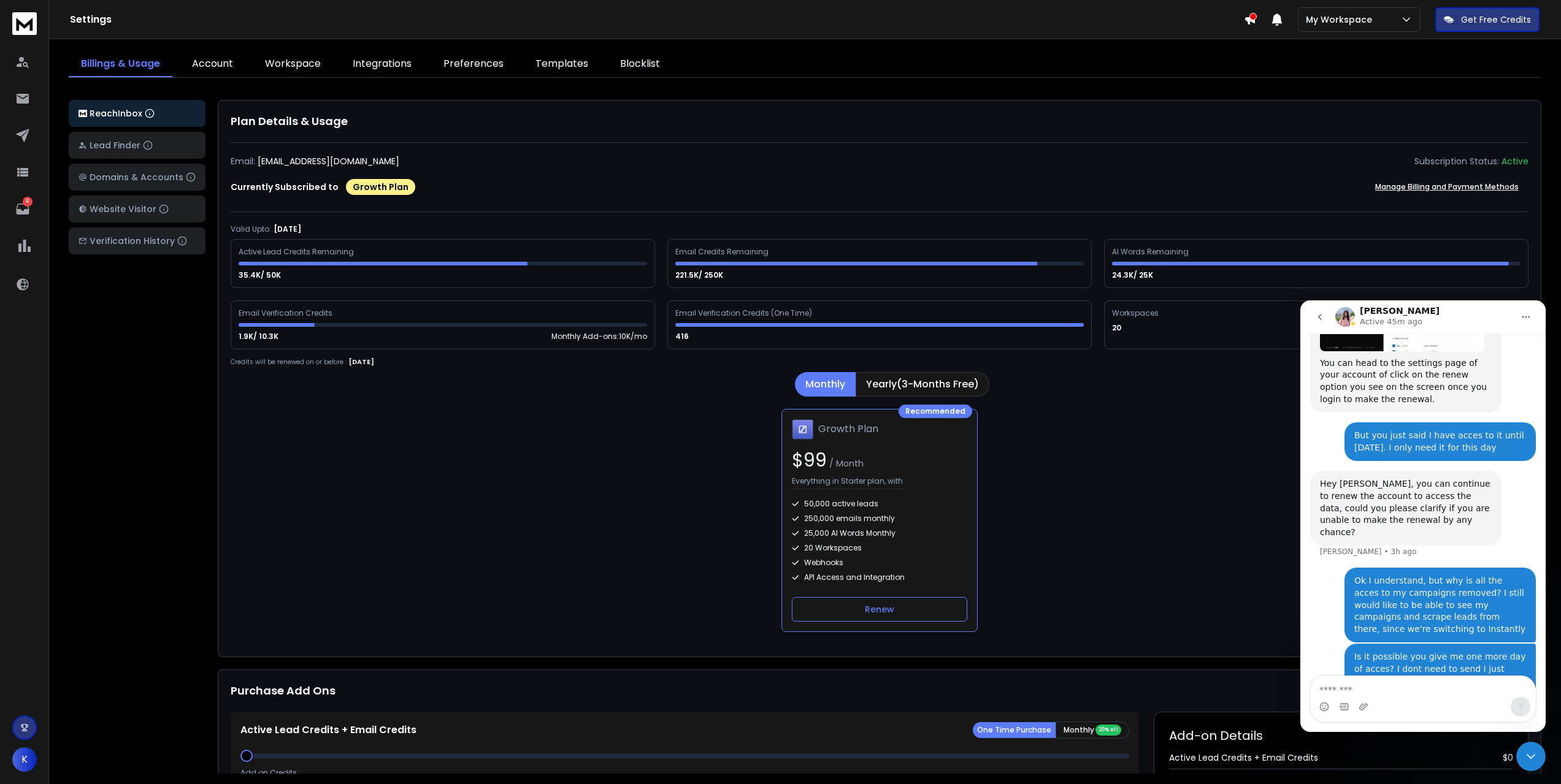
click at [378, 193] on div "Currently Subscribed to Growth Plan" at bounding box center [794, 187] width 1127 height 24
click at [377, 190] on div "Growth Plan" at bounding box center [380, 187] width 70 height 16
click at [1250, 161] on div "Email: kostas.kosads@gmail.com Subscription Status: Active" at bounding box center [879, 161] width 1298 height 12
click at [1534, 751] on icon "Close Intercom Messenger" at bounding box center [1530, 756] width 15 height 15
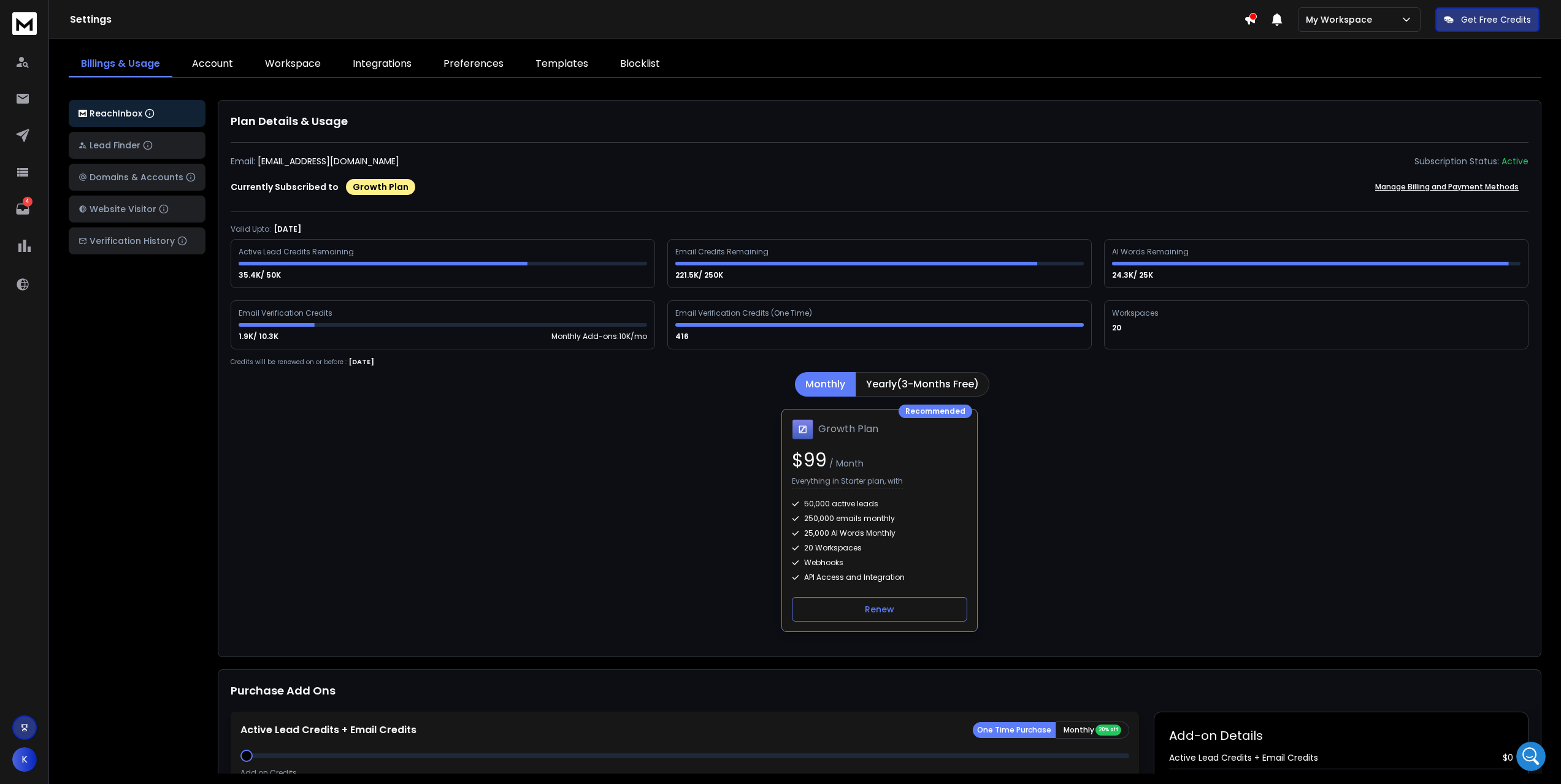
click at [1471, 195] on button "Manage Billing and Payment Methods" at bounding box center [1446, 187] width 163 height 24
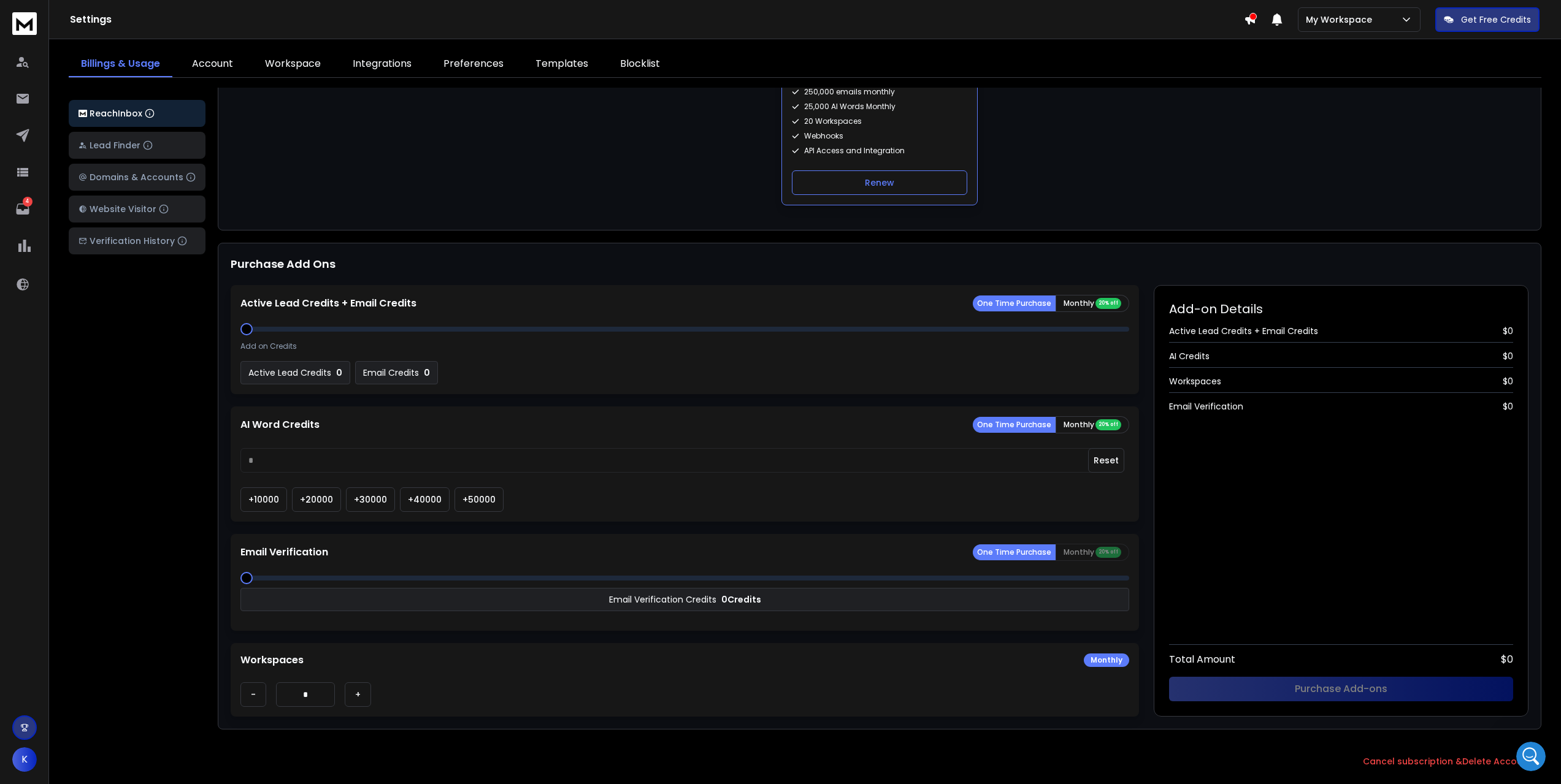
scroll to position [120, 0]
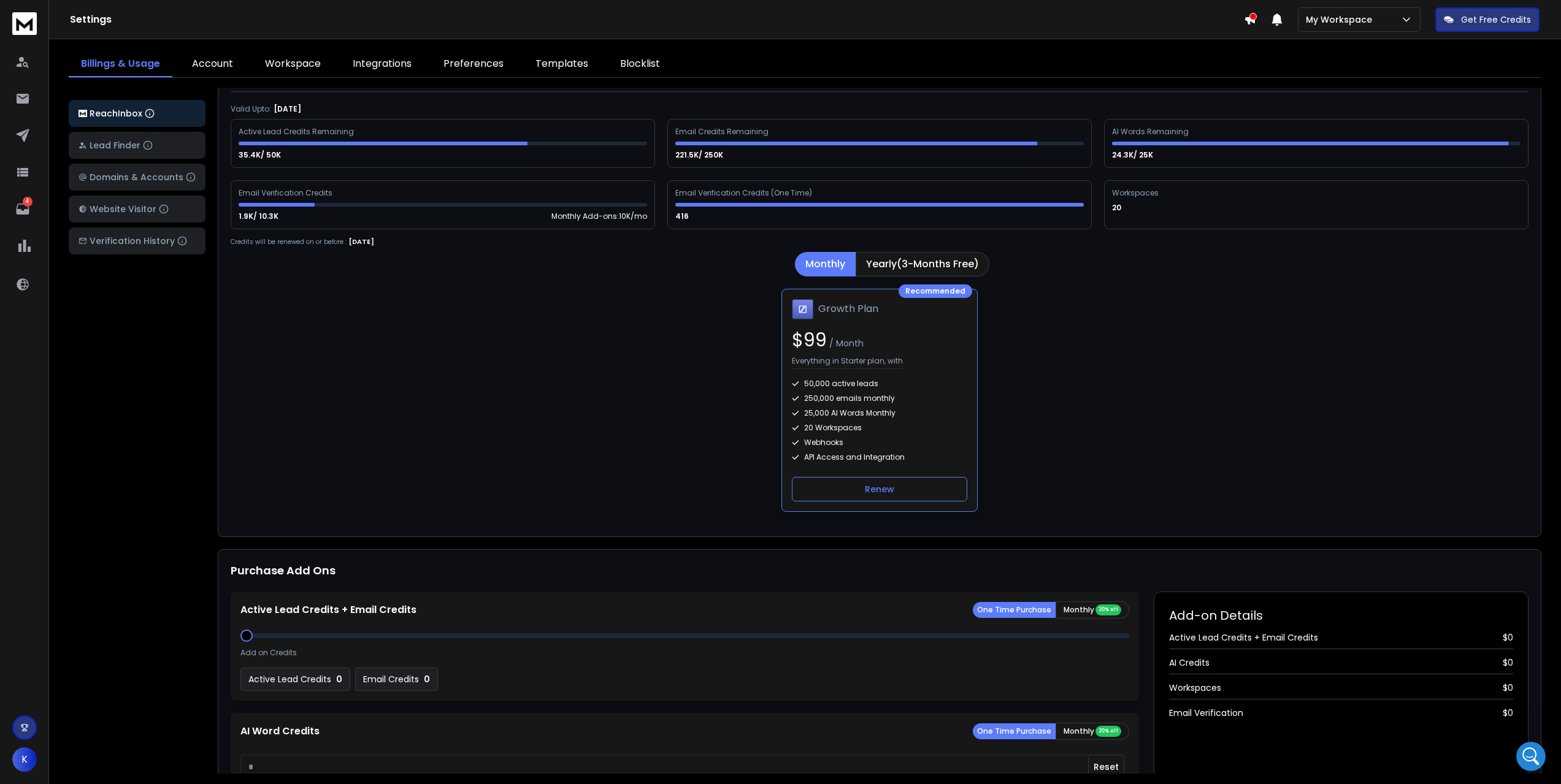
click at [1530, 756] on icon "Open Intercom Messenger" at bounding box center [1531, 756] width 20 height 20
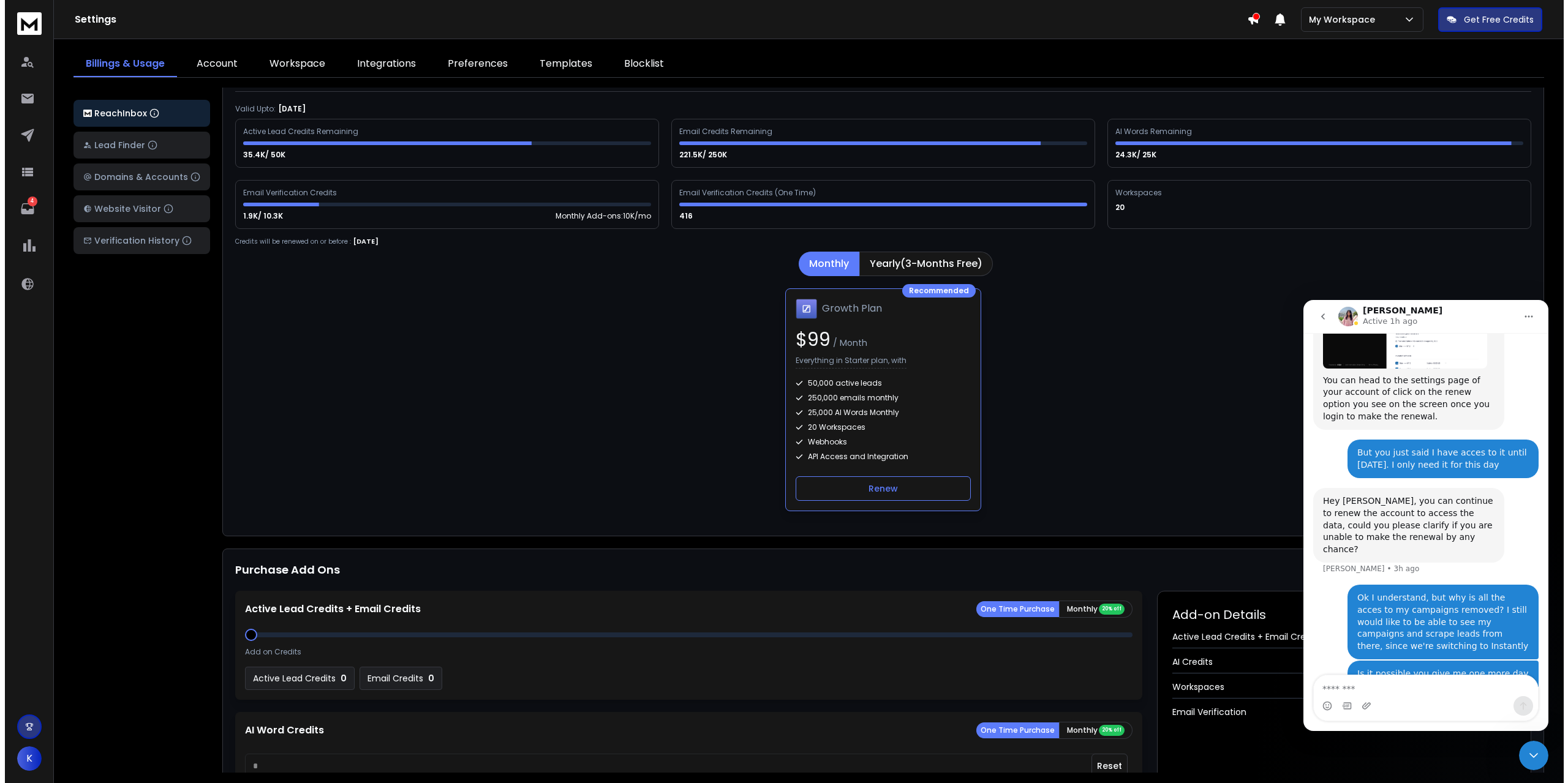
scroll to position [702, 0]
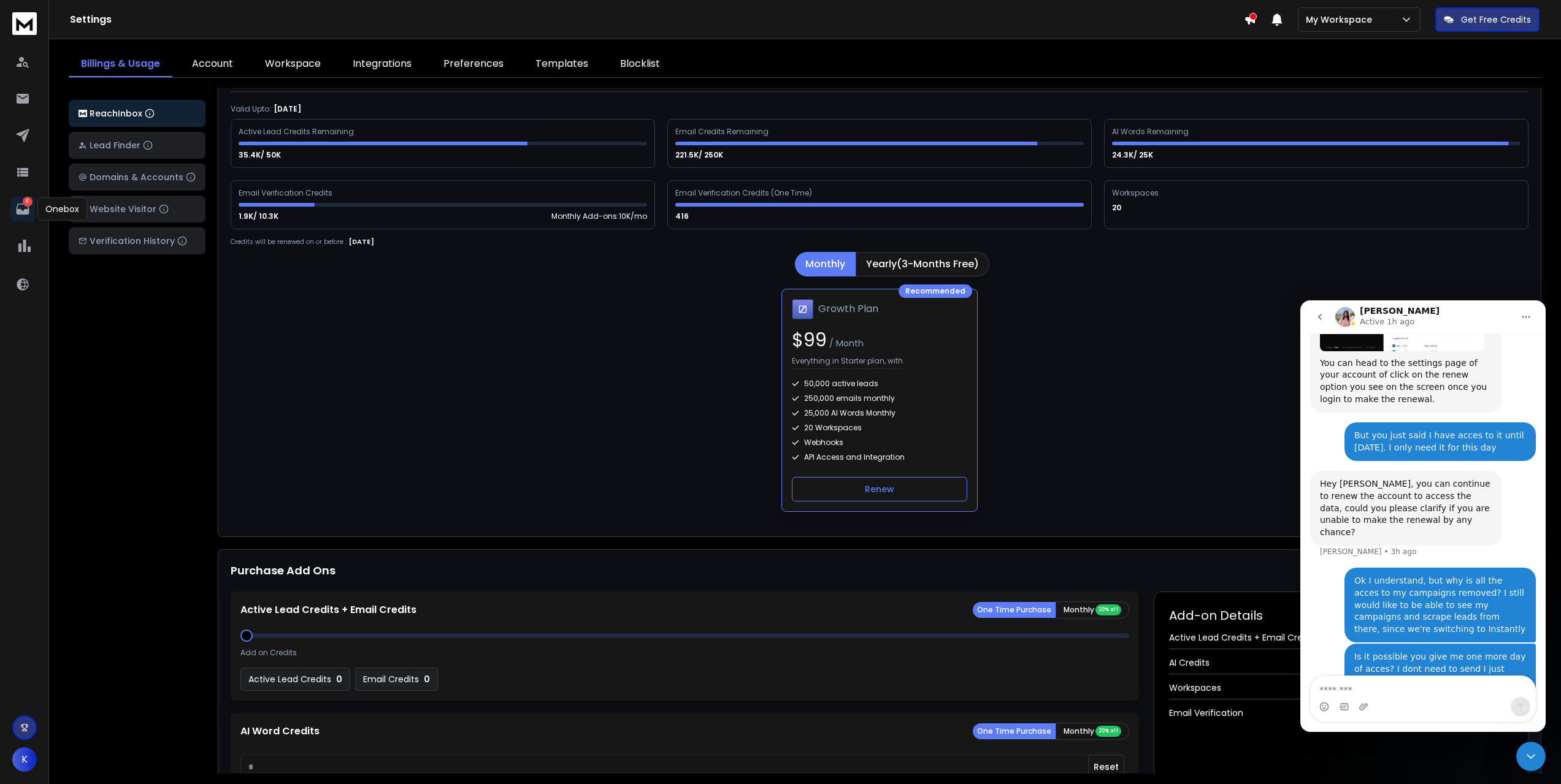
click at [11, 208] on link "4" at bounding box center [23, 209] width 24 height 24
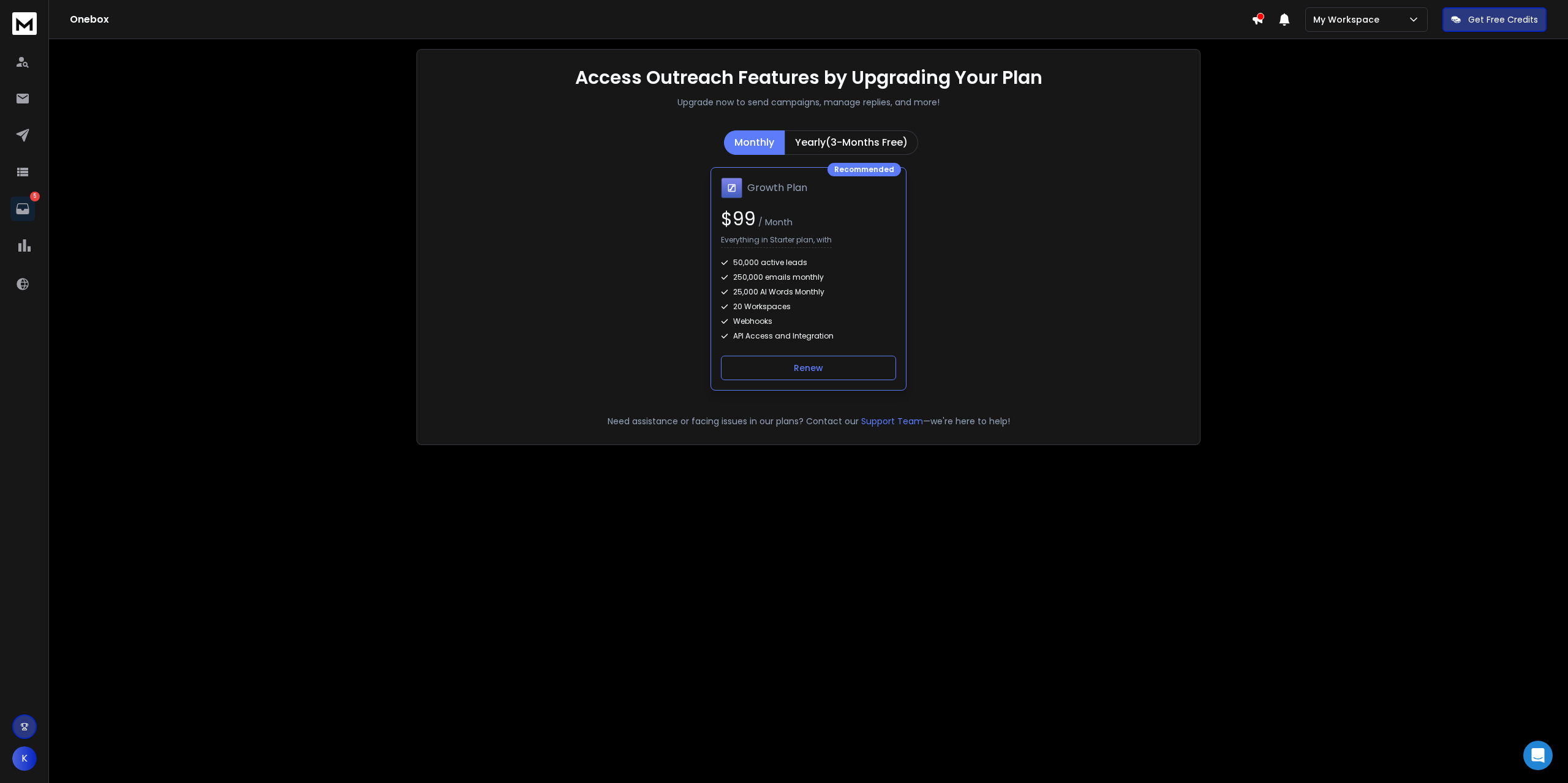
click at [1544, 741] on body "Your warmest leads are on your site – Turn visits into conversations Reach Out …" at bounding box center [784, 391] width 1568 height 783
click at [1541, 743] on div "Open Intercom Messenger" at bounding box center [1538, 755] width 32 height 32
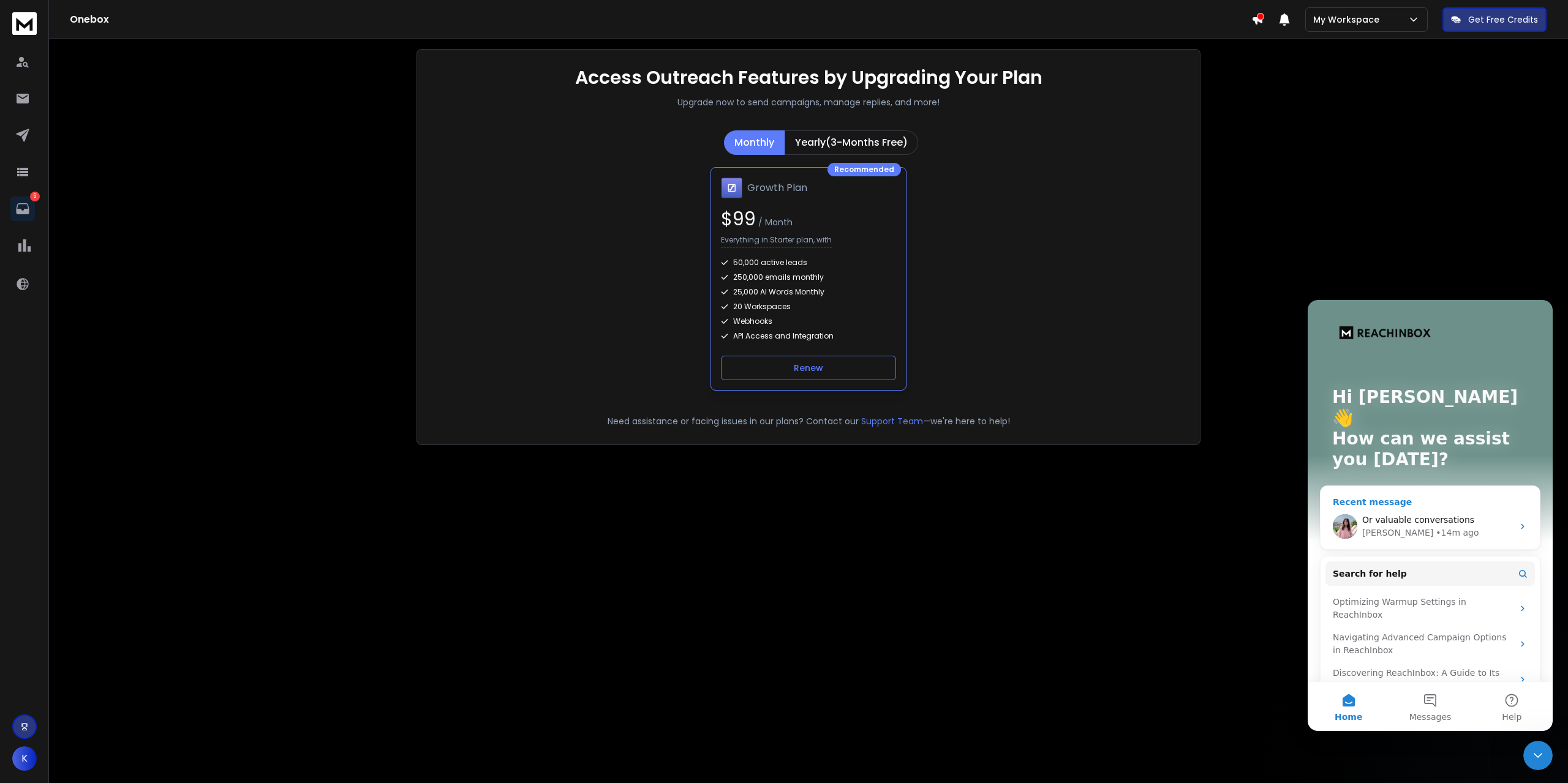
click at [1443, 515] on span "Or valuable conversations" at bounding box center [1418, 519] width 112 height 10
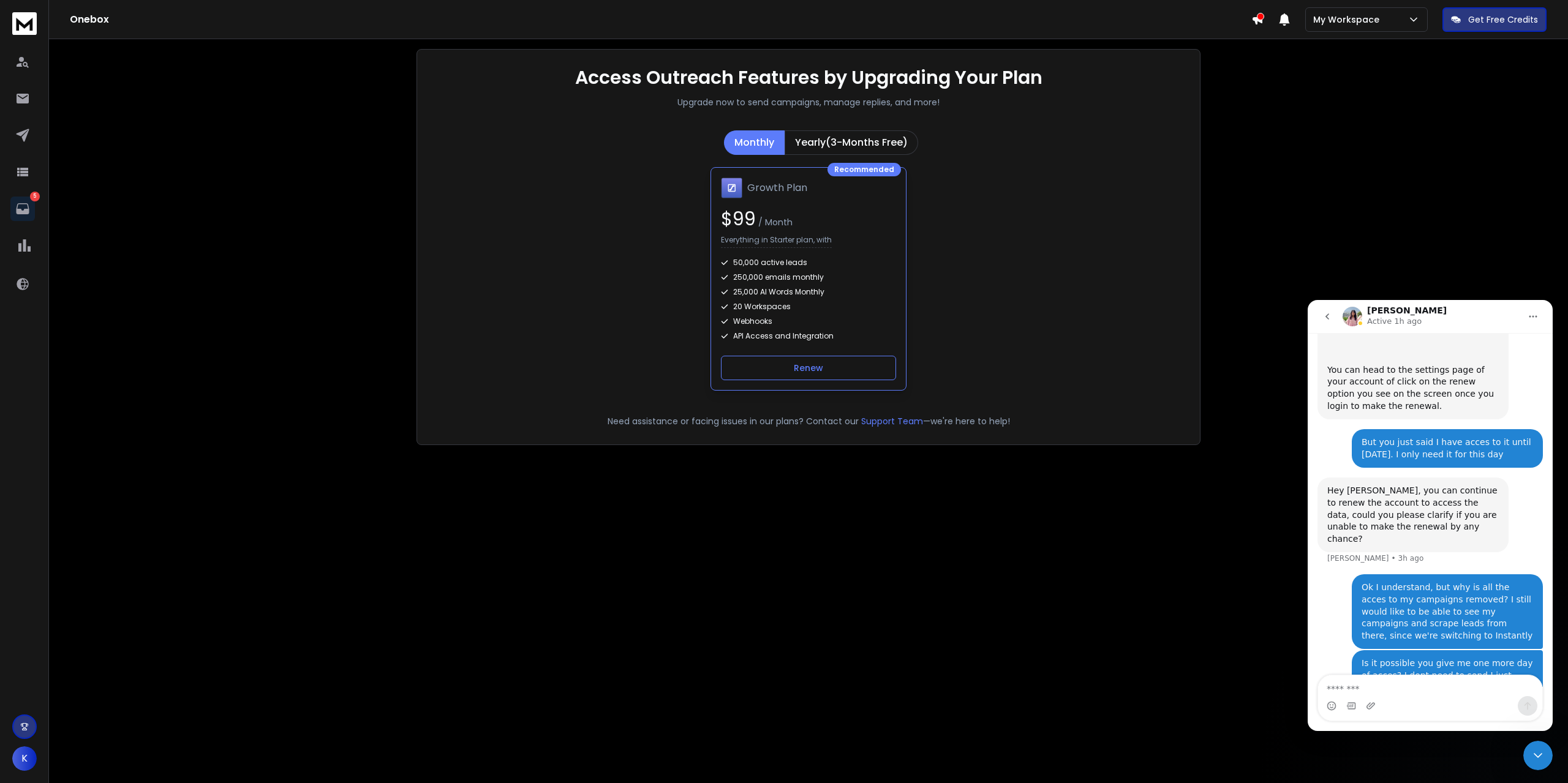
scroll to position [702, 0]
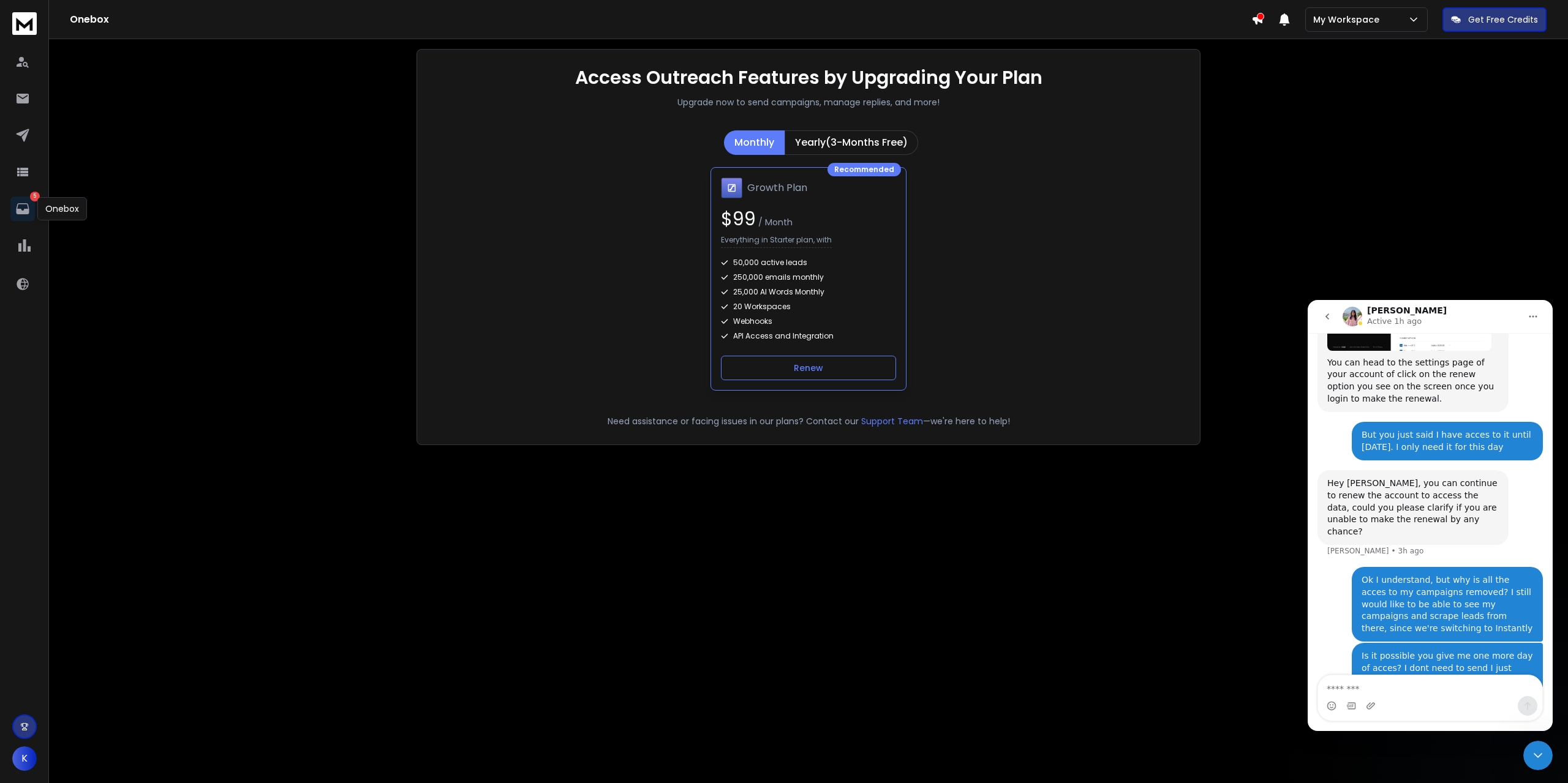
click at [29, 202] on icon at bounding box center [22, 209] width 15 height 15
click at [247, 191] on div "Access Outreach Features by Upgrading Your Plan Upgrade now to send campaigns, …" at bounding box center [784, 228] width 1568 height 455
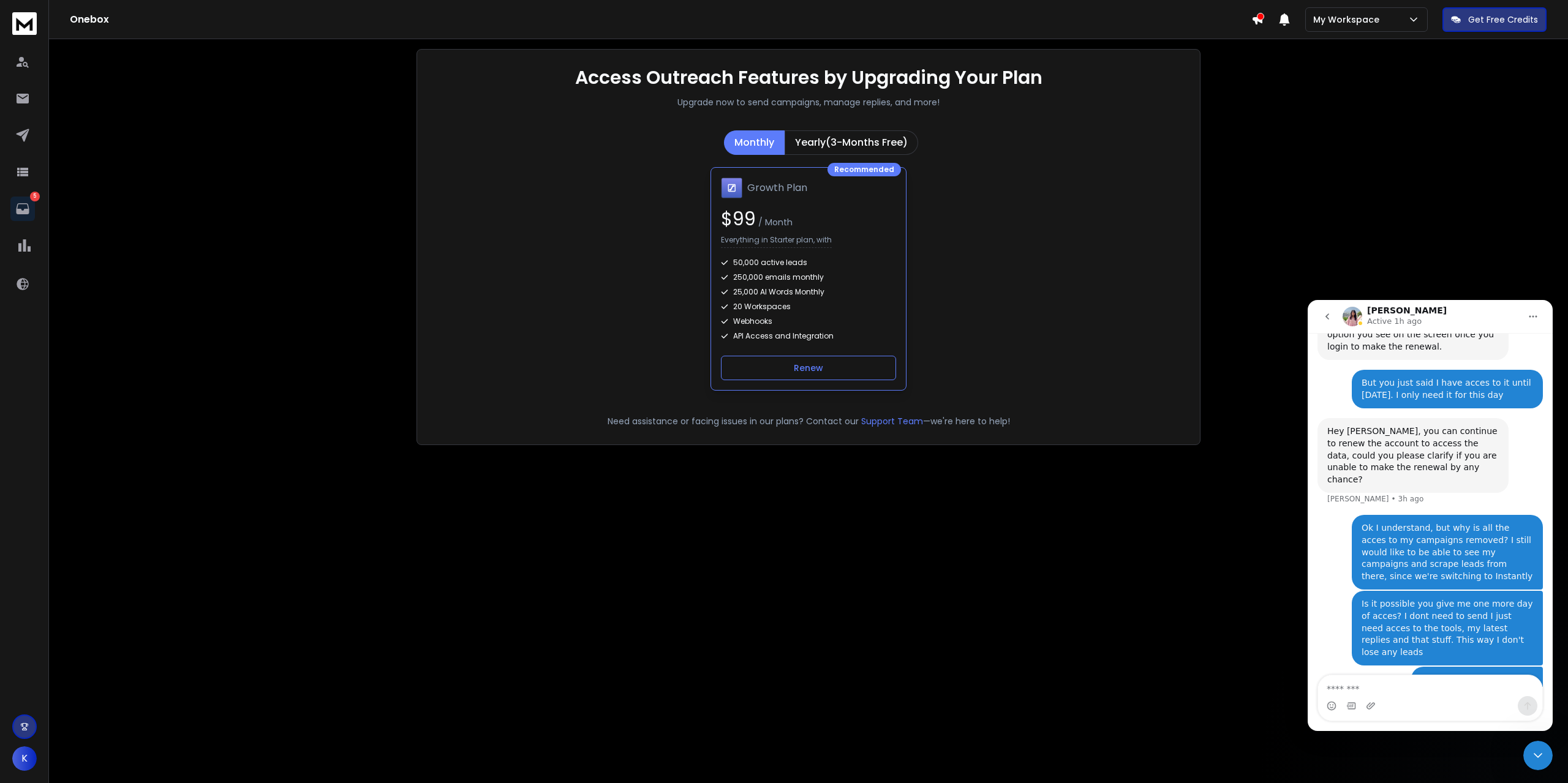
scroll to position [818, 0]
